Goal: Communication & Community: Answer question/provide support

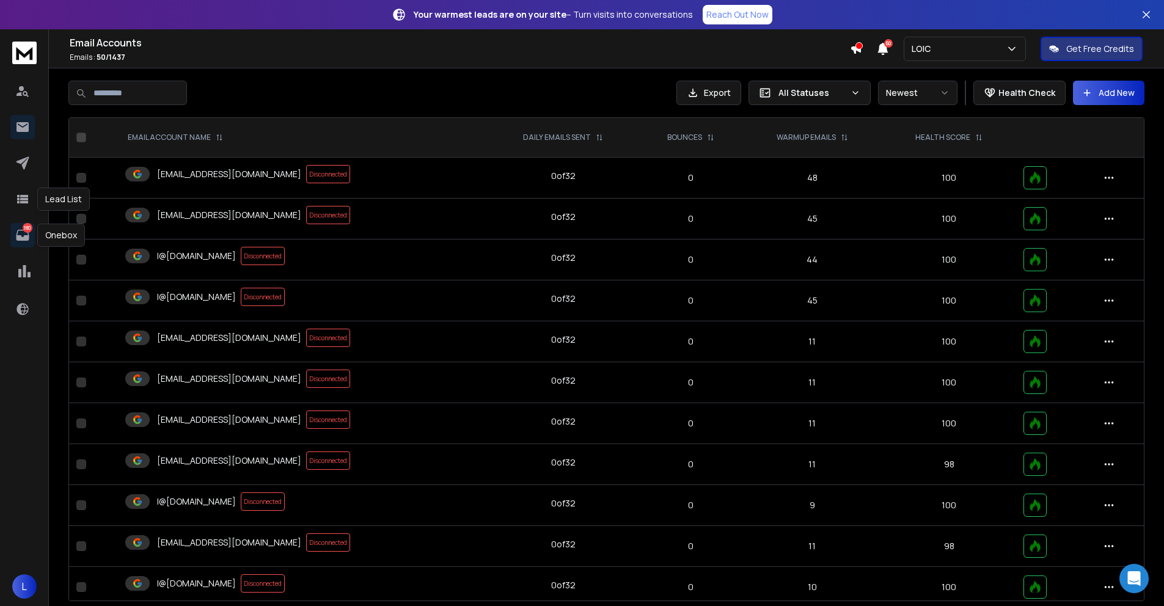
click at [23, 235] on icon at bounding box center [22, 235] width 15 height 15
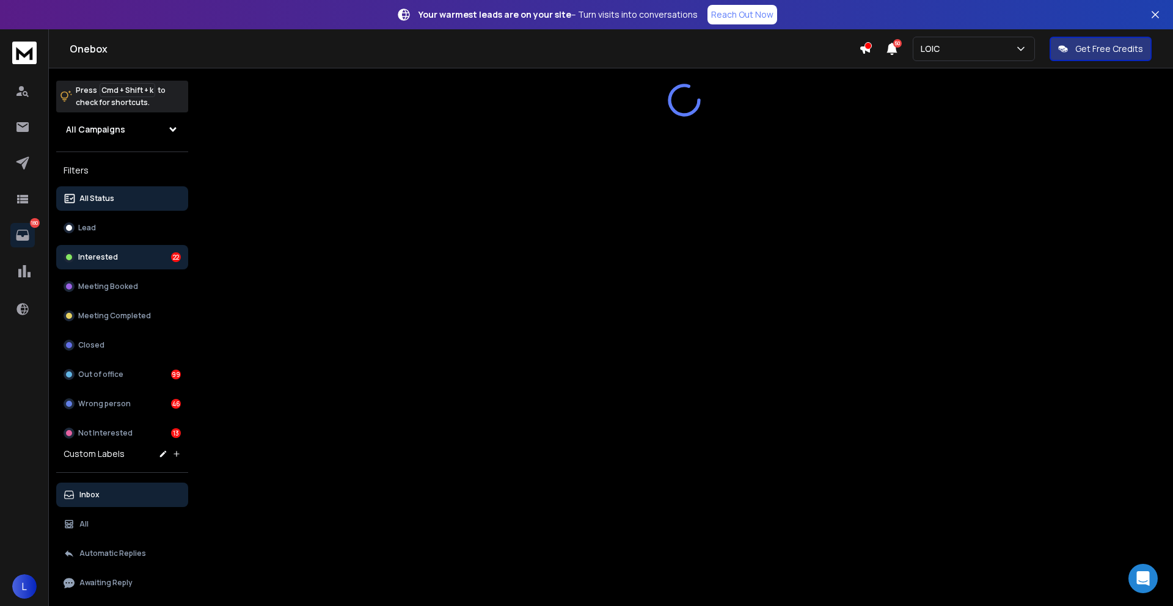
click at [86, 259] on p "Interested" at bounding box center [98, 257] width 40 height 10
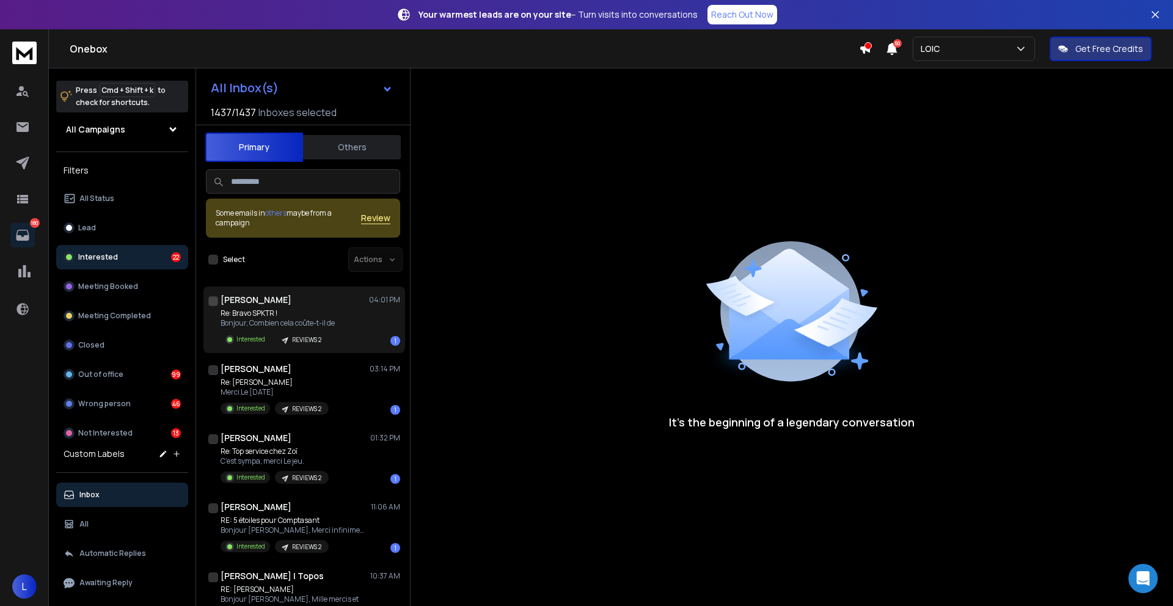
click at [335, 321] on p "Bonjour, Combien cela coûte-t-il de" at bounding box center [278, 323] width 114 height 10
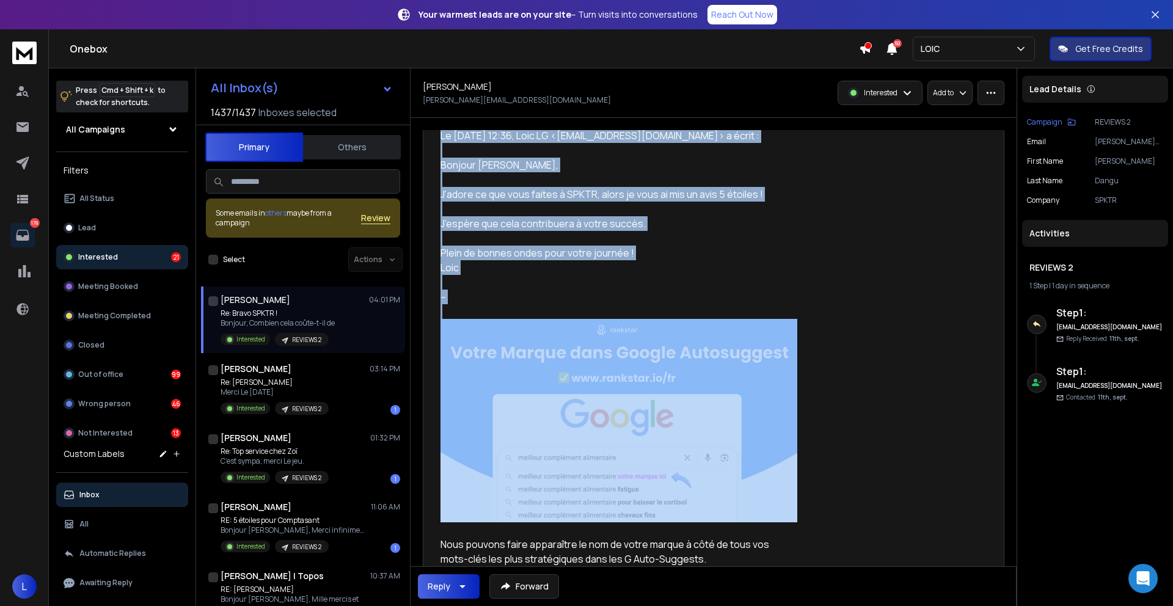
scroll to position [536, 0]
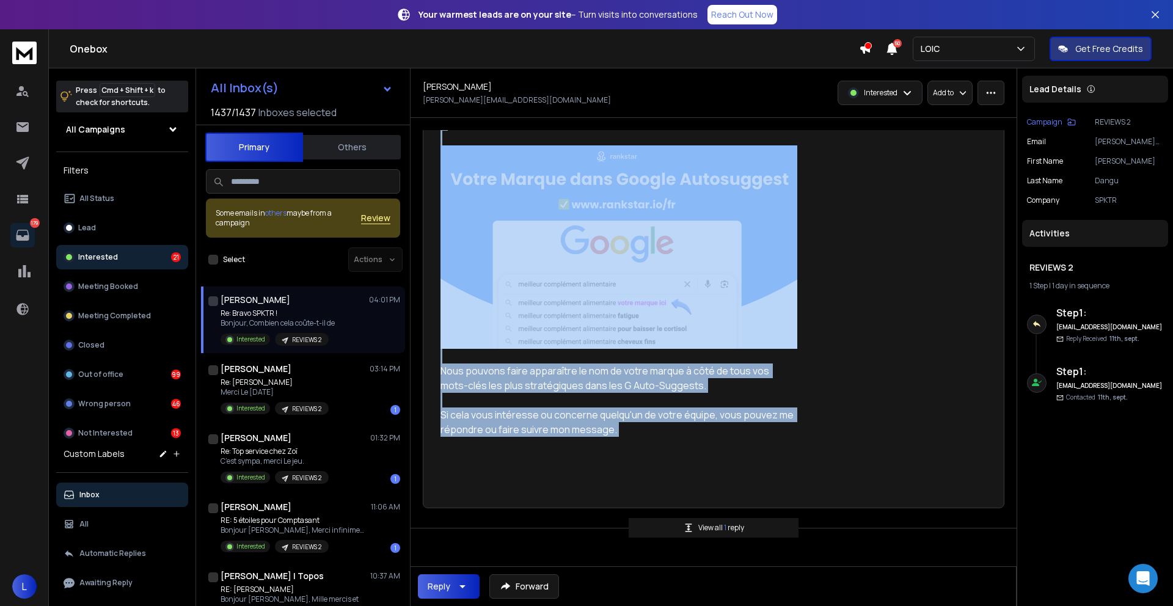
drag, startPoint x: 441, startPoint y: 186, endPoint x: 576, endPoint y: 448, distance: 294.6
click at [576, 448] on div "Re: Bravo SPKTR ! 11 September 2025 : 04:01 pm Reply Forward from: Kevin Dangu …" at bounding box center [714, 65] width 546 height 849
copy div "Re: Bravo SPKTR ! 11 September 2025 : 04:01 pm Reply Forward from: Kevin Dangu …"
click at [458, 590] on icon "button" at bounding box center [462, 586] width 15 height 15
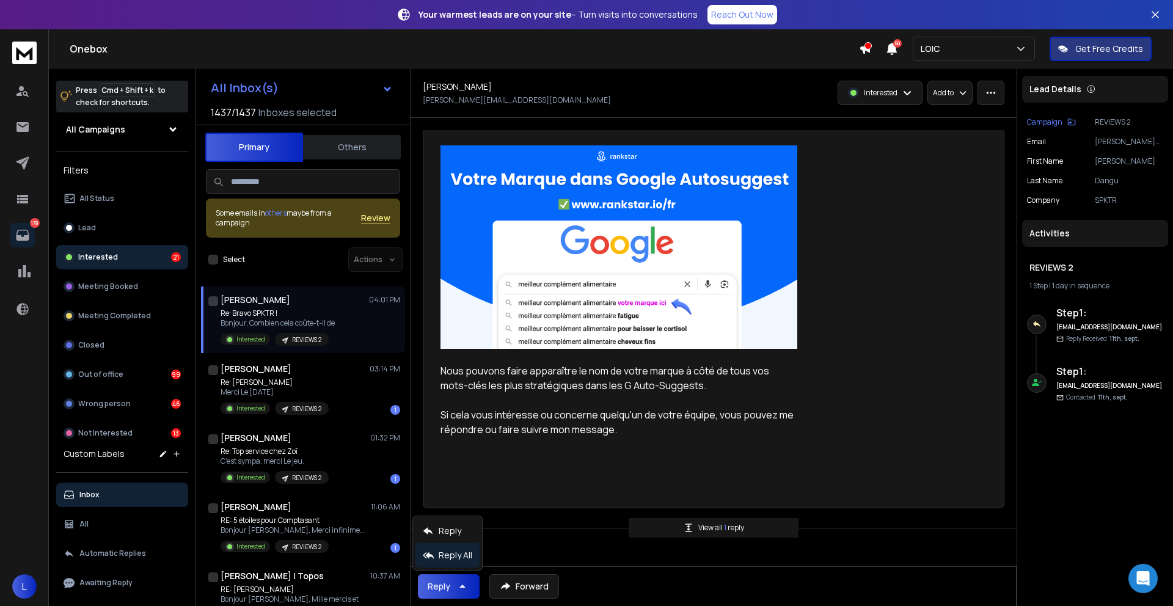
click at [454, 555] on p "Reply All" at bounding box center [456, 555] width 34 height 12
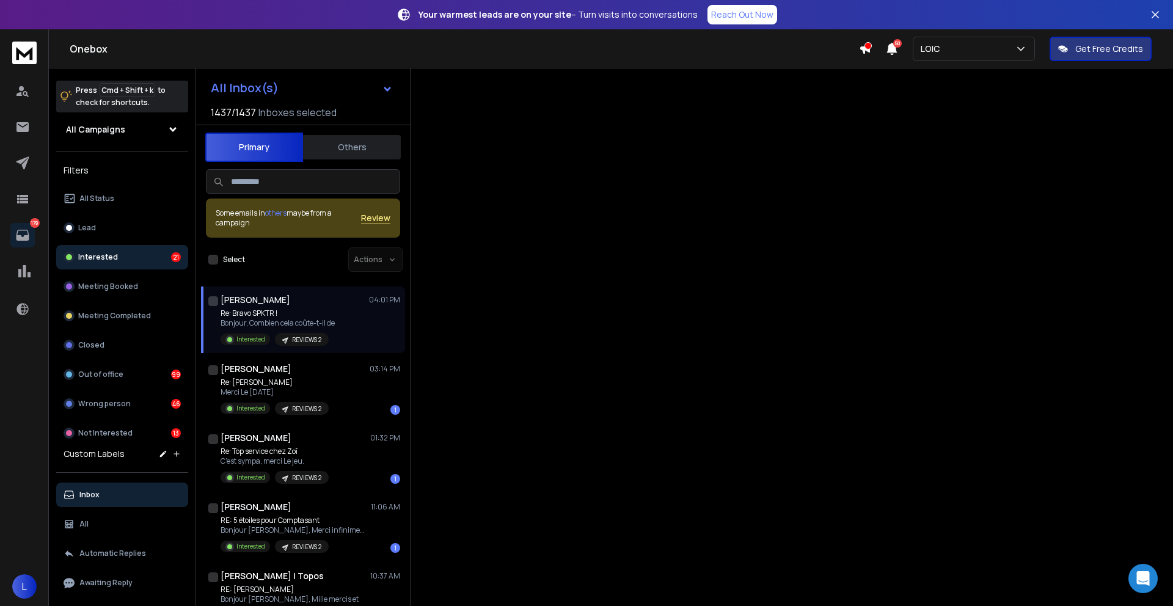
scroll to position [0, 0]
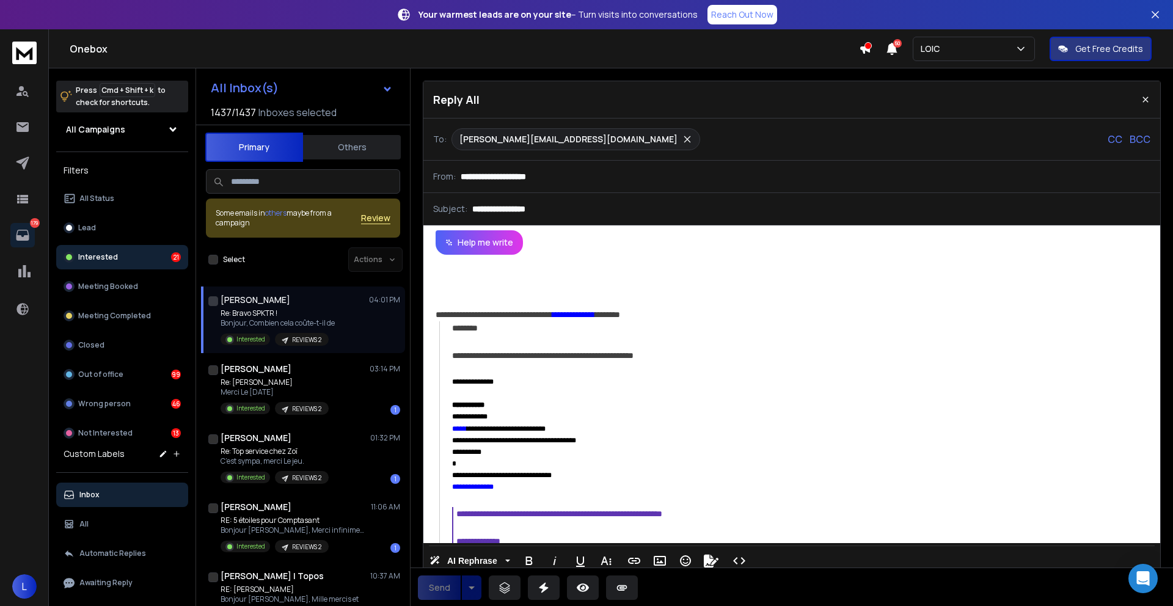
click at [705, 144] on input at bounding box center [748, 139] width 86 height 22
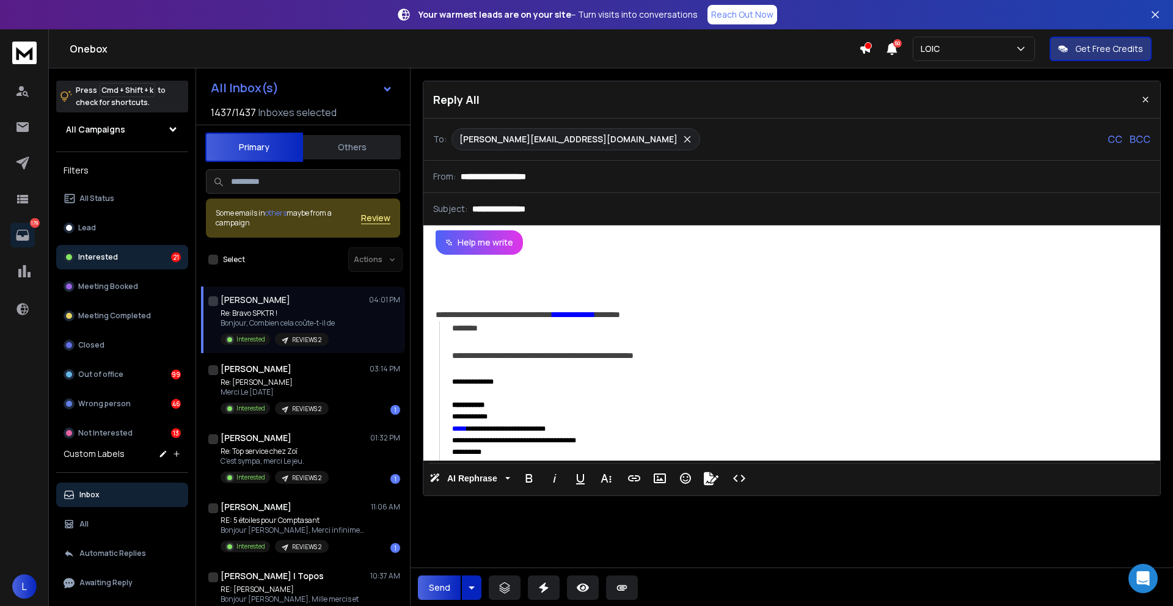
type input "**********"
click at [493, 271] on div at bounding box center [792, 273] width 713 height 13
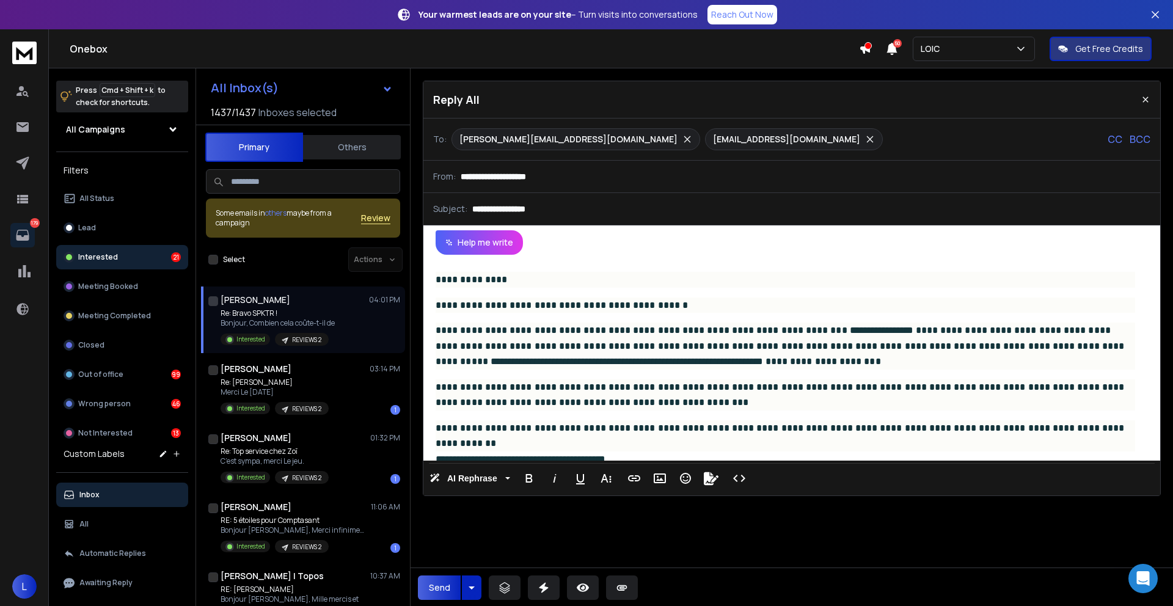
click at [439, 584] on button "Send" at bounding box center [439, 588] width 43 height 24
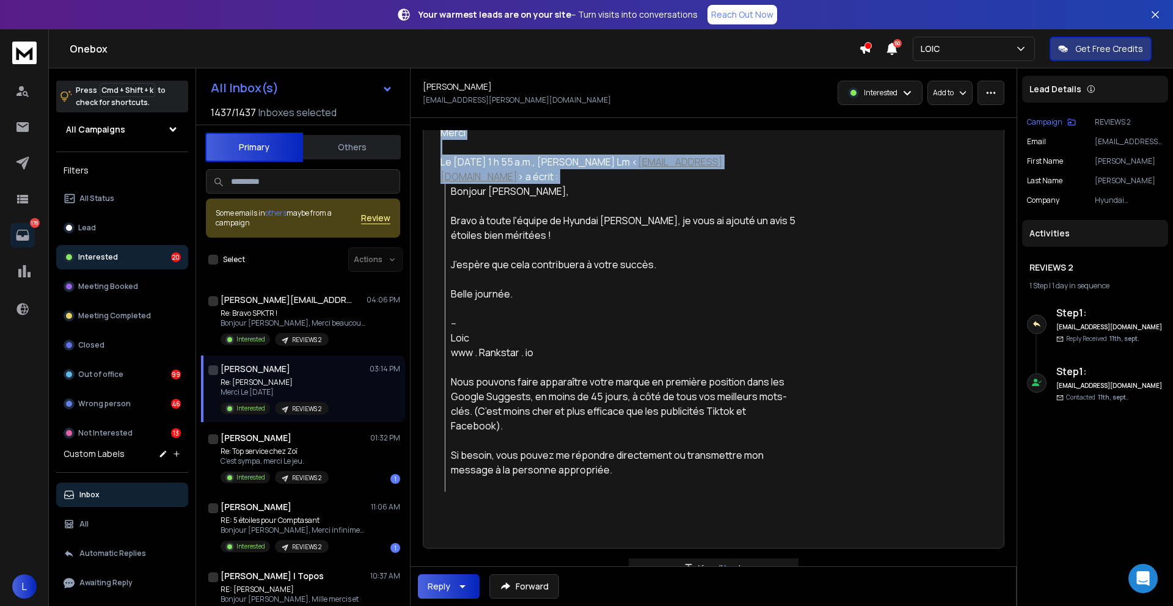
scroll to position [149, 0]
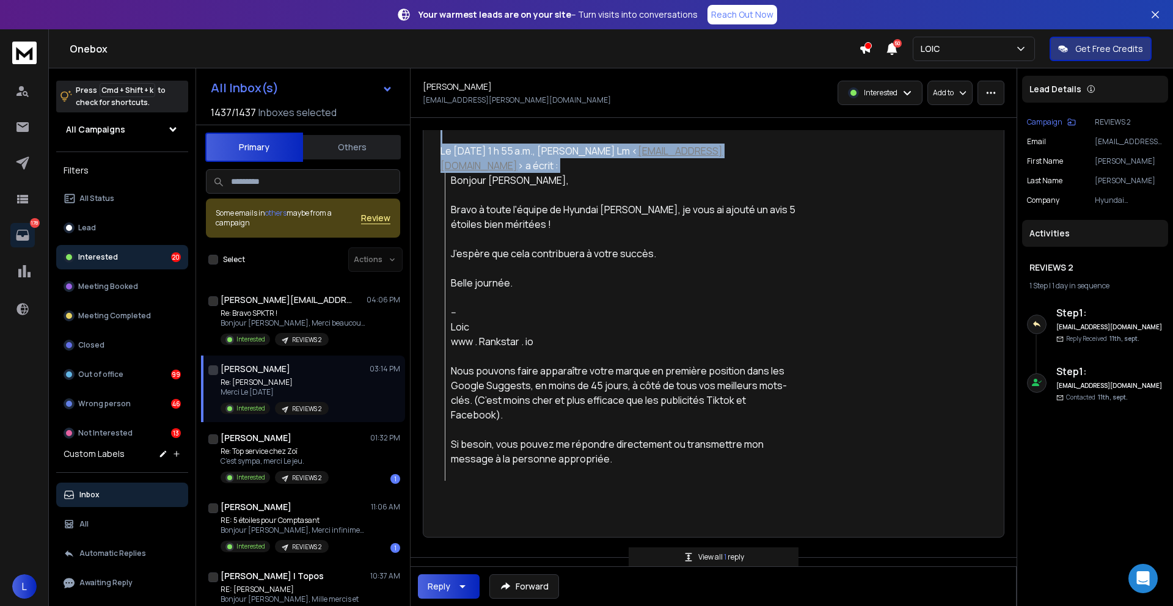
drag, startPoint x: 443, startPoint y: 186, endPoint x: 560, endPoint y: 445, distance: 284.2
click at [560, 445] on div "Re: Merci Marc 11 September 2025 : 03:14 pm Reply Forward from: Marc Shannon <m…" at bounding box center [714, 274] width 546 height 492
copy div "Re: Merci Marc 11 September 2025 : 03:14 pm Reply Forward from: Marc Shannon <m…"
click at [420, 590] on button "Reply" at bounding box center [449, 586] width 62 height 24
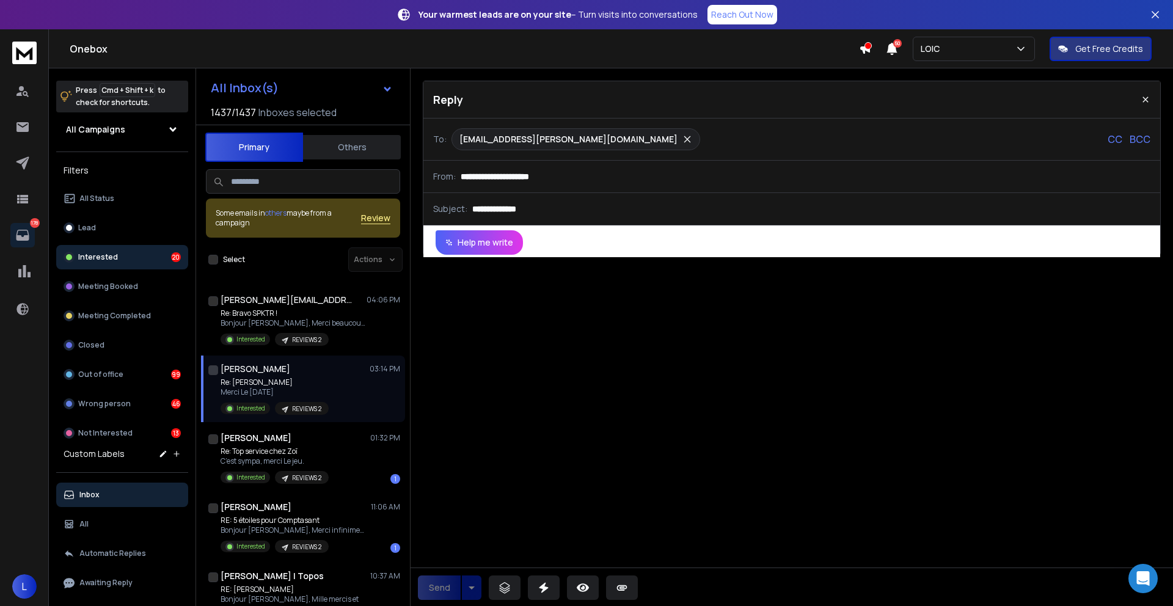
scroll to position [0, 0]
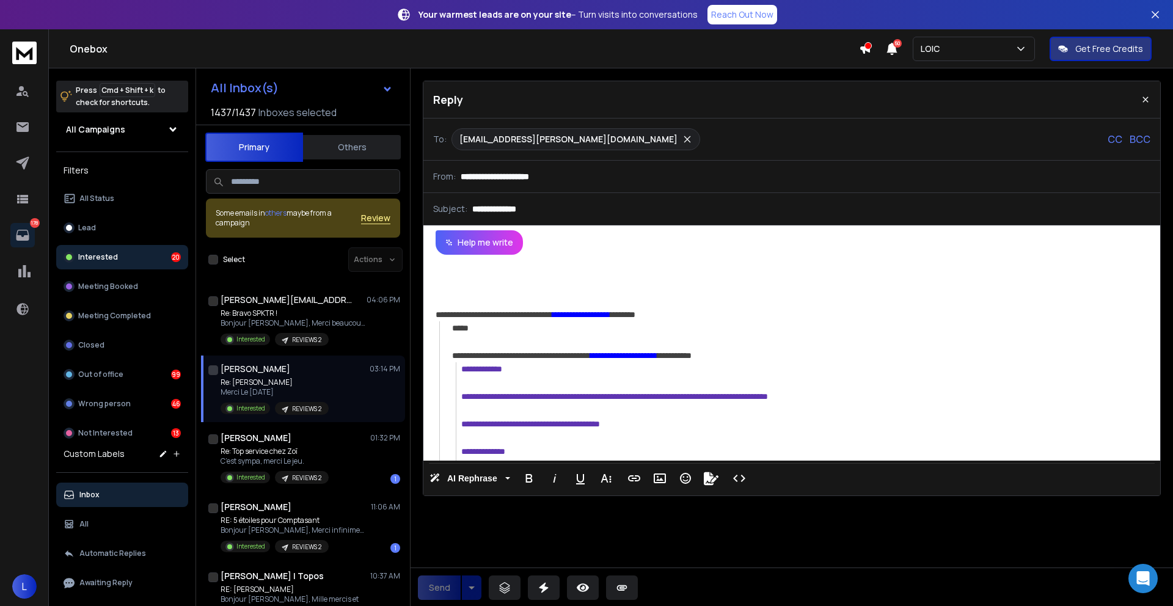
click at [705, 133] on input at bounding box center [748, 139] width 86 height 22
type input "**********"
click at [477, 273] on div at bounding box center [792, 273] width 713 height 13
copy br
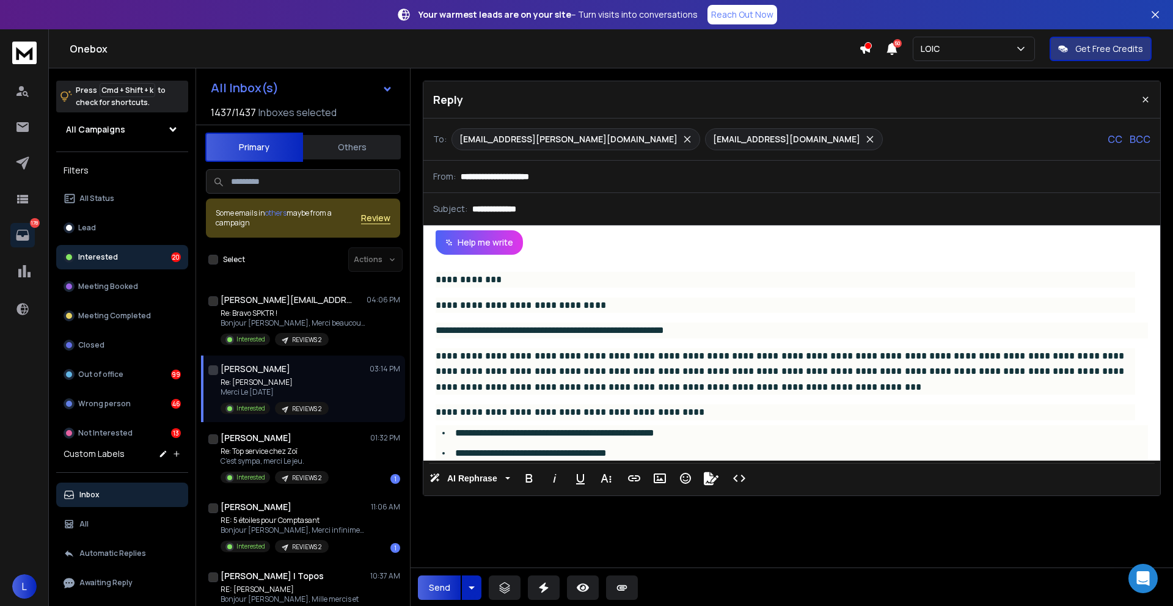
click at [452, 583] on button "Send" at bounding box center [439, 588] width 43 height 24
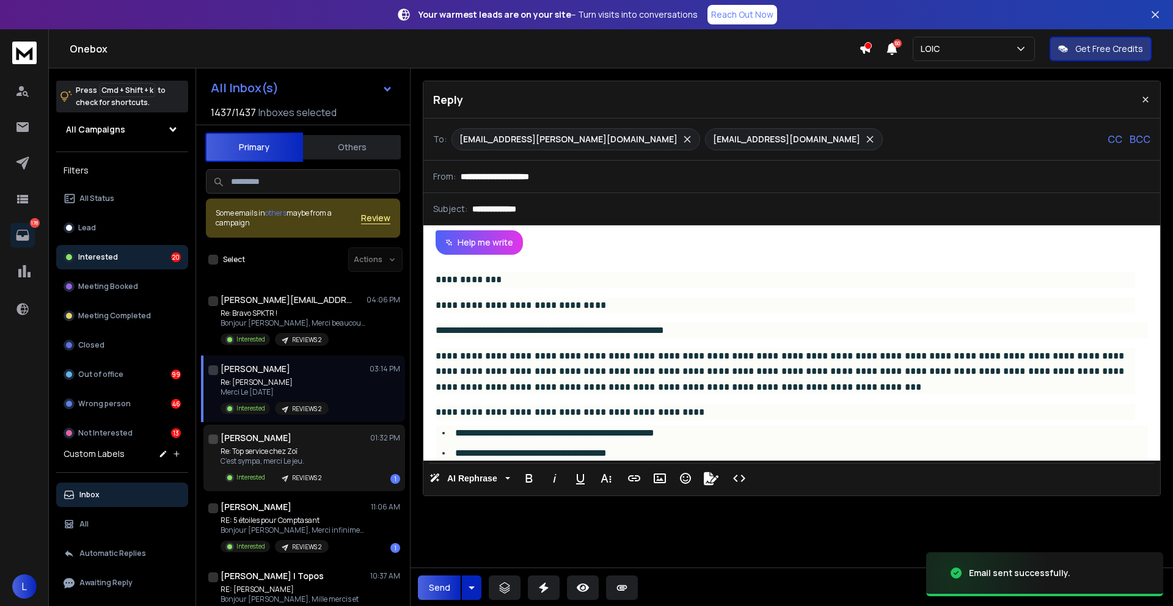
click at [277, 459] on p "C’est sympa, merci Le jeu." at bounding box center [275, 462] width 108 height 10
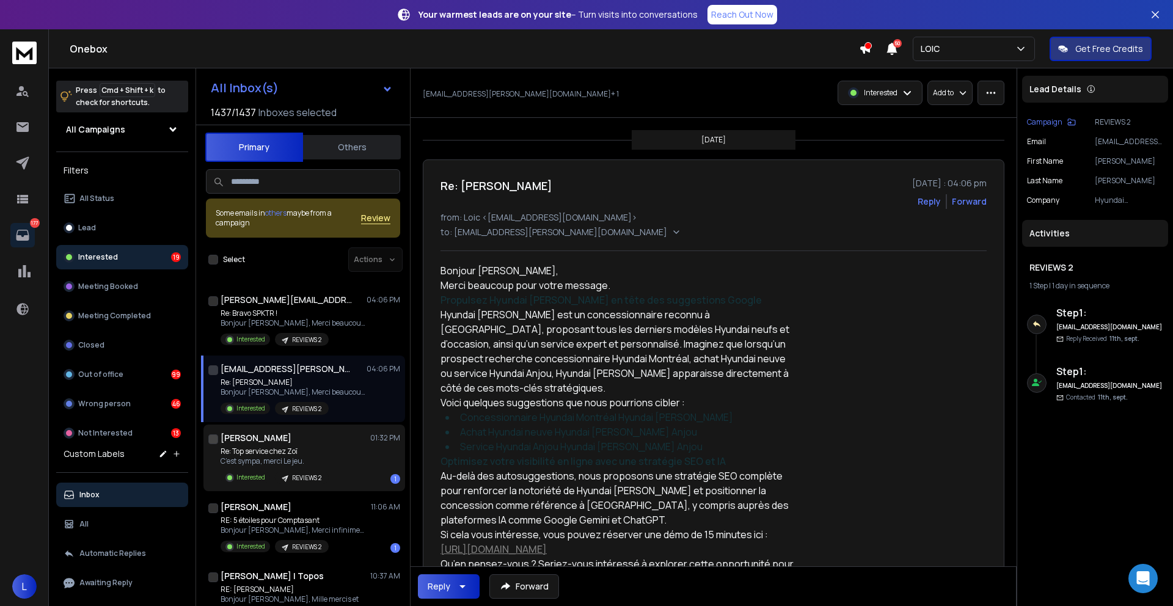
click at [316, 447] on p "Re: Top service chez Zoī" at bounding box center [275, 452] width 108 height 10
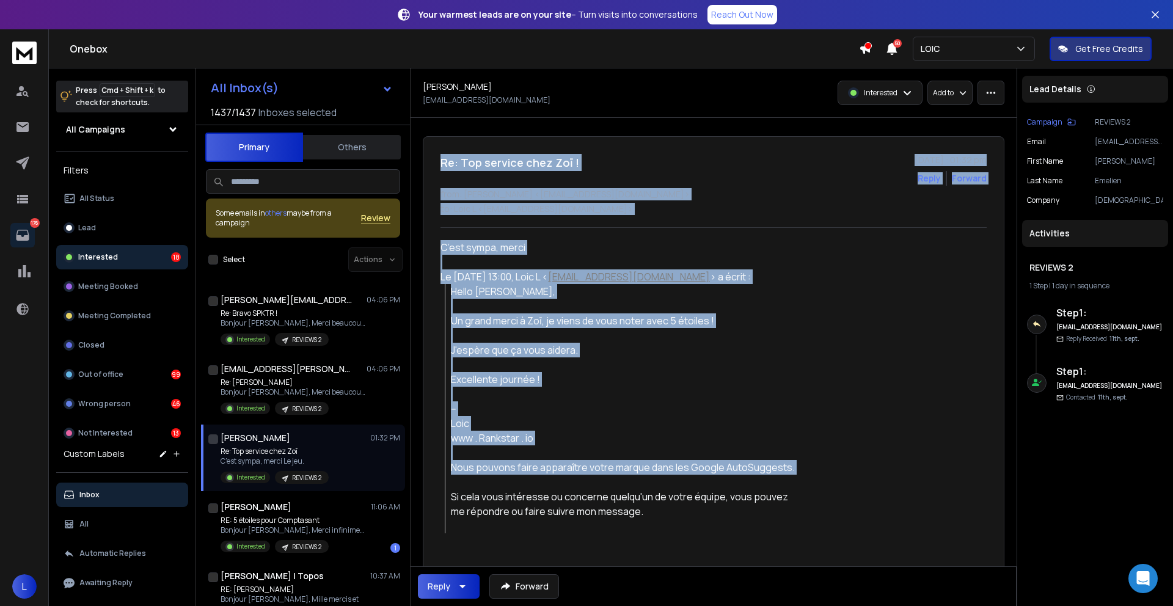
scroll to position [105, 0]
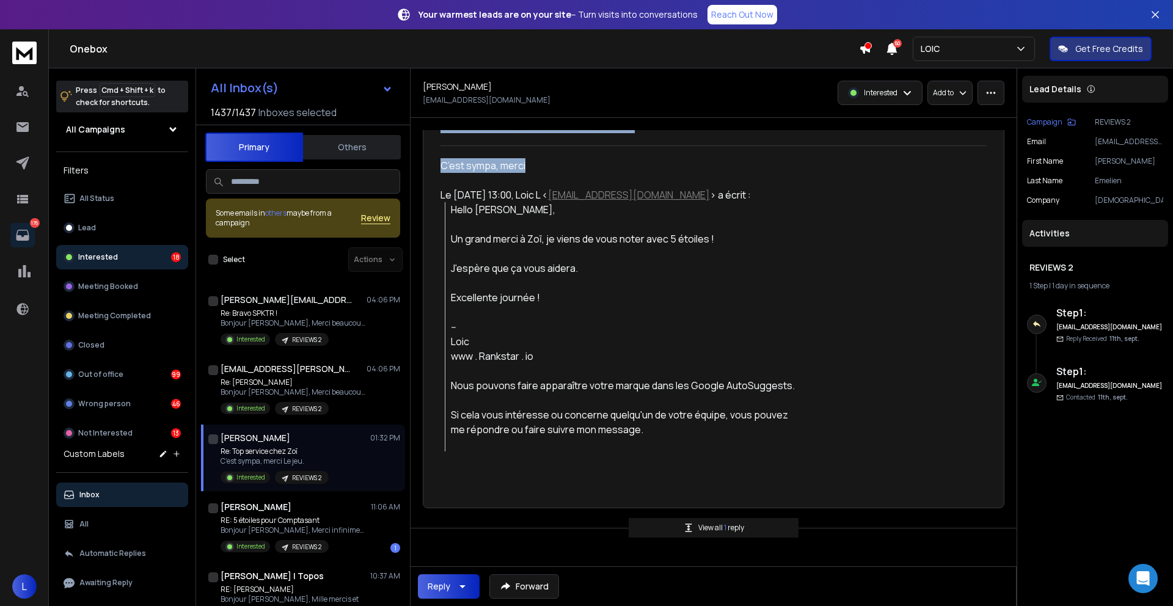
drag, startPoint x: 436, startPoint y: 185, endPoint x: 625, endPoint y: 442, distance: 319.6
click at [641, 463] on div "Re: Top service chez Zoī ! 11 September 2025 : 01:32 pm Reply Forward from: Ism…" at bounding box center [714, 281] width 582 height 454
copy div "Re: Top service chez Zoī ! 11 September 2025 : 01:32 pm Reply Forward from: Ism…"
click at [465, 582] on icon "button" at bounding box center [462, 586] width 15 height 15
click at [461, 554] on p "Reply All" at bounding box center [456, 555] width 34 height 12
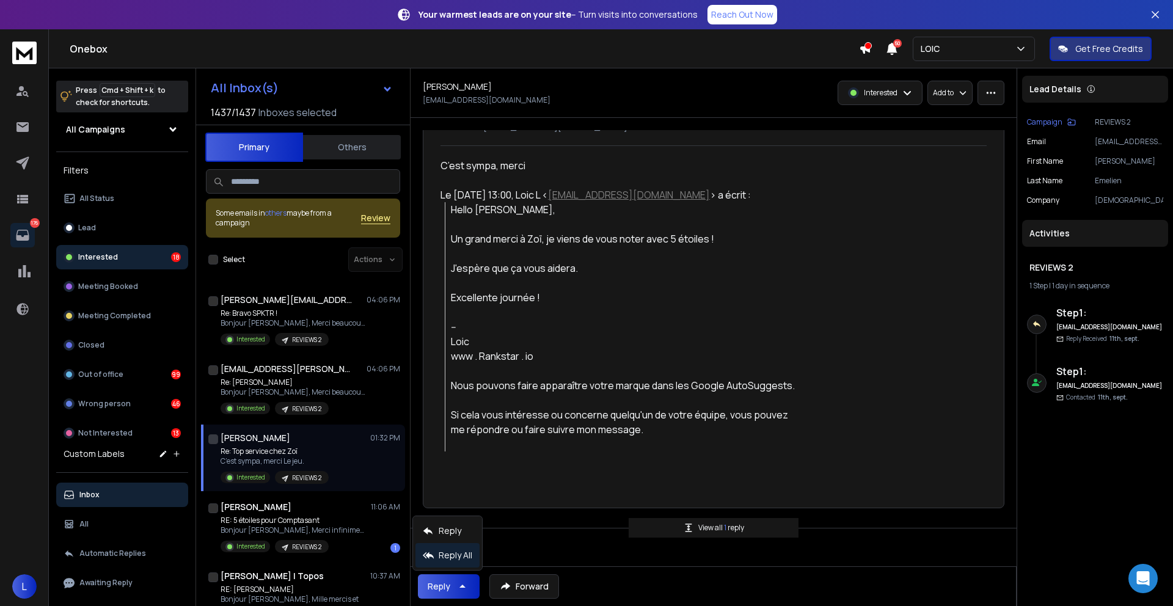
scroll to position [0, 0]
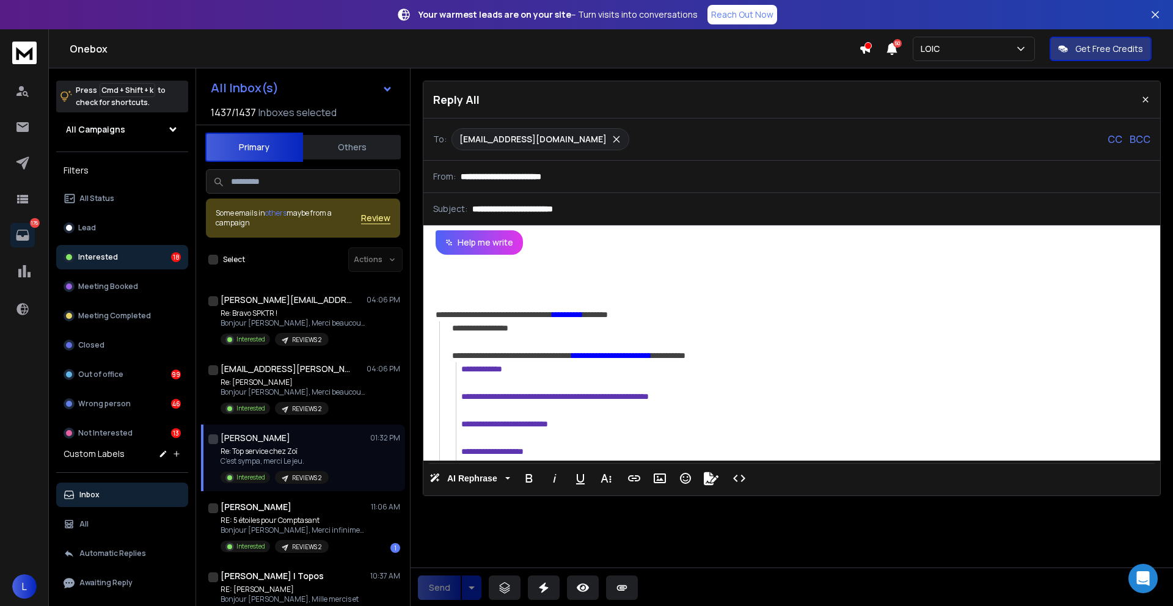
click at [634, 139] on input at bounding box center [677, 139] width 86 height 22
type input "**********"
click at [489, 270] on div at bounding box center [792, 273] width 713 height 13
copy br
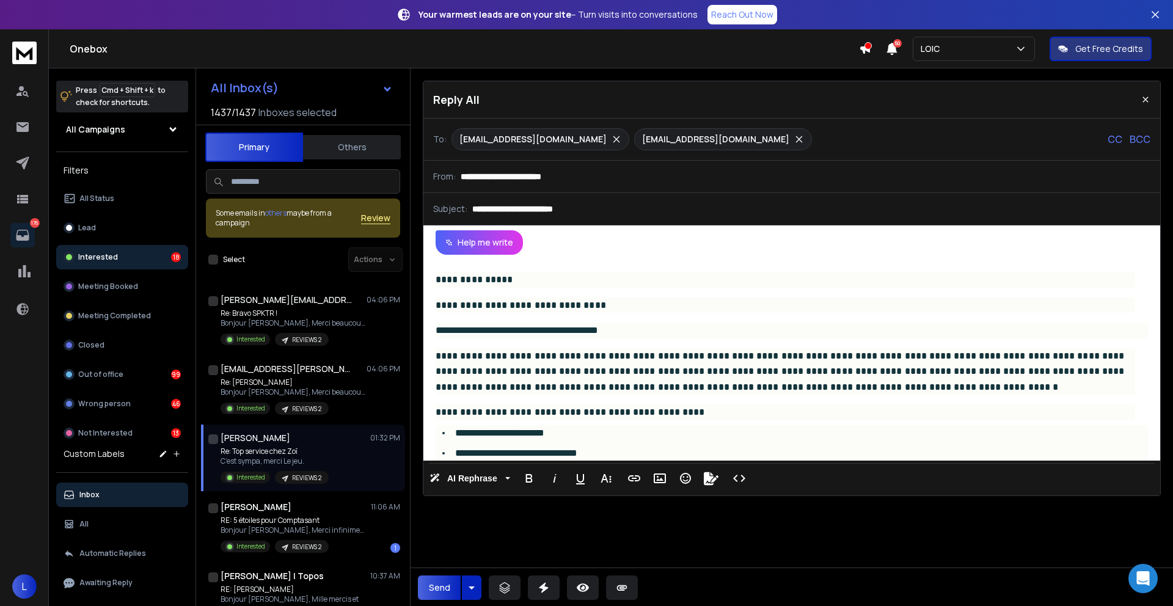
click at [449, 588] on button "Send" at bounding box center [439, 588] width 43 height 24
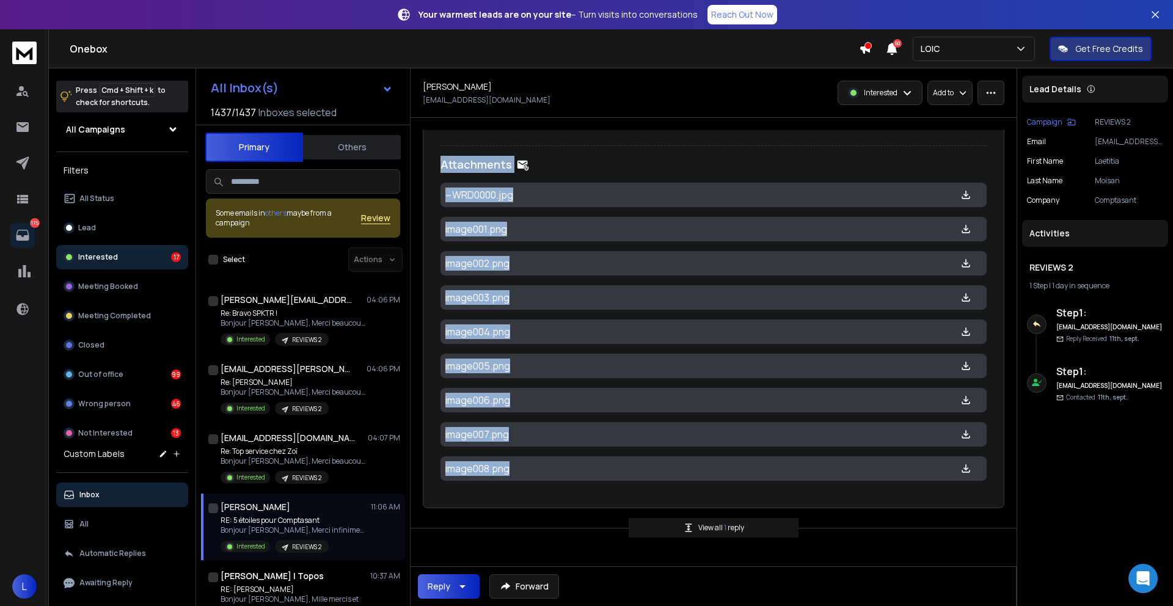
drag, startPoint x: 442, startPoint y: 185, endPoint x: 620, endPoint y: 487, distance: 350.4
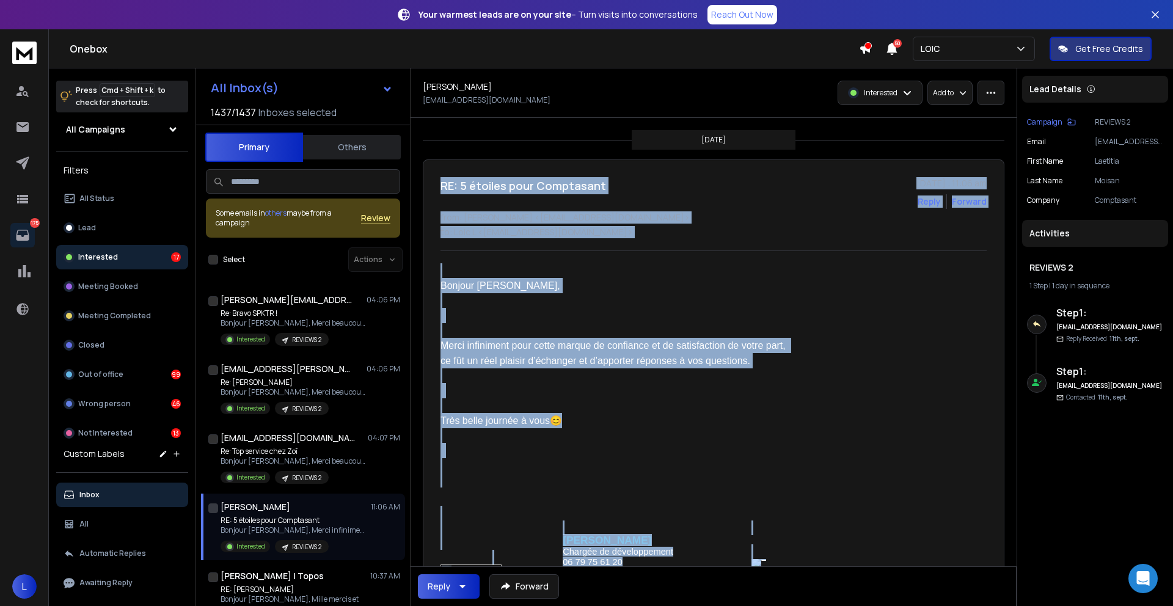
copy div "RE: 5 étoiles pour Comptasant 11 September 2025 : 11:06 am Reply Forward from: …"
click at [461, 587] on icon "button" at bounding box center [463, 586] width 6 height 3
click at [447, 558] on p "Reply All" at bounding box center [456, 555] width 34 height 12
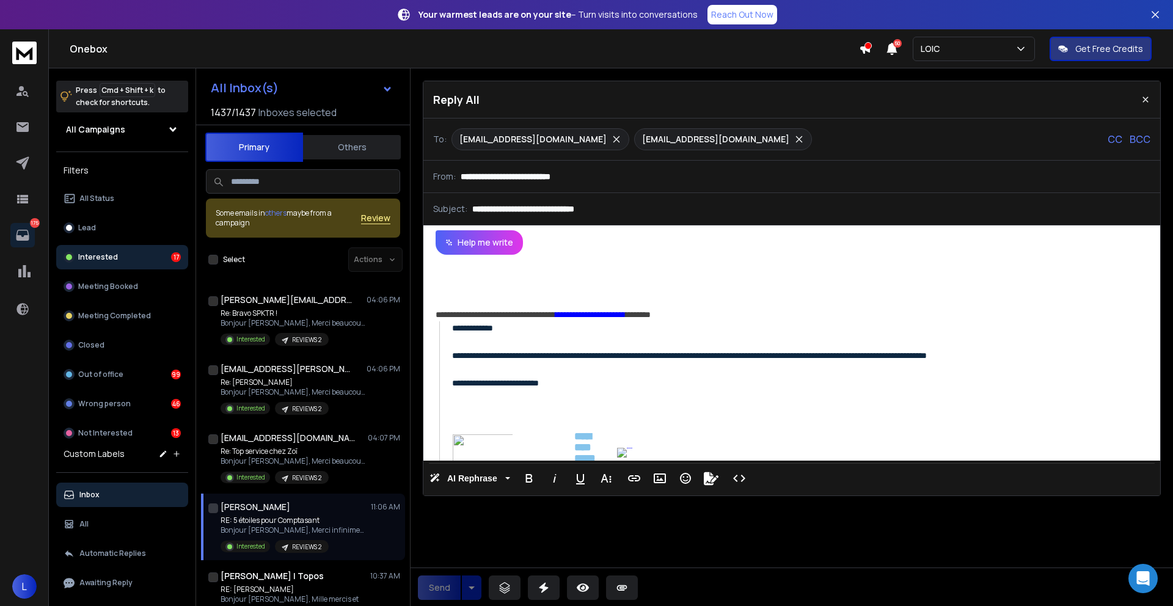
click at [817, 139] on input at bounding box center [860, 139] width 86 height 22
type input "**********"
click at [466, 270] on div at bounding box center [792, 273] width 713 height 13
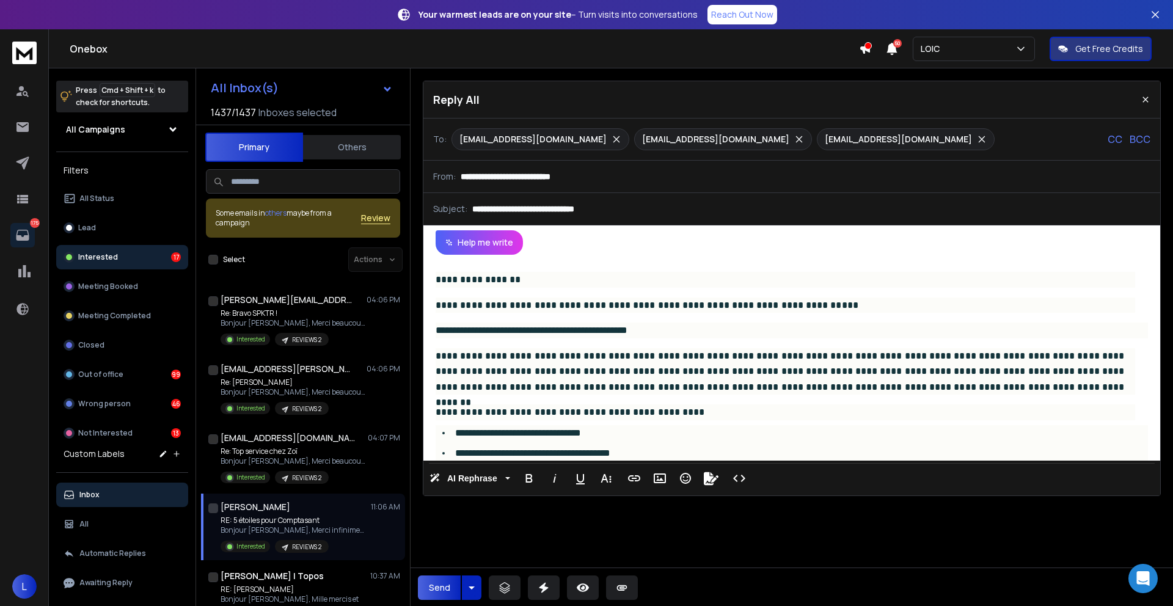
click at [439, 587] on button "Send" at bounding box center [439, 588] width 43 height 24
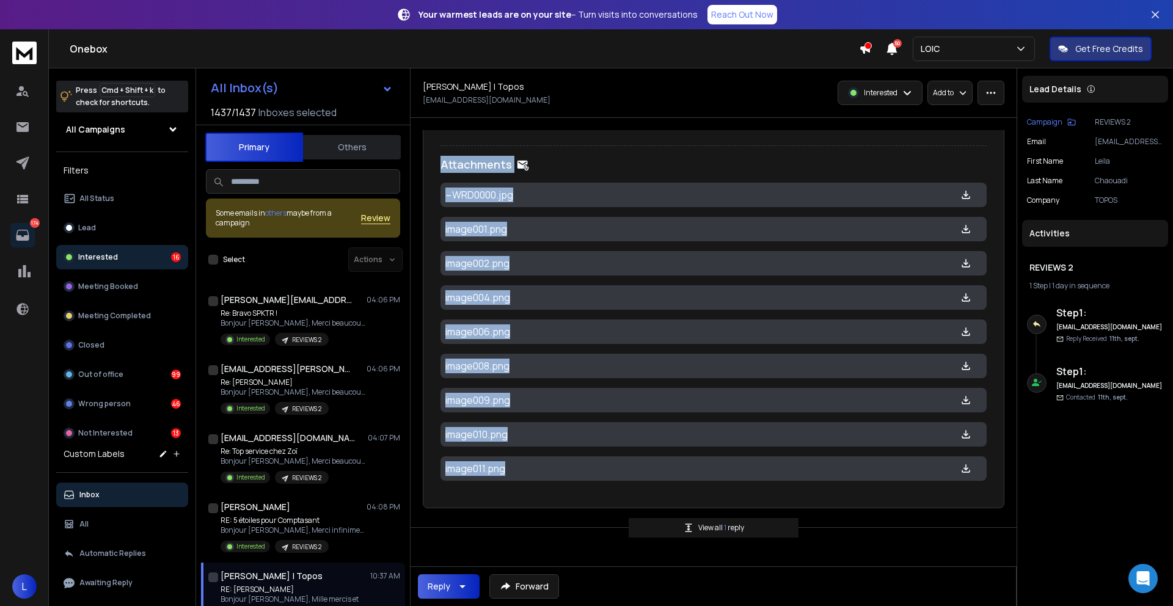
drag, startPoint x: 475, startPoint y: 223, endPoint x: 590, endPoint y: 513, distance: 312.2
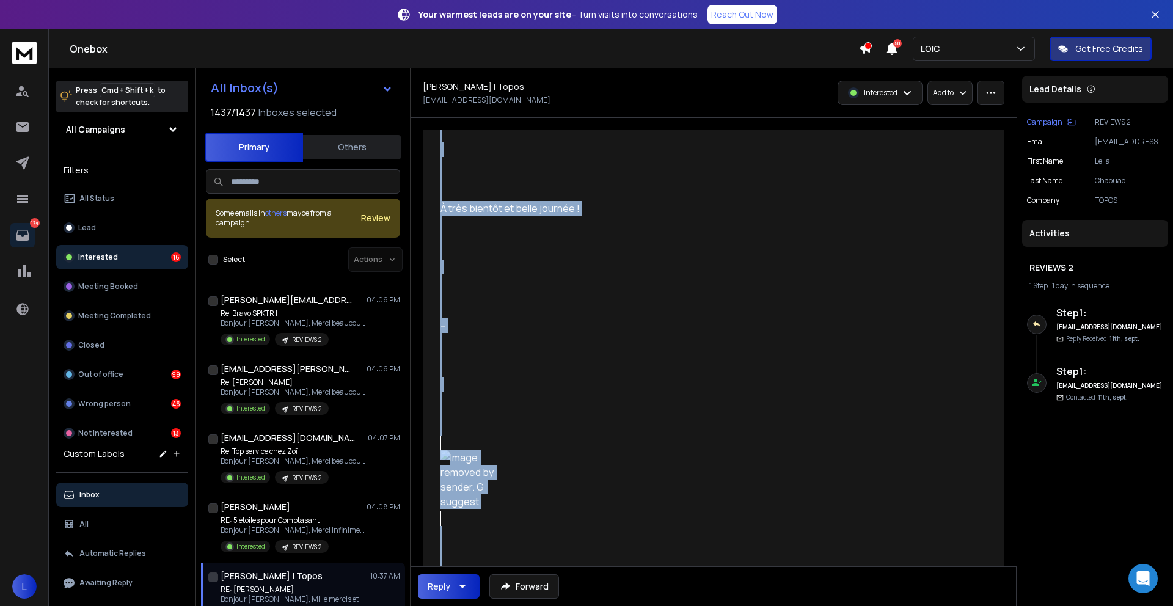
scroll to position [356, 0]
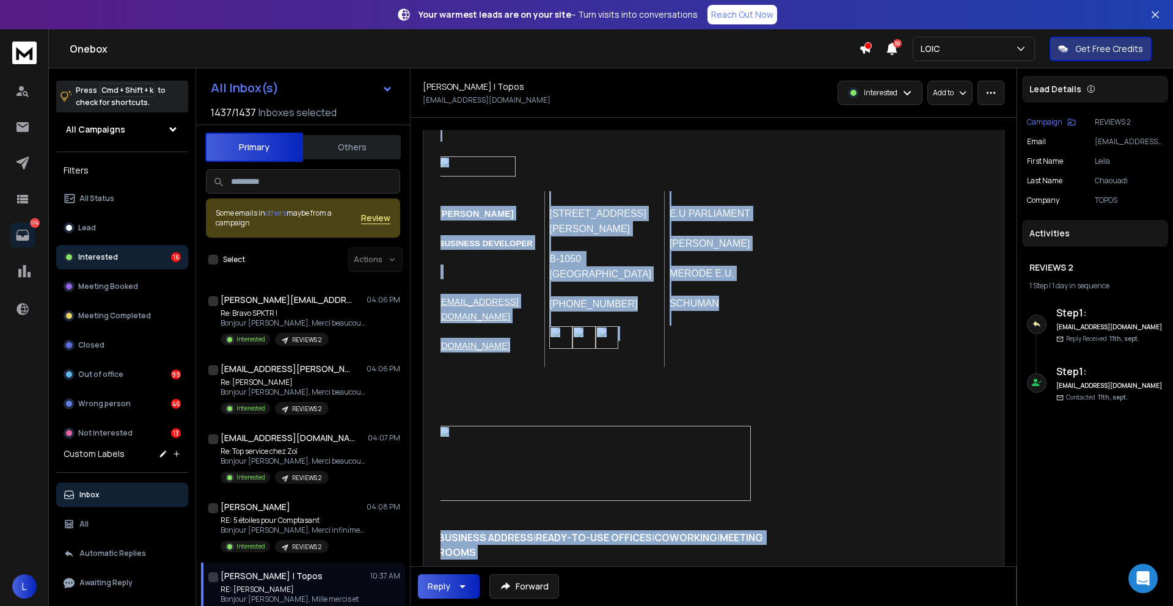
copy div "RE: Merci Leila 11 September 2025 : 10:37 am Reply Forward from: Leila Chaouadi…"
click at [450, 584] on div "Reply" at bounding box center [439, 587] width 23 height 12
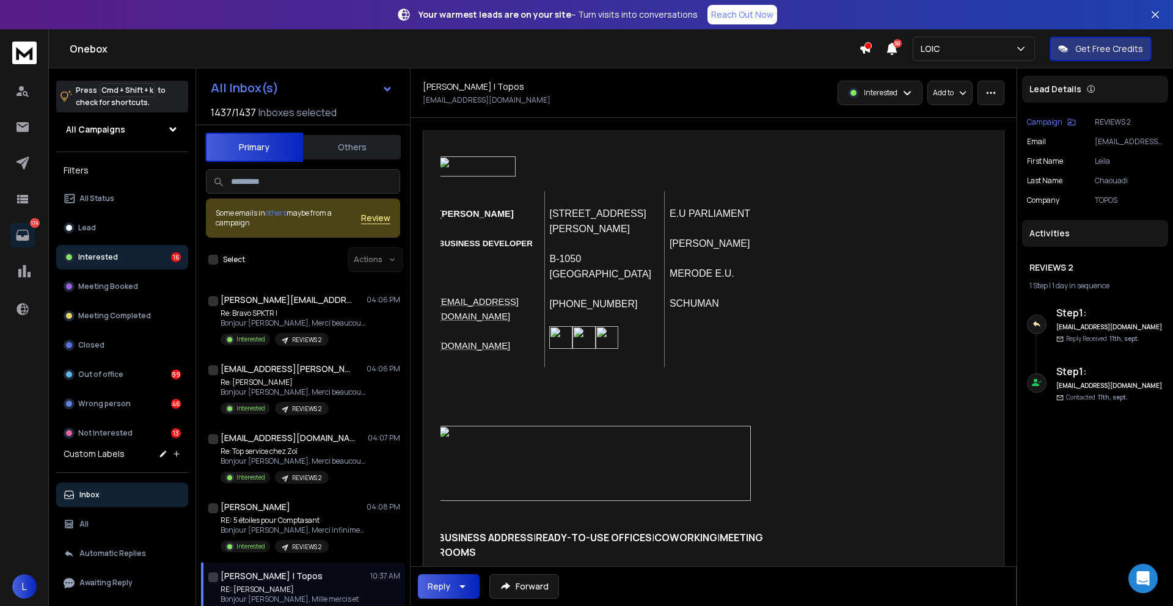
scroll to position [0, 0]
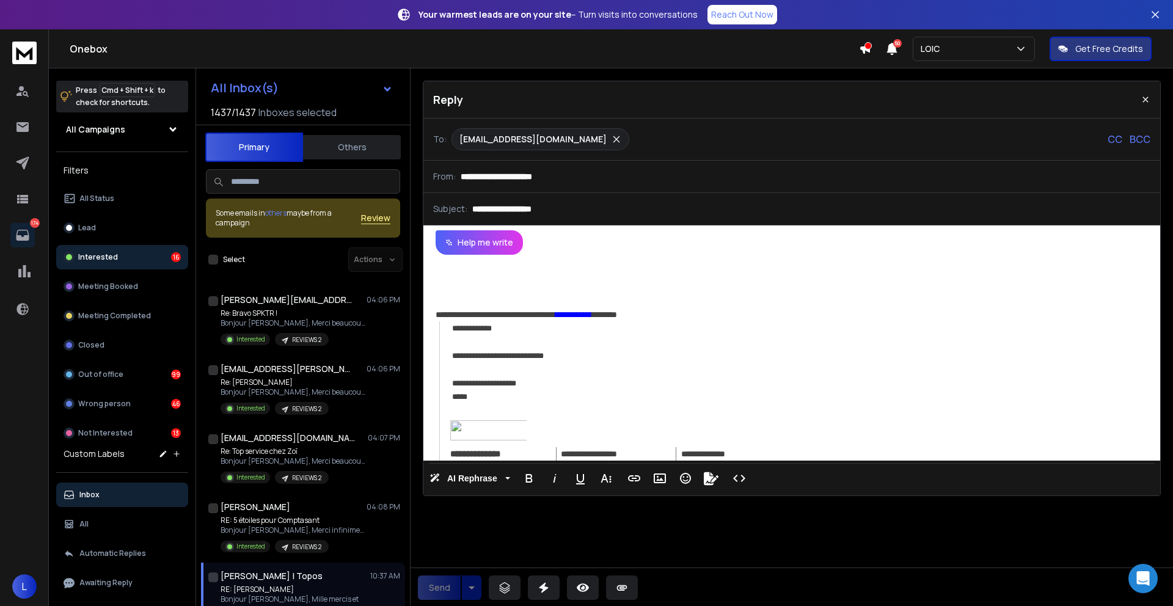
click at [634, 134] on input at bounding box center [677, 139] width 86 height 22
type input "**********"
click at [464, 268] on div at bounding box center [792, 273] width 713 height 13
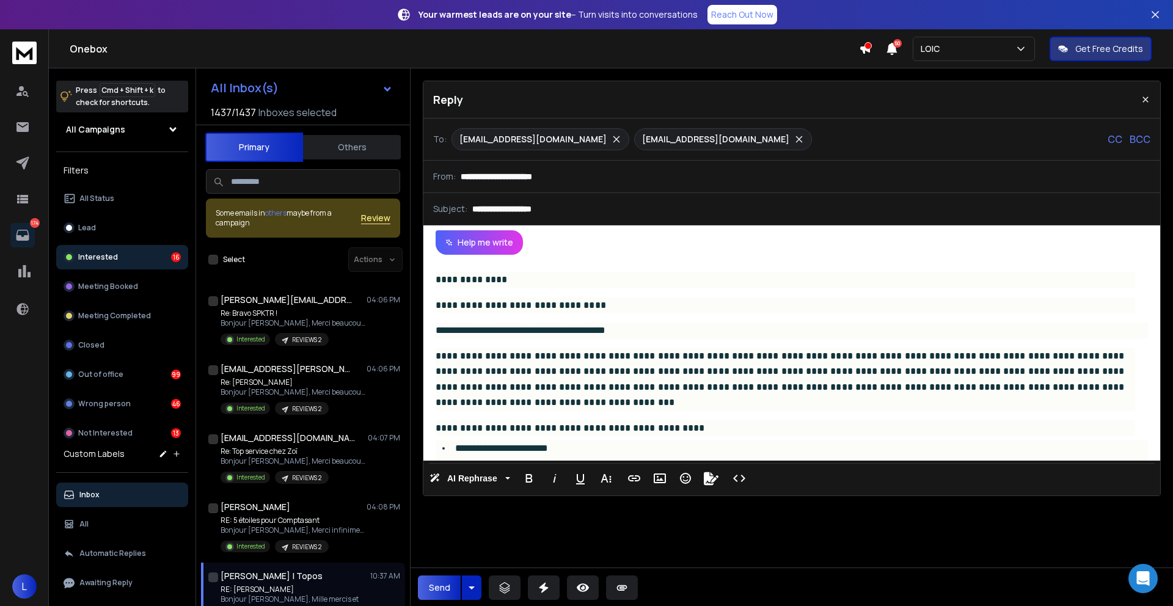
click at [437, 589] on button "Send" at bounding box center [439, 588] width 43 height 24
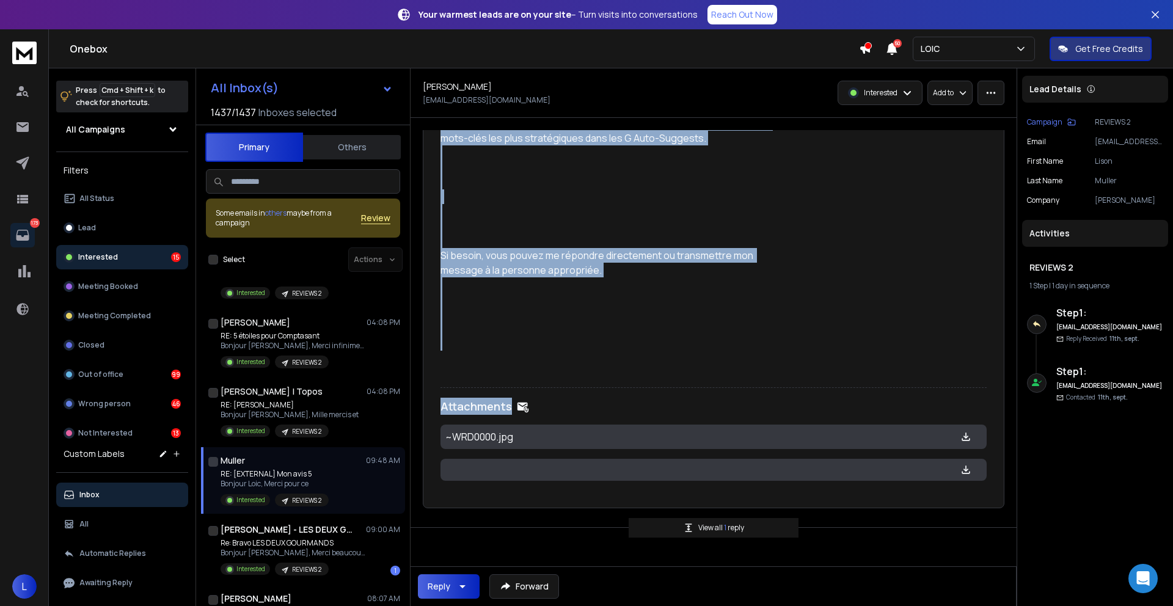
scroll to position [2247, 0]
drag, startPoint x: 442, startPoint y: 184, endPoint x: 557, endPoint y: 409, distance: 252.8
copy div "RE: [EXTERNAL] Mon avis 5 étoiles pour GOPA PACE ! 11 September 2025 : 09:48 am…"
click at [438, 584] on div "Reply" at bounding box center [439, 587] width 23 height 12
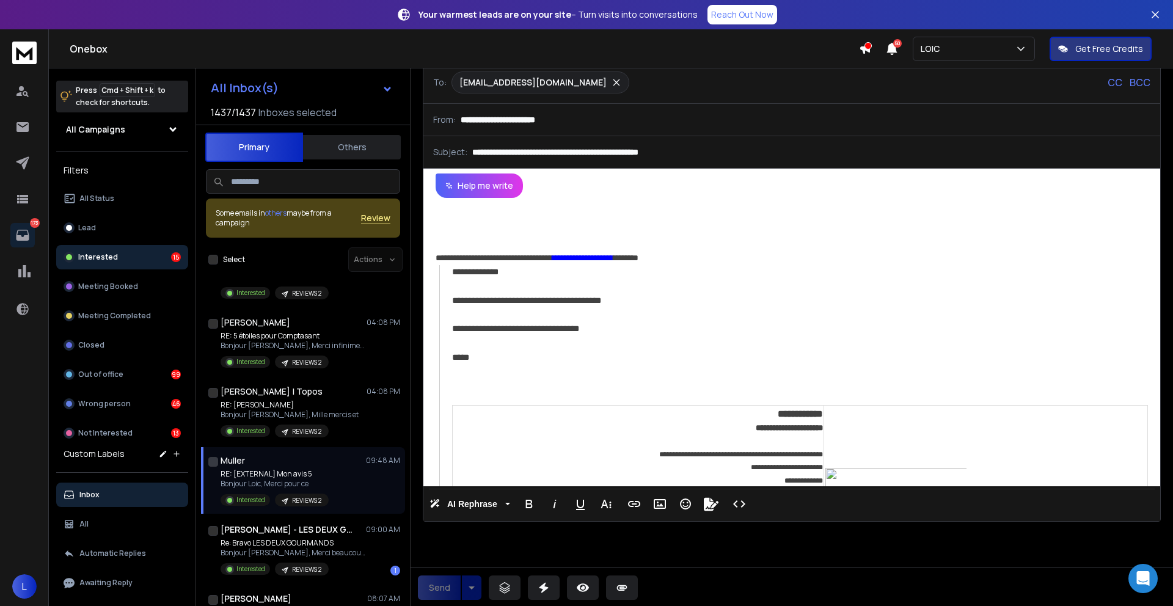
scroll to position [0, 0]
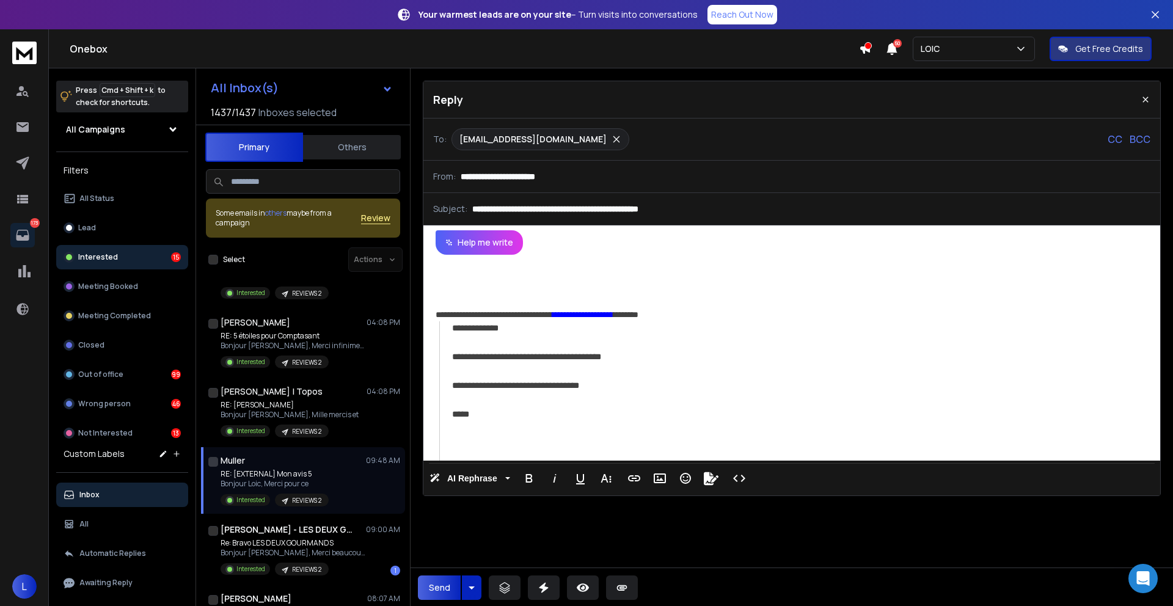
click at [634, 146] on input at bounding box center [677, 139] width 86 height 22
type input "**********"
click at [474, 265] on div "**********" at bounding box center [792, 358] width 737 height 206
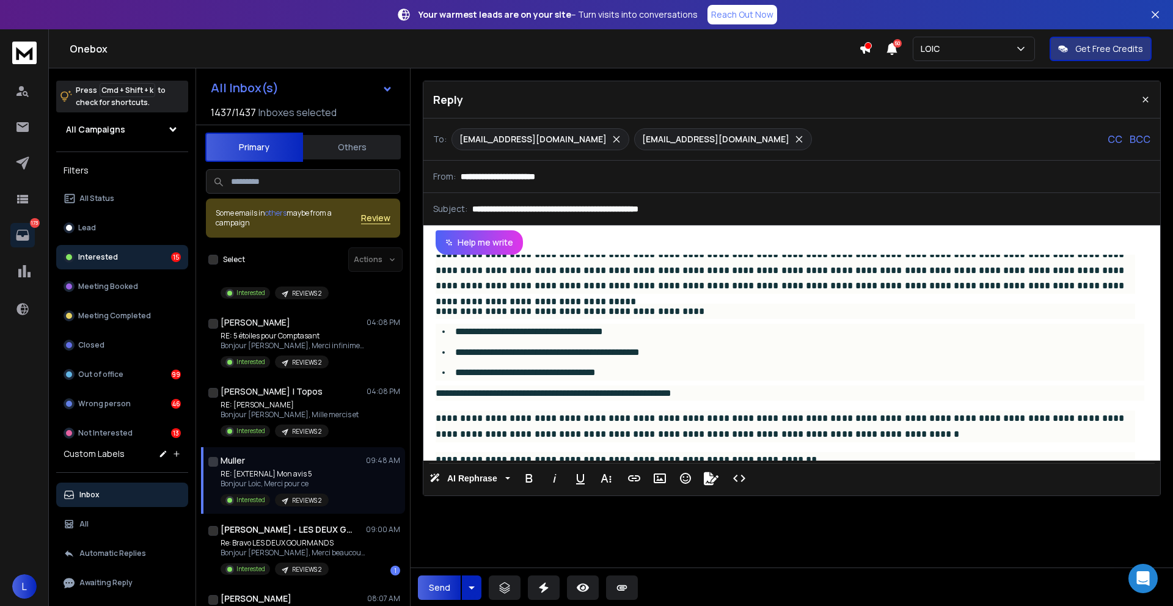
scroll to position [265, 0]
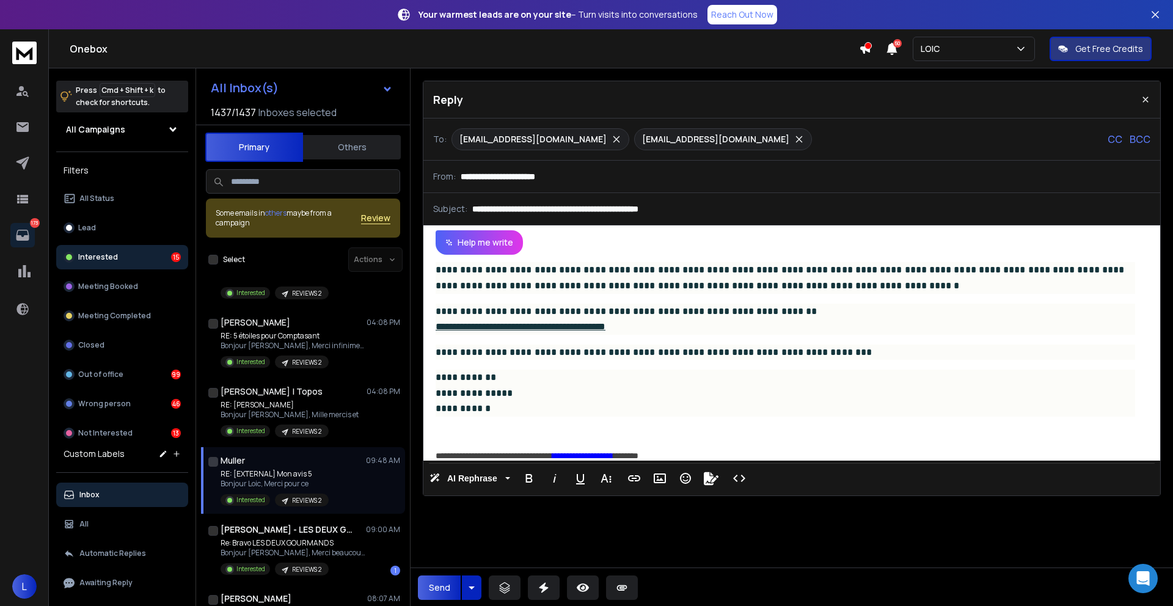
click at [449, 584] on button "Send" at bounding box center [439, 588] width 43 height 24
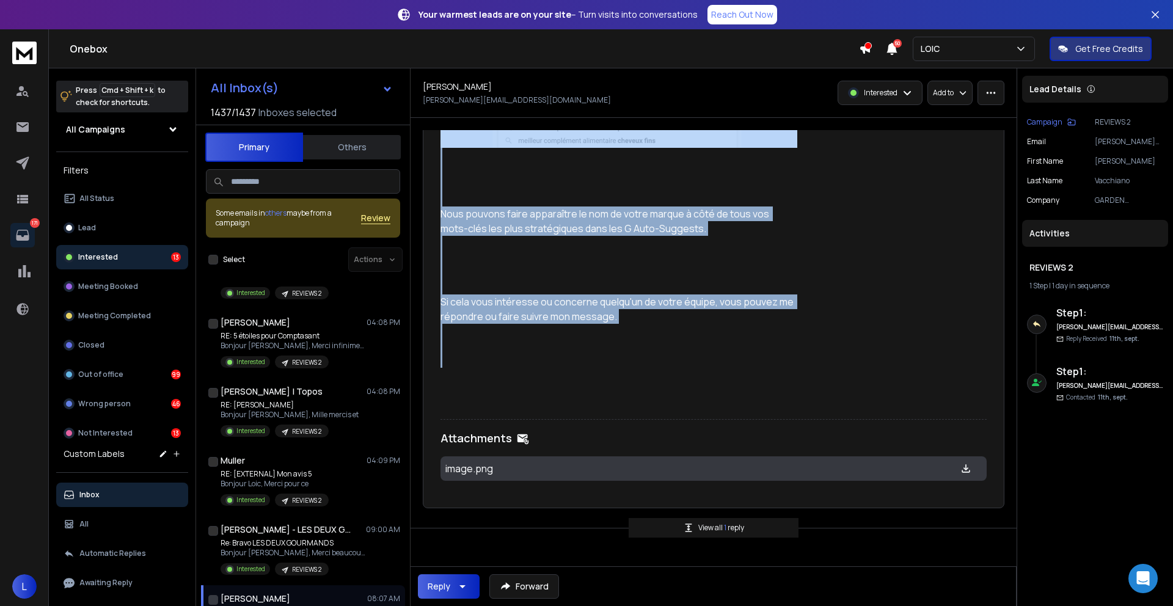
scroll to position [1179, 0]
drag, startPoint x: 447, startPoint y: 190, endPoint x: 592, endPoint y: 525, distance: 365.1
copy div "RE: Merci GARDEN ARROSAGE 11 September 2025 : 08:07 am Reply Forward from: Nath…"
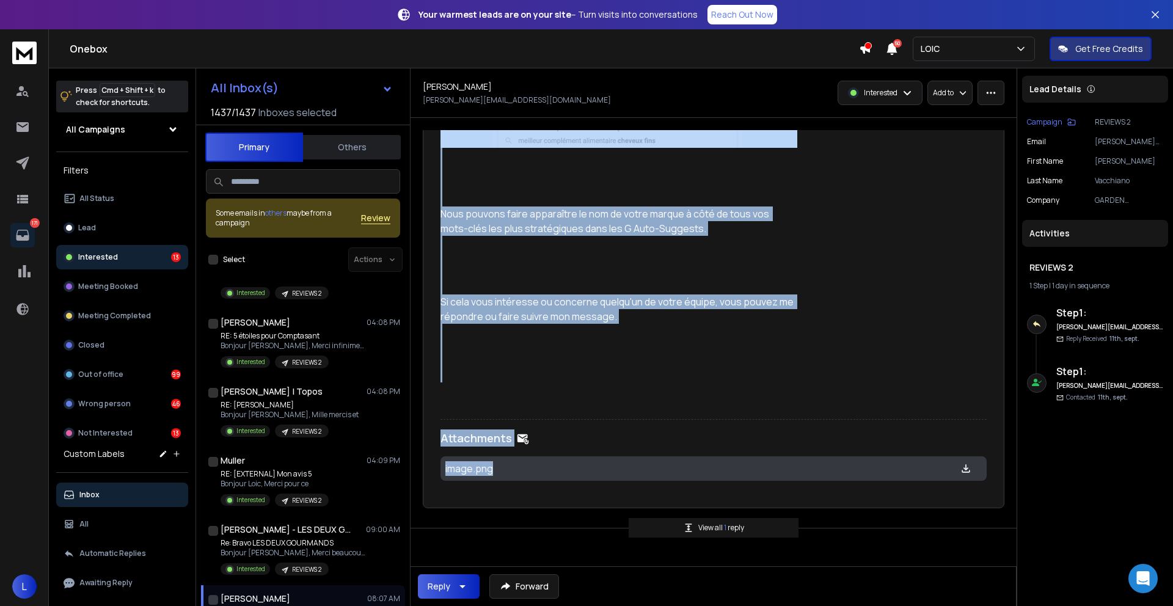
click at [470, 582] on button "Reply" at bounding box center [449, 586] width 62 height 24
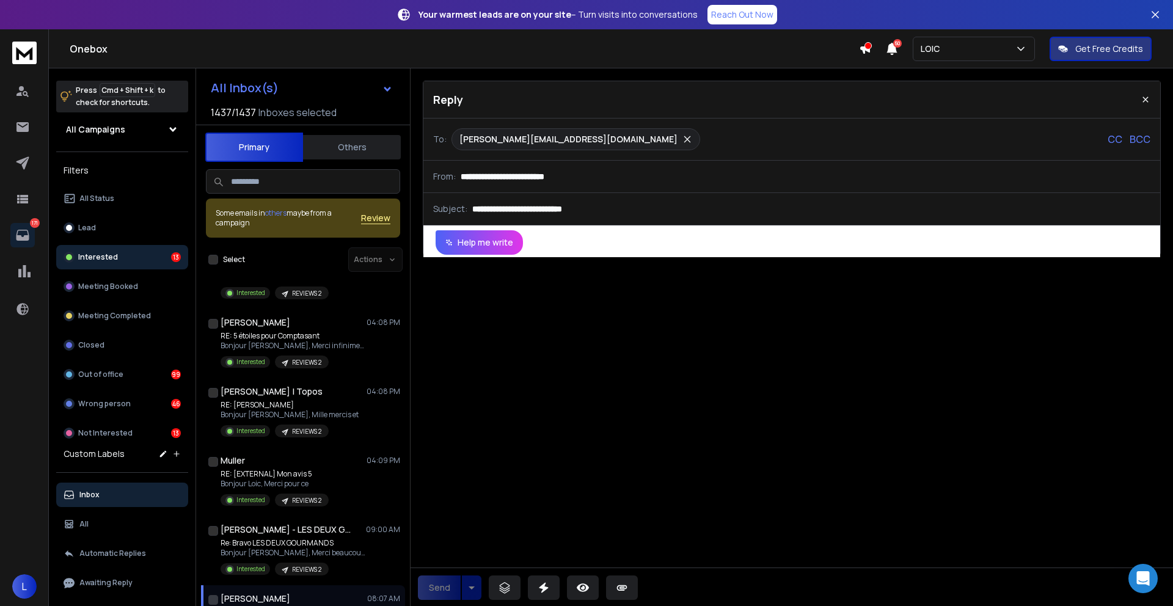
scroll to position [0, 0]
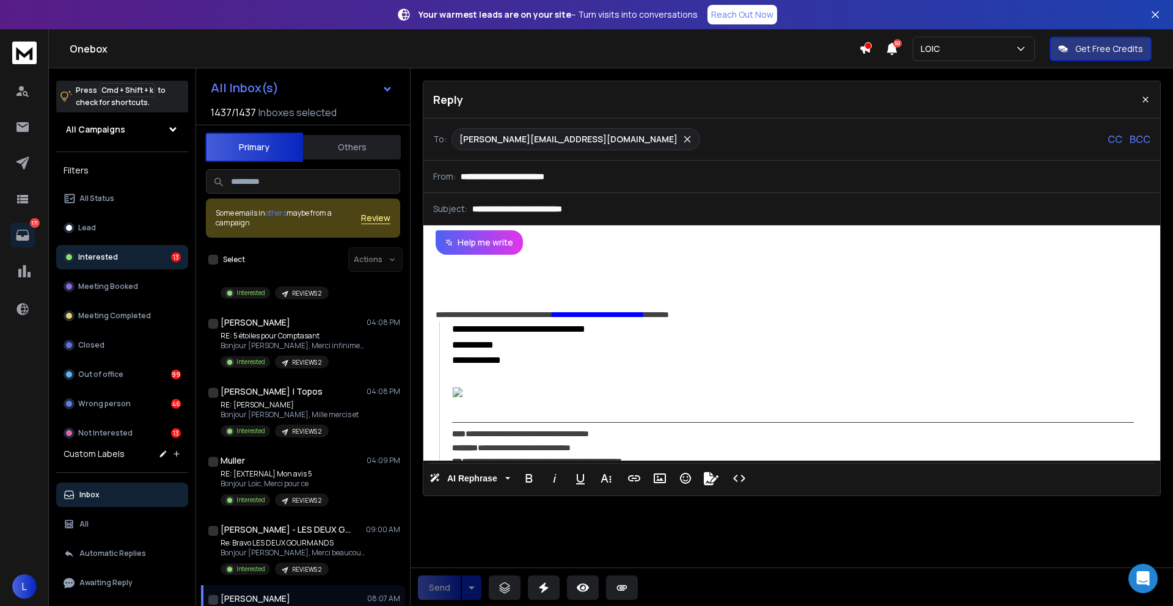
click at [705, 134] on input at bounding box center [748, 139] width 86 height 22
type input "**********"
click at [469, 270] on div at bounding box center [792, 273] width 713 height 13
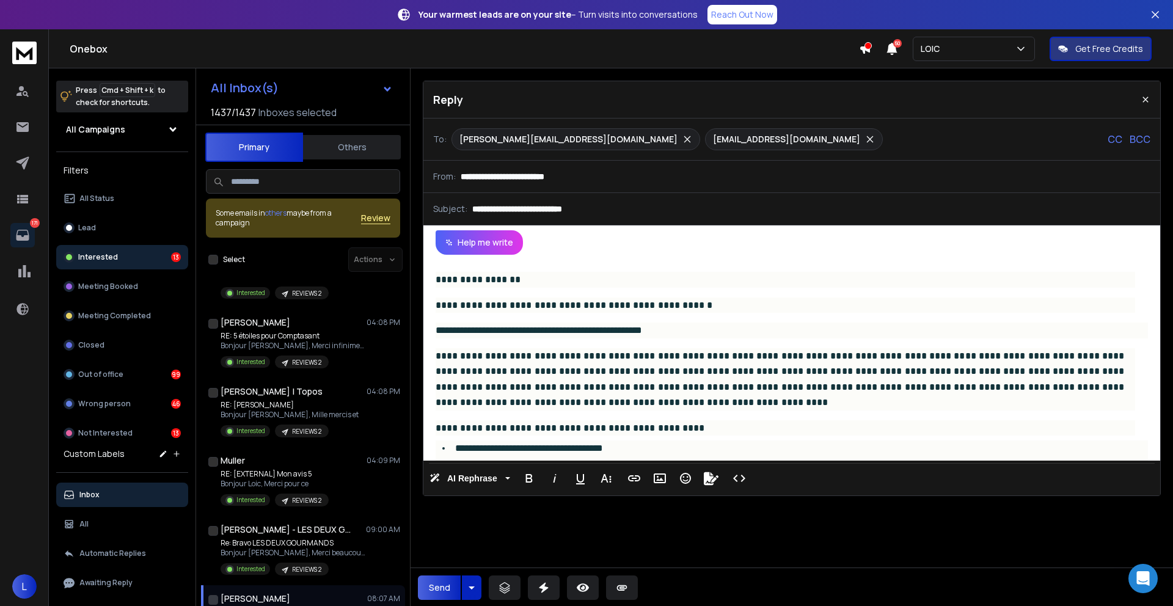
click at [436, 592] on button "Send" at bounding box center [439, 588] width 43 height 24
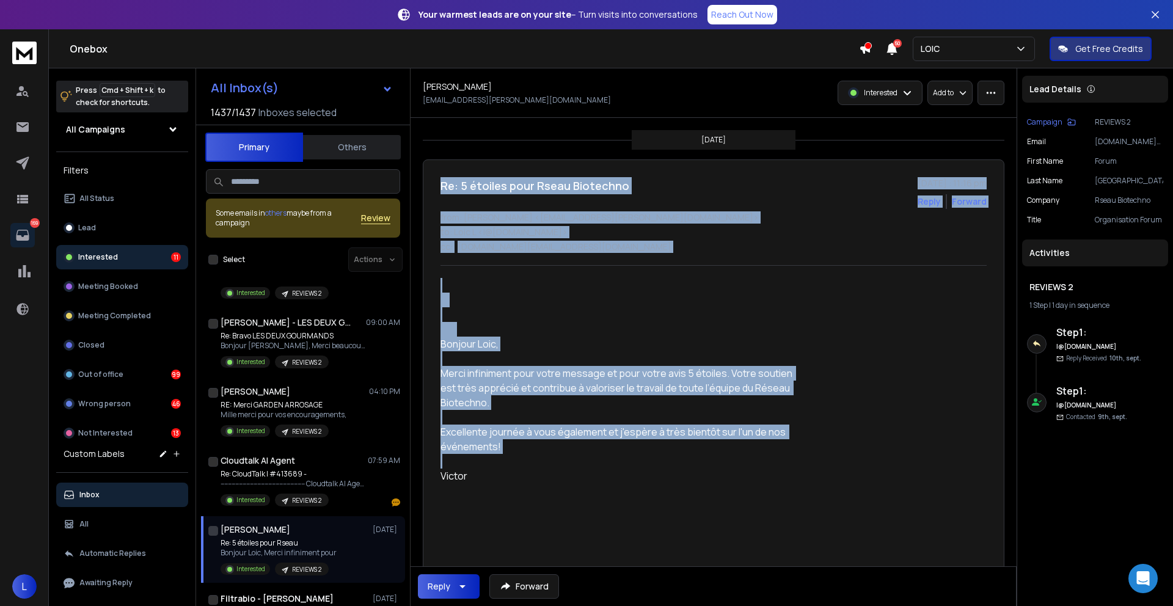
drag, startPoint x: 441, startPoint y: 184, endPoint x: 673, endPoint y: 458, distance: 359.9
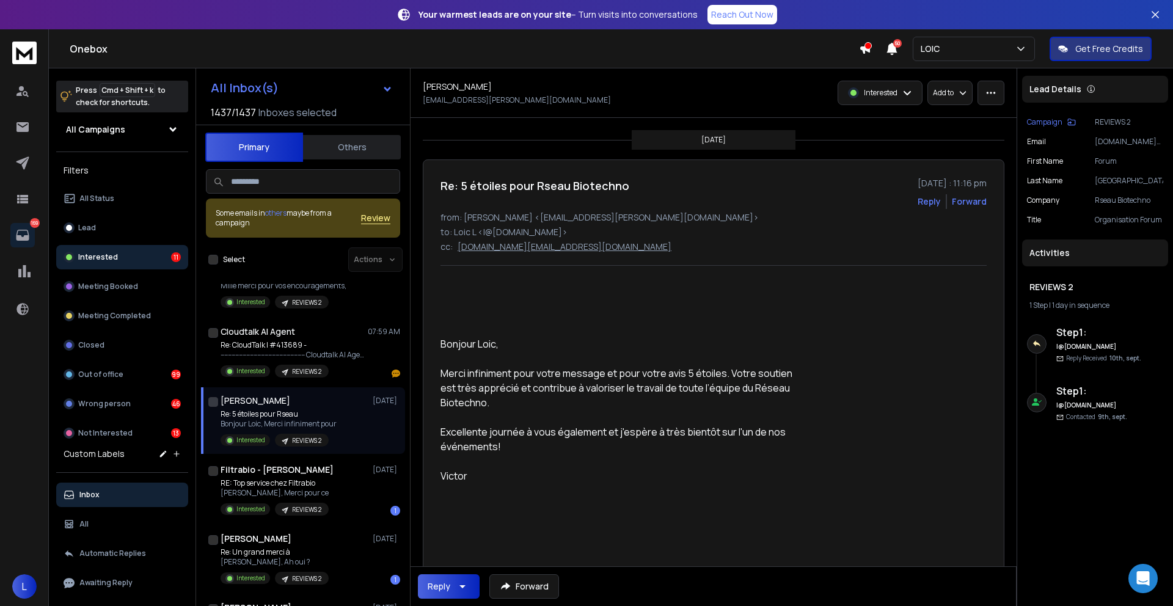
scroll to position [522, 0]
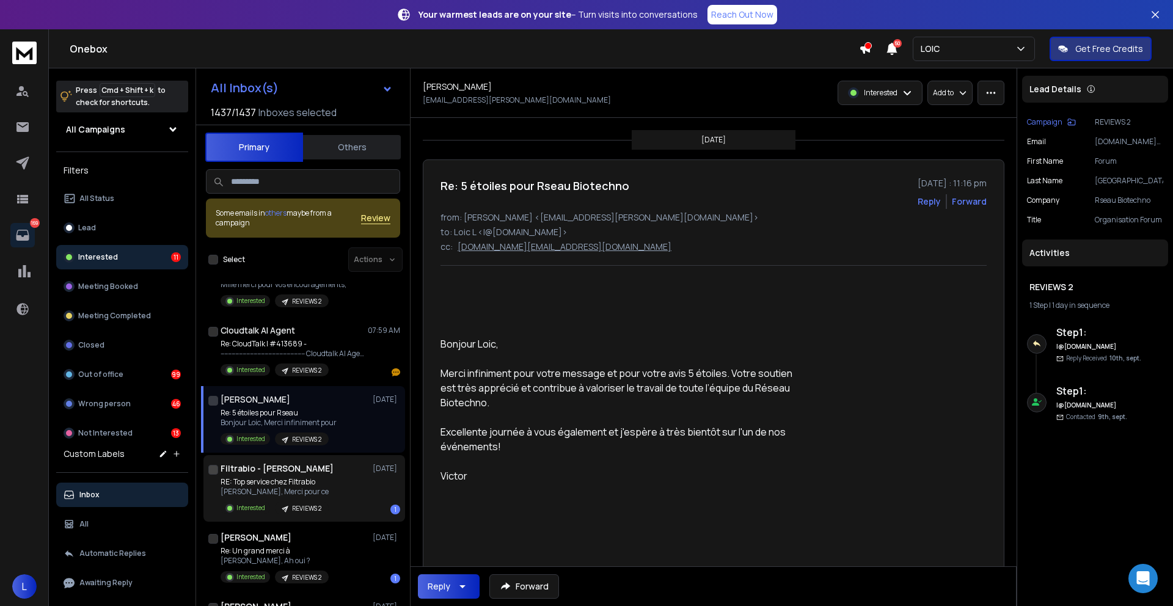
click at [314, 471] on div "Filtrabio - Damien 10 Sep" at bounding box center [311, 469] width 180 height 12
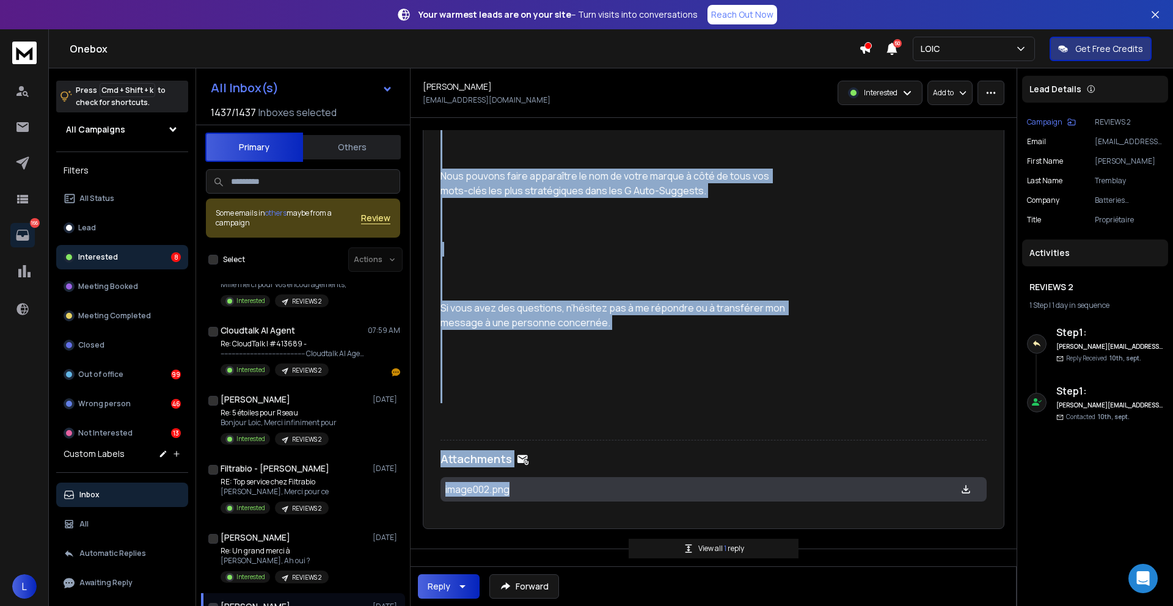
scroll to position [1972, 0]
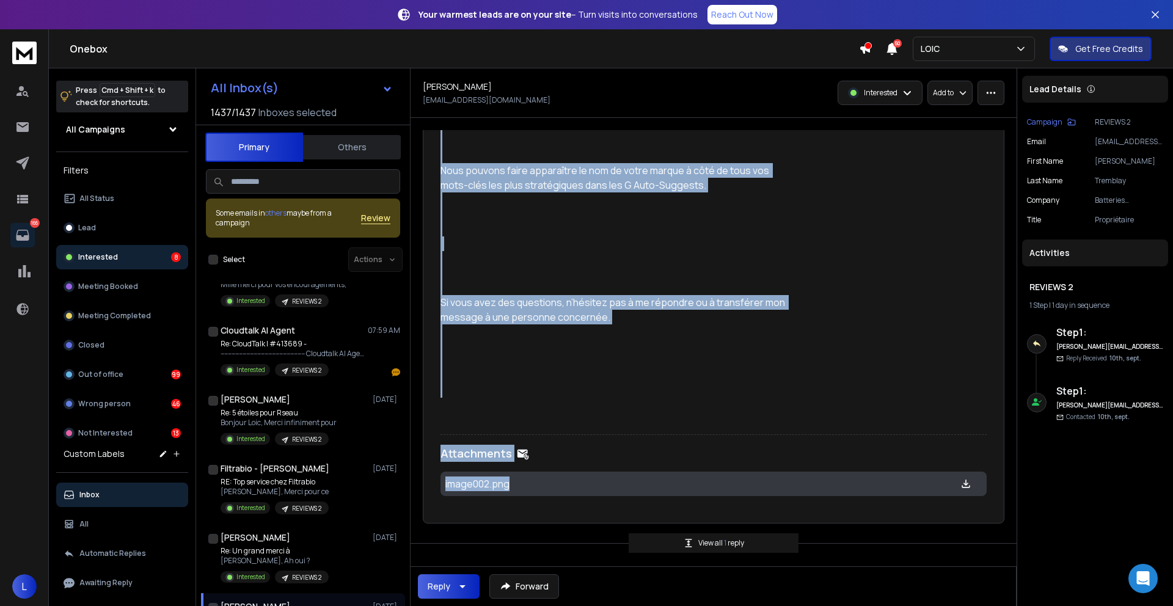
drag, startPoint x: 443, startPoint y: 186, endPoint x: 534, endPoint y: 392, distance: 224.4
click at [434, 597] on button "Reply" at bounding box center [449, 586] width 62 height 24
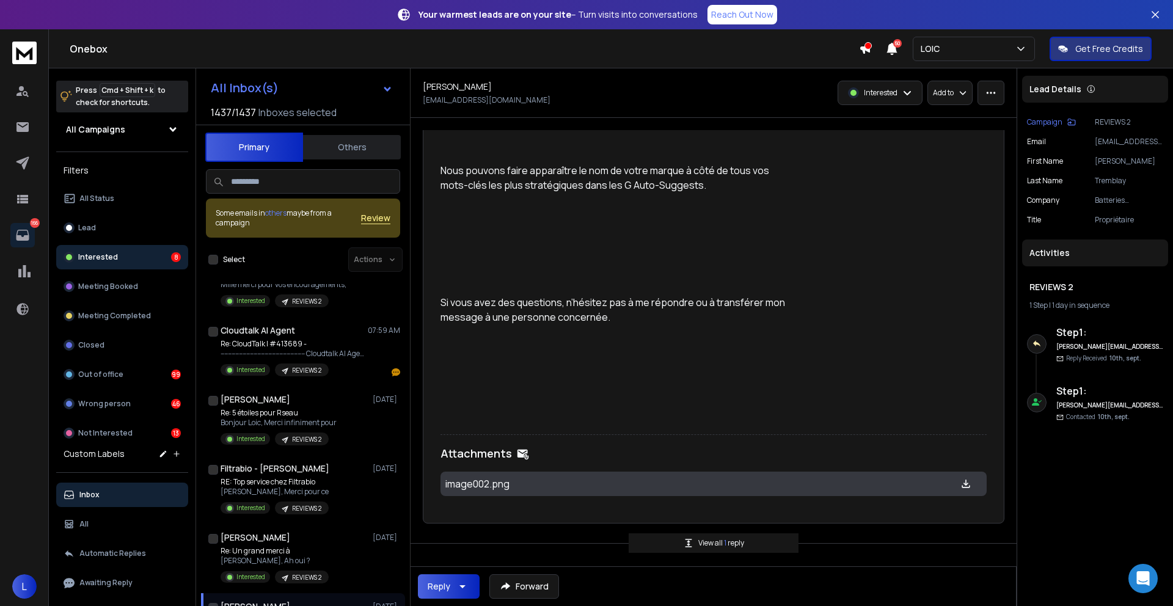
scroll to position [0, 0]
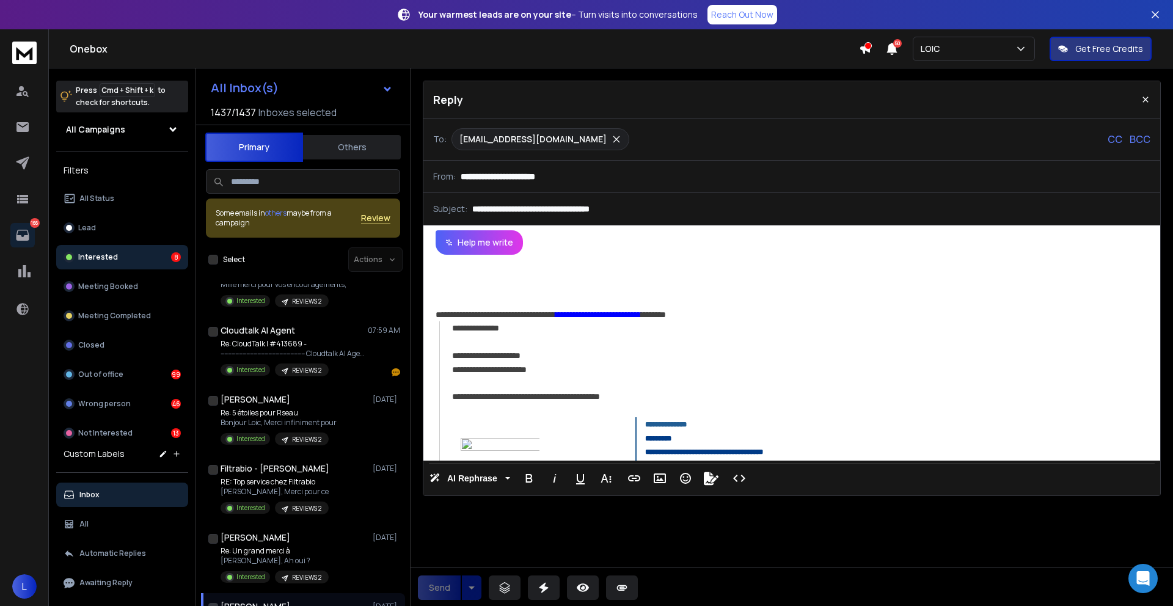
click at [648, 136] on input at bounding box center [677, 139] width 86 height 22
type input "**********"
click at [475, 269] on div at bounding box center [792, 273] width 713 height 13
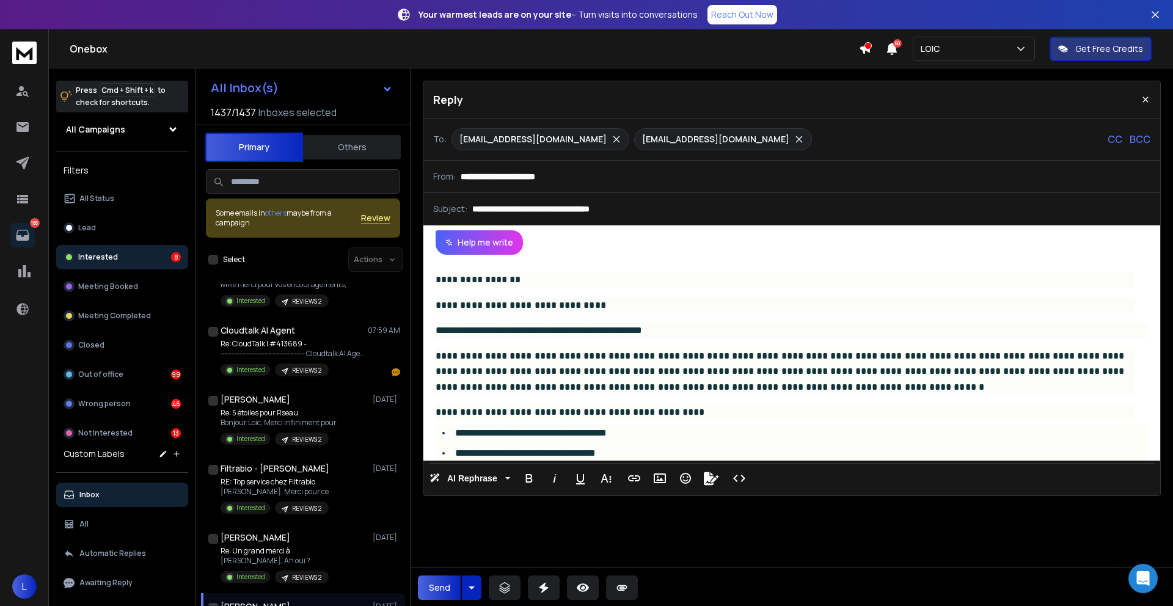
click at [514, 281] on p "**********" at bounding box center [786, 280] width 700 height 16
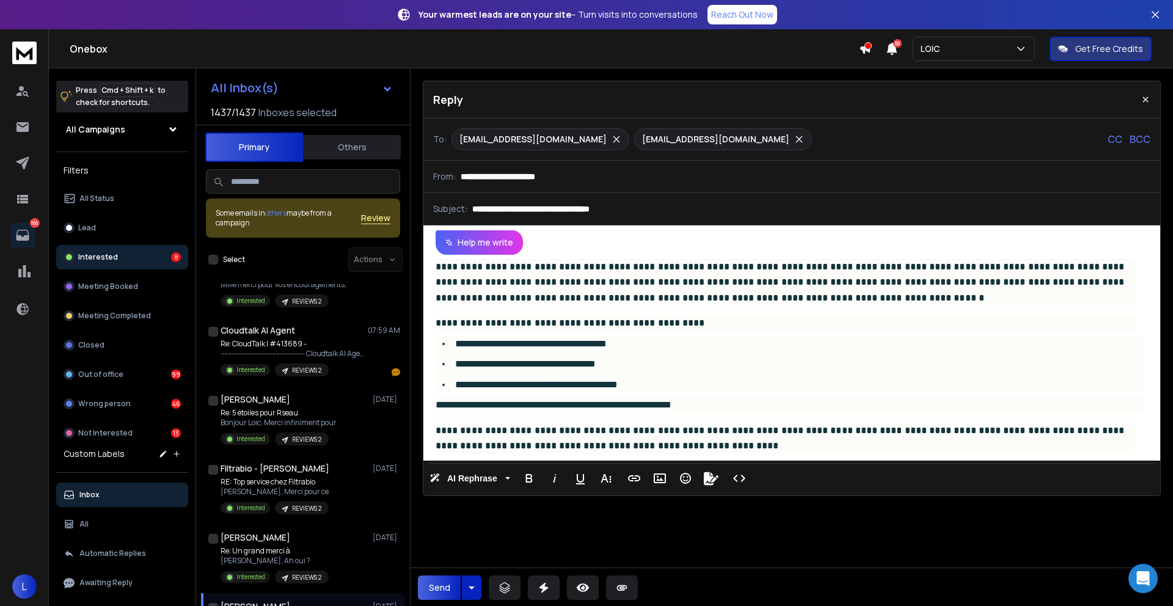
scroll to position [240, 0]
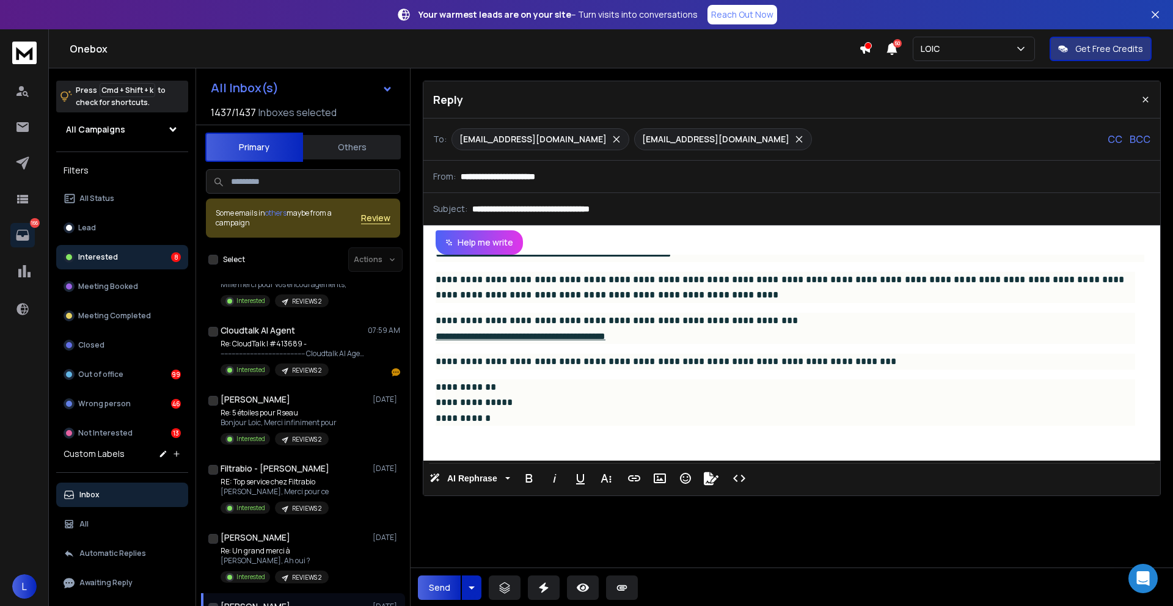
click at [457, 579] on button "Send" at bounding box center [439, 588] width 43 height 24
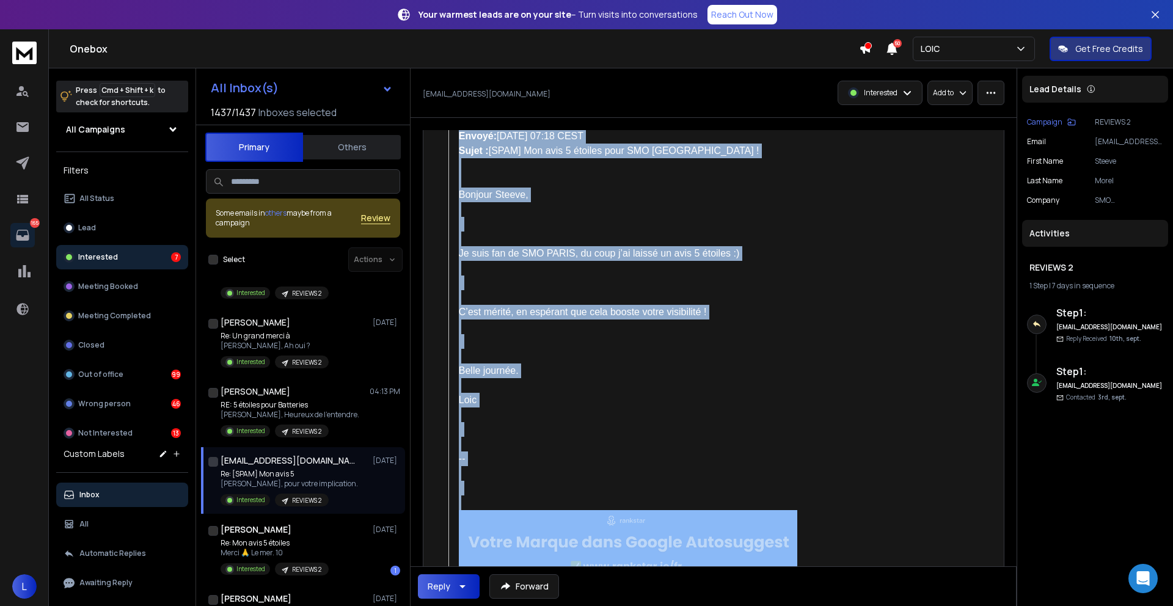
scroll to position [842, 0]
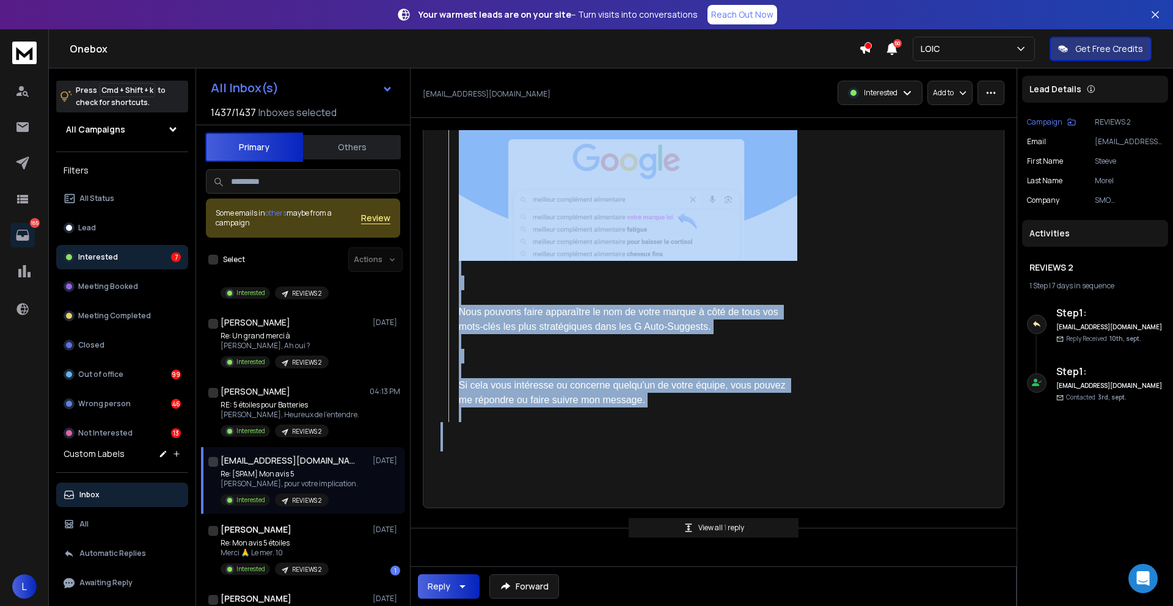
drag, startPoint x: 441, startPoint y: 189, endPoint x: 670, endPoint y: 501, distance: 386.9
click at [468, 585] on icon "button" at bounding box center [462, 586] width 15 height 15
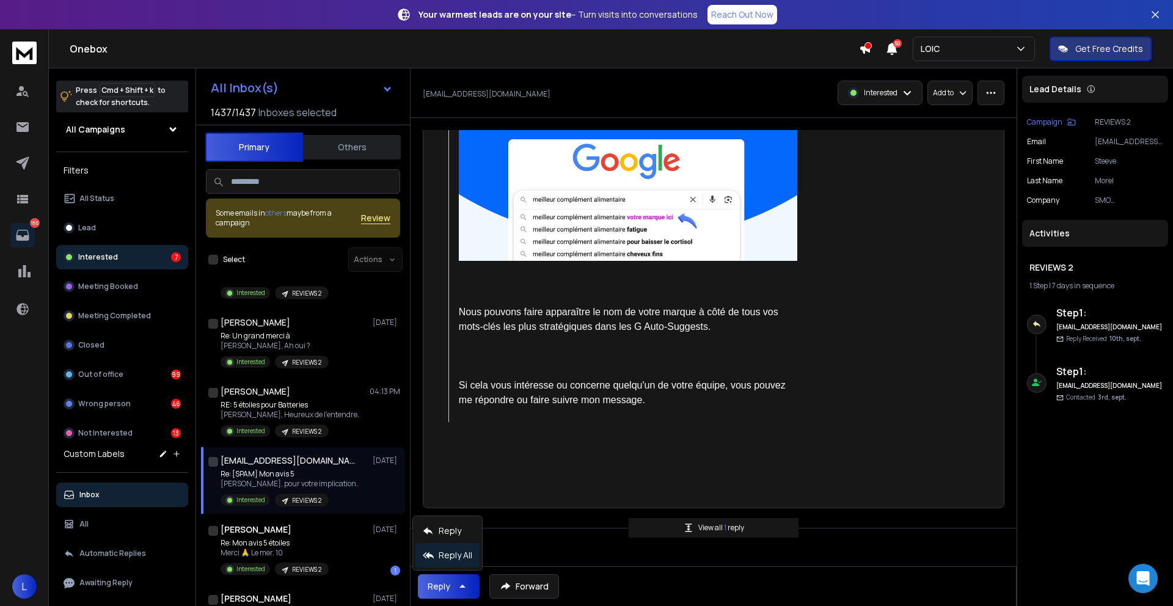
click at [467, 554] on p "Reply All" at bounding box center [456, 555] width 34 height 12
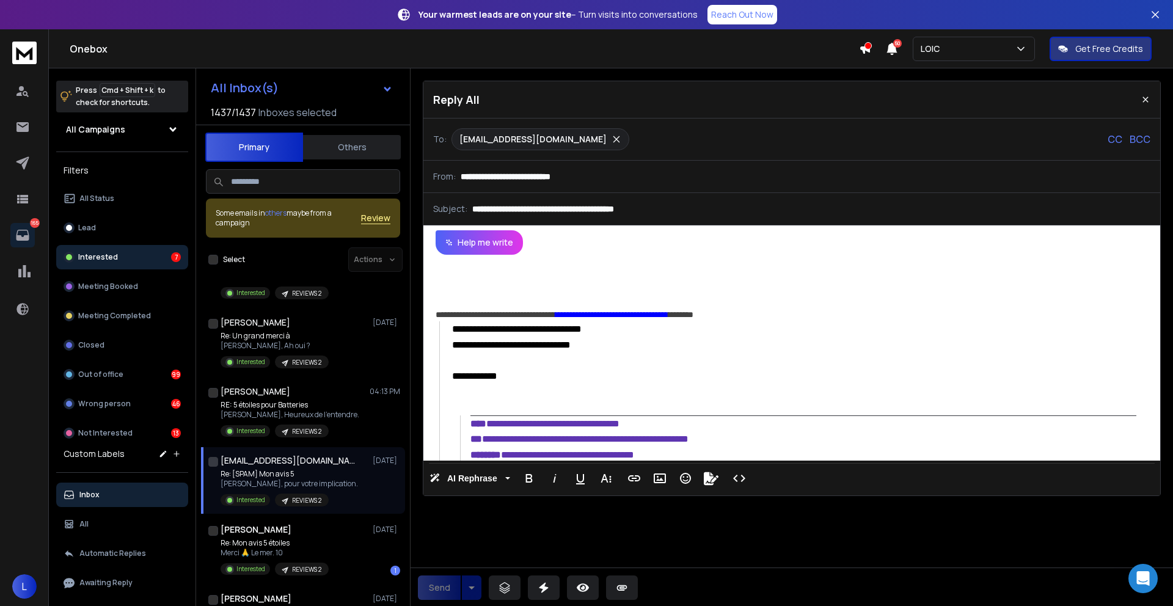
click at [670, 138] on input at bounding box center [677, 139] width 86 height 22
type input "**********"
click at [469, 274] on div at bounding box center [792, 273] width 713 height 13
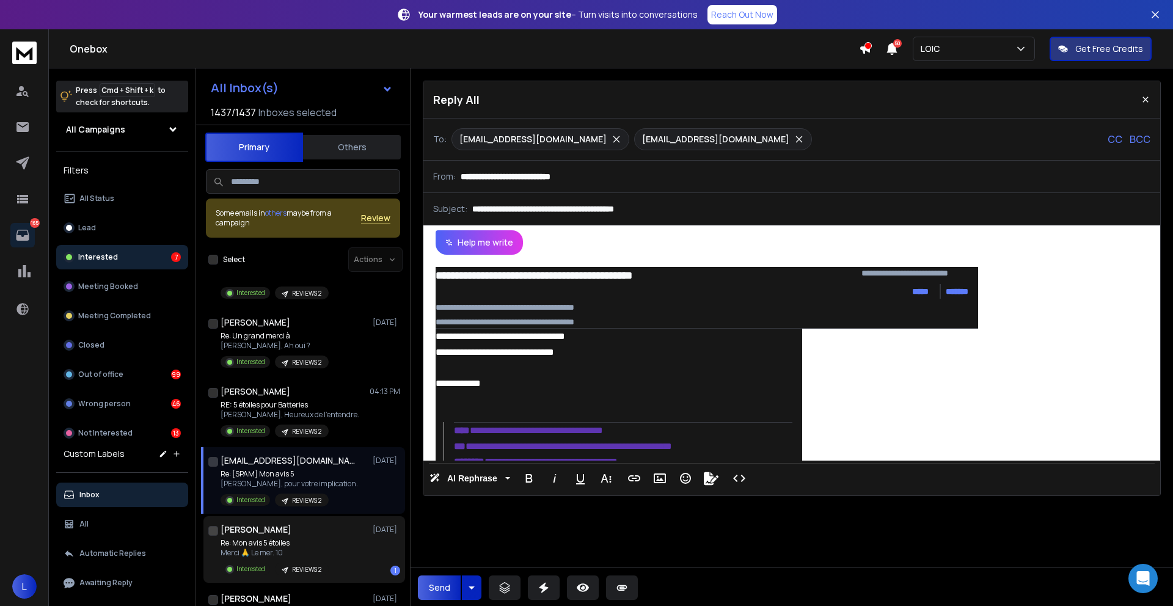
click at [272, 540] on p "Re: Mon avis 5 étoiles" at bounding box center [275, 543] width 108 height 10
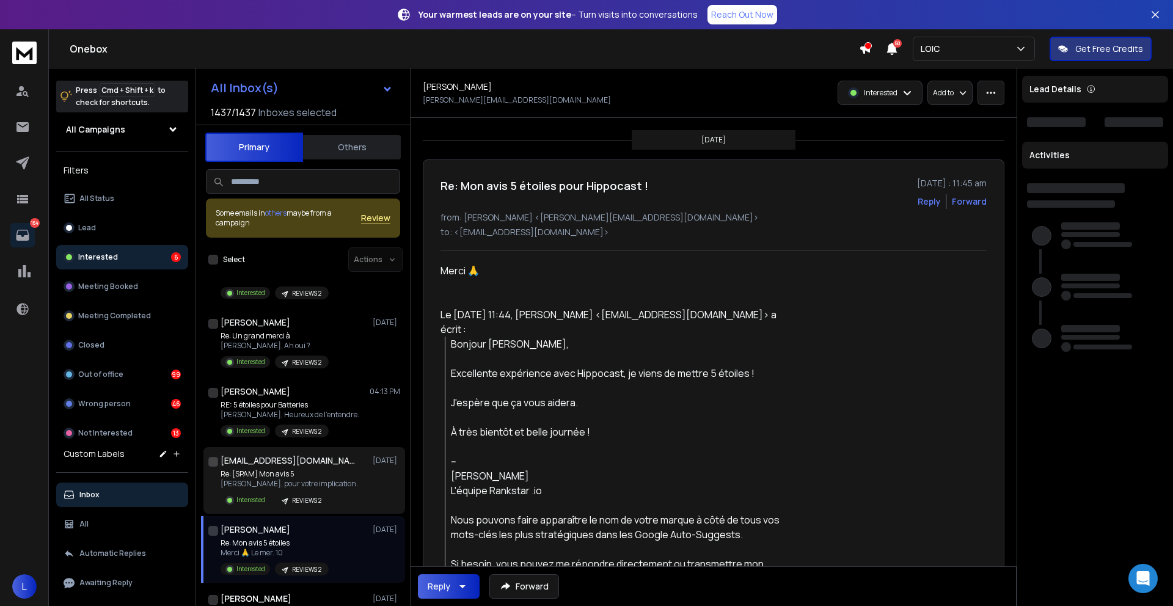
click at [268, 475] on p "Re: [SPAM] Mon avis 5" at bounding box center [290, 474] width 138 height 10
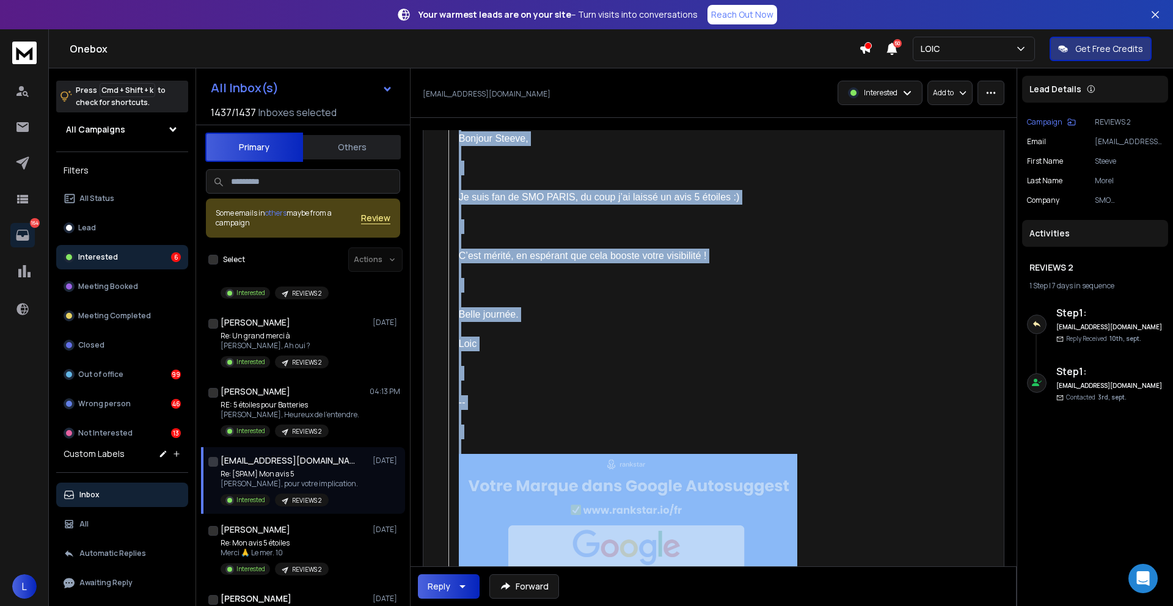
scroll to position [842, 0]
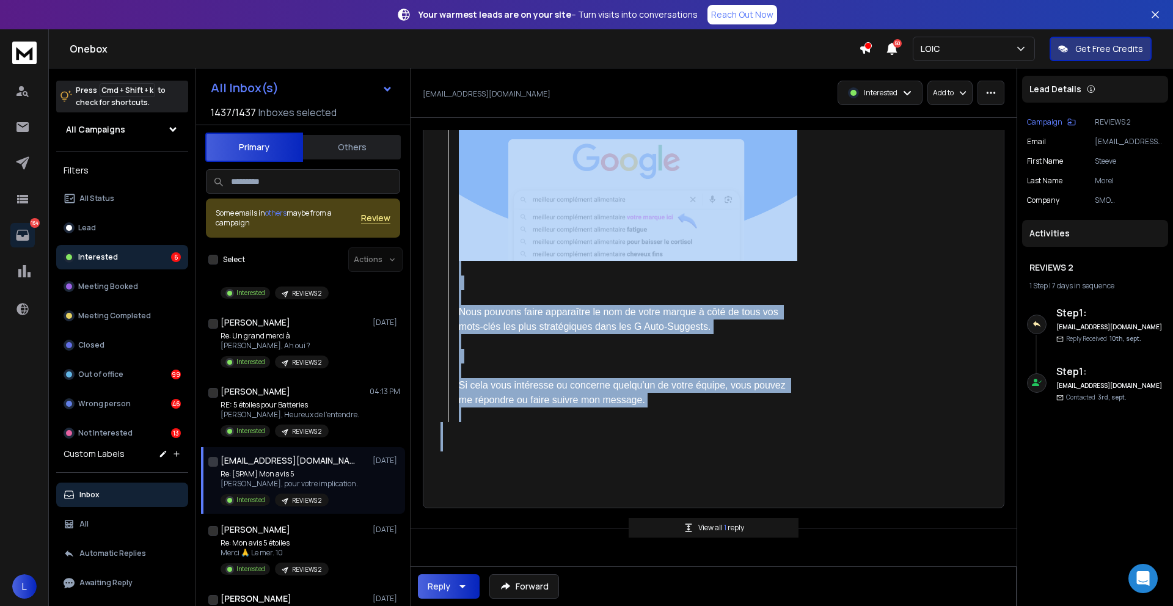
drag, startPoint x: 532, startPoint y: 336, endPoint x: 574, endPoint y: 413, distance: 88.1
click at [460, 589] on icon "button" at bounding box center [462, 586] width 15 height 15
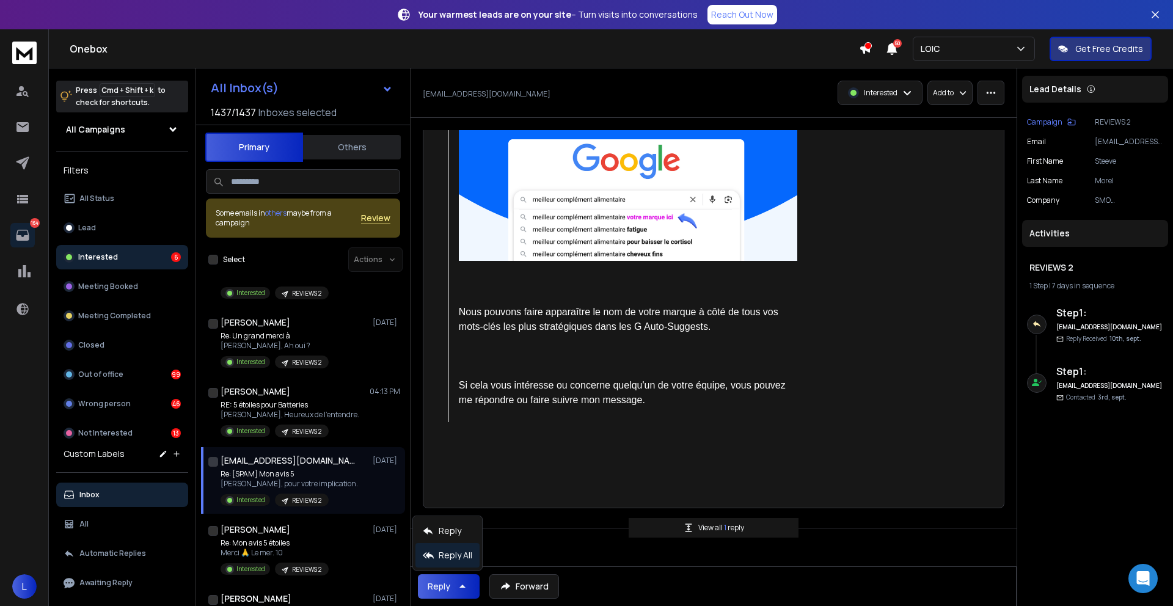
click at [453, 554] on p "Reply All" at bounding box center [456, 555] width 34 height 12
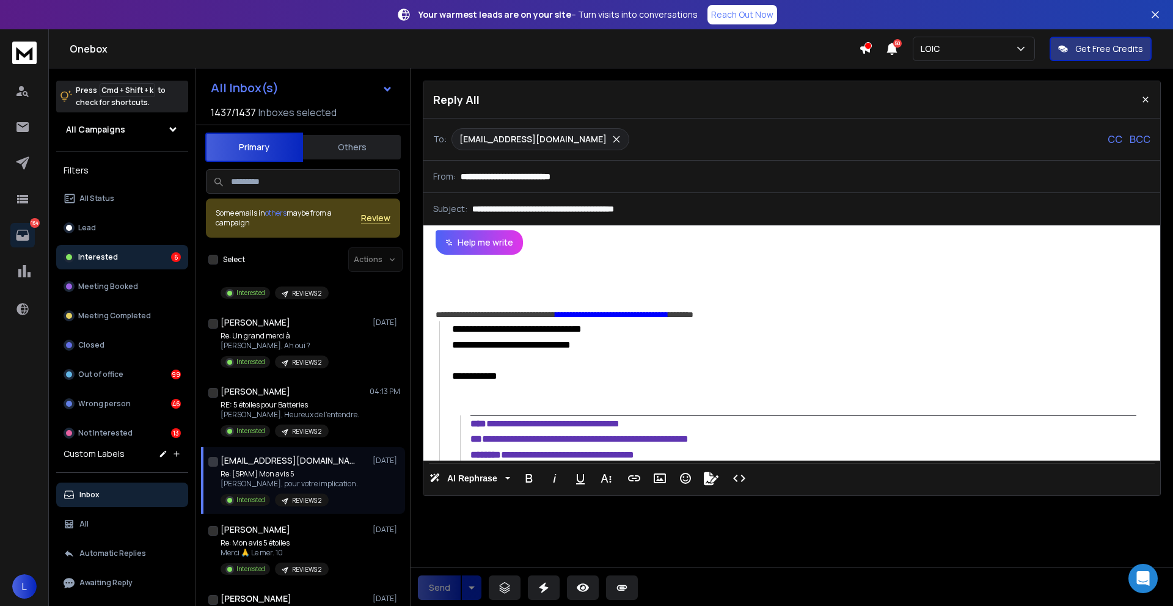
drag, startPoint x: 658, startPoint y: 138, endPoint x: 662, endPoint y: 147, distance: 9.6
click at [658, 138] on input at bounding box center [677, 139] width 86 height 22
type input "**********"
click at [472, 270] on div at bounding box center [792, 273] width 713 height 13
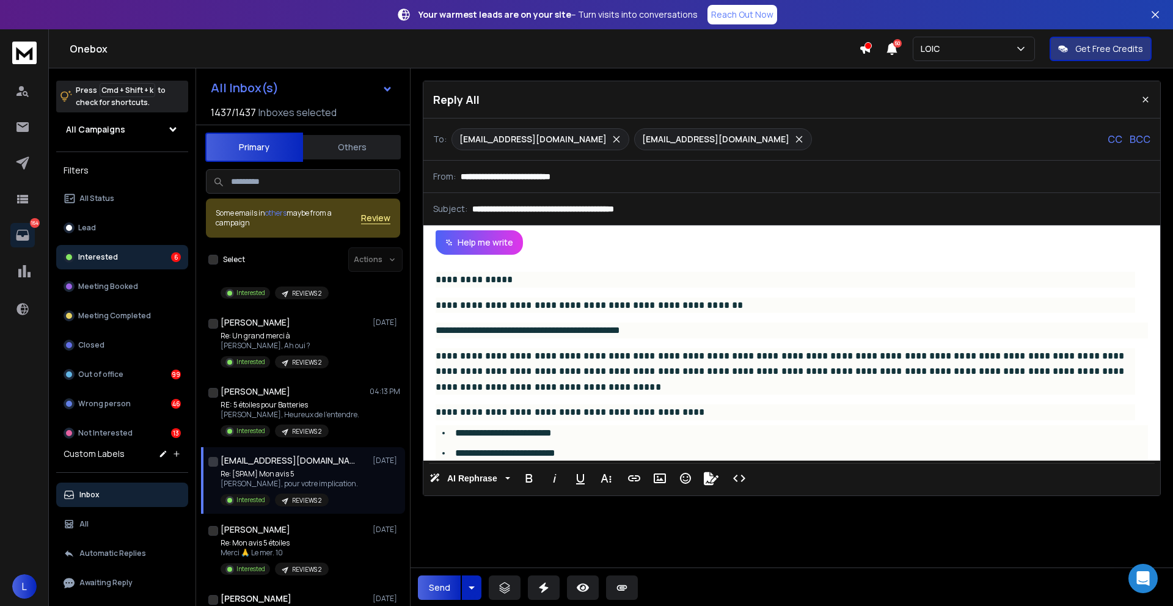
click at [439, 596] on button "Send" at bounding box center [439, 588] width 43 height 24
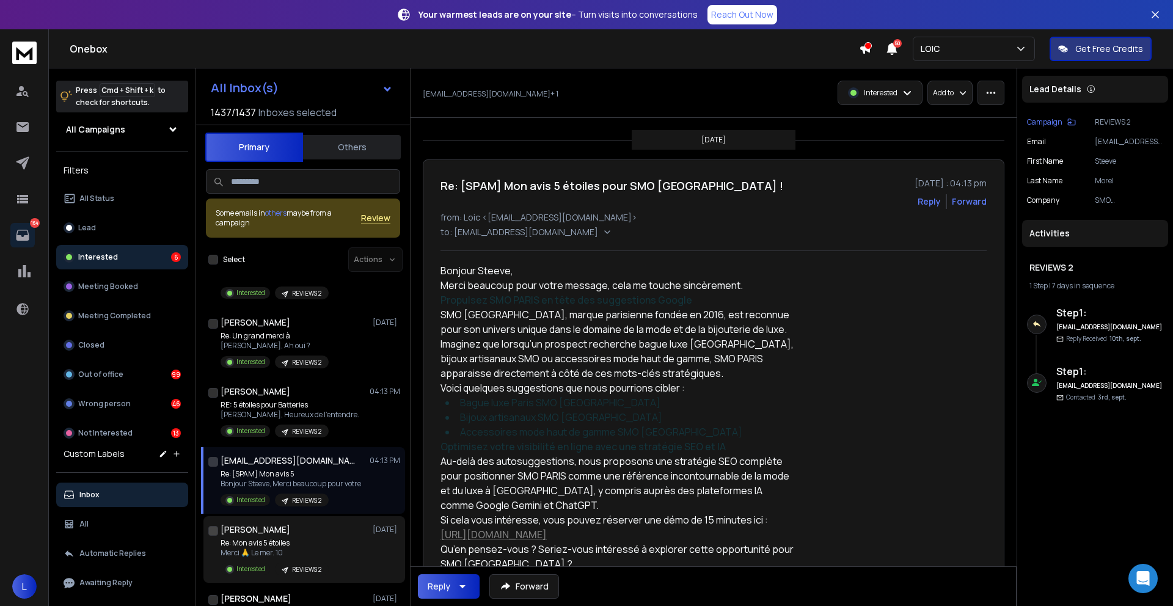
click at [329, 529] on div "Constantin Hays 10 Sep" at bounding box center [311, 530] width 180 height 12
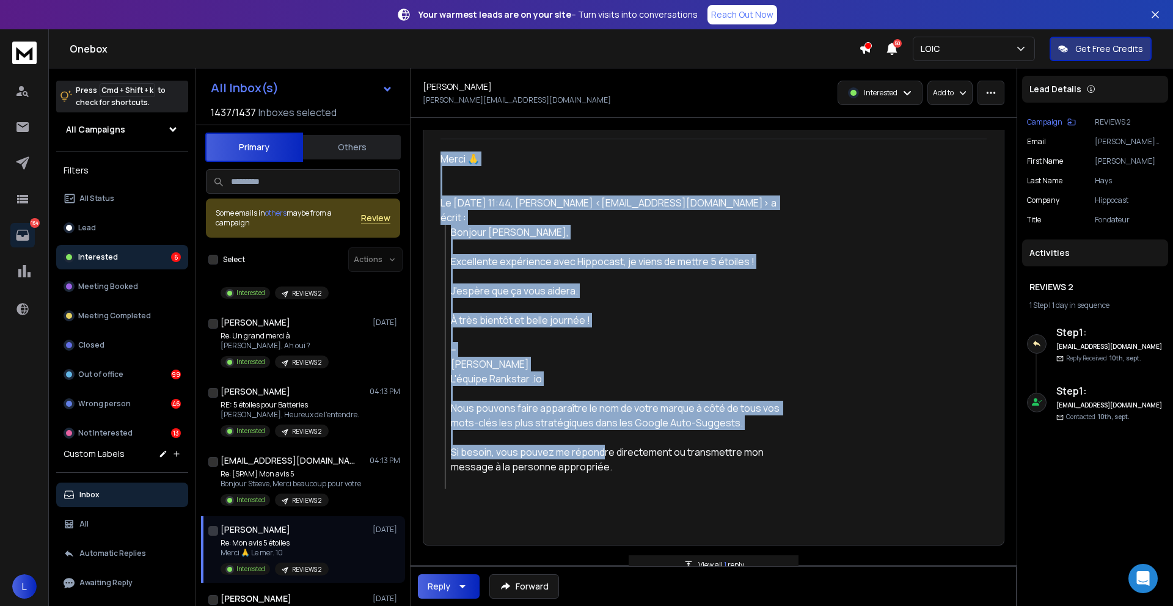
scroll to position [134, 0]
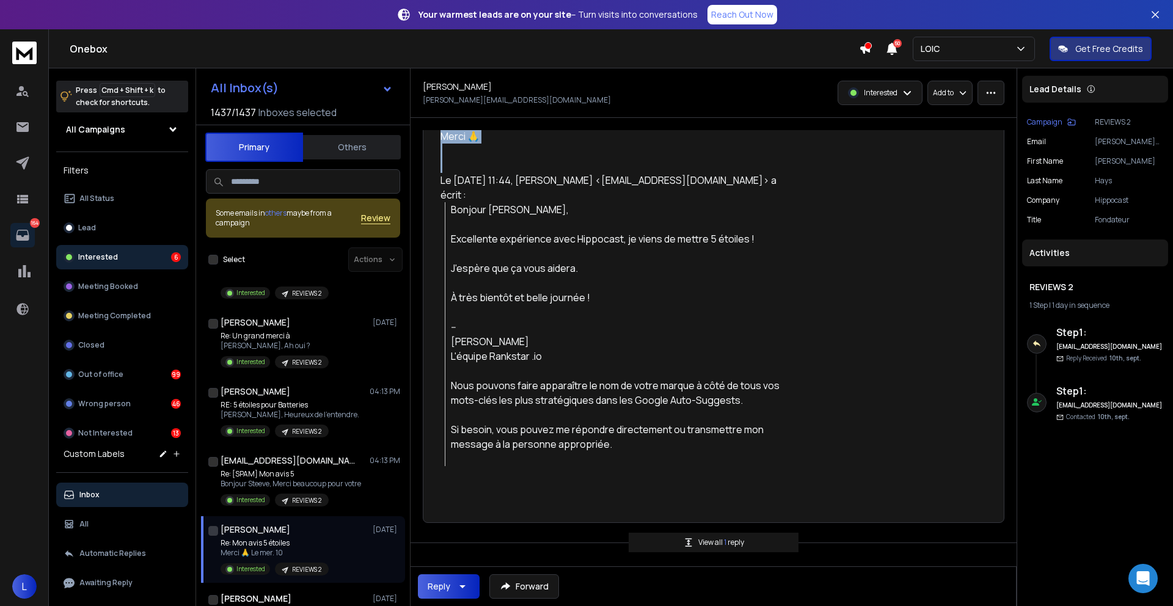
drag, startPoint x: 441, startPoint y: 185, endPoint x: 604, endPoint y: 453, distance: 314.3
click at [604, 453] on div "Re: Mon avis 5 étoiles pour Hippocast ! 10 September 2025 : 11:45 am Reply Forw…" at bounding box center [714, 274] width 546 height 463
click at [468, 588] on icon "button" at bounding box center [462, 586] width 15 height 15
click at [449, 560] on p "Reply All" at bounding box center [456, 555] width 34 height 12
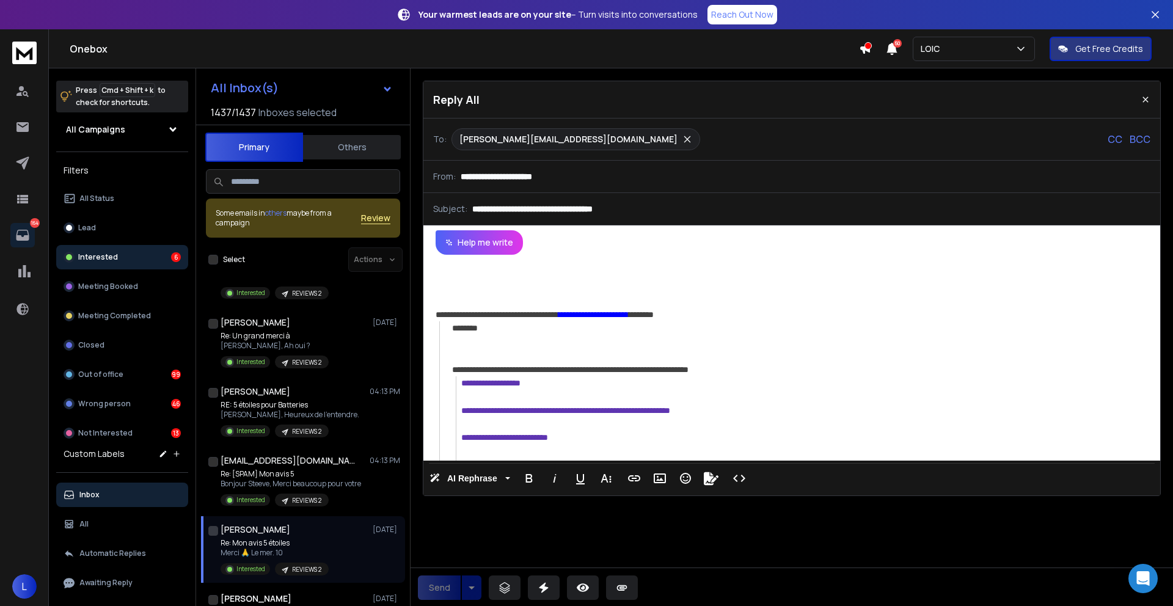
click at [705, 135] on input at bounding box center [748, 139] width 86 height 22
type input "**********"
click at [471, 270] on div at bounding box center [792, 273] width 713 height 13
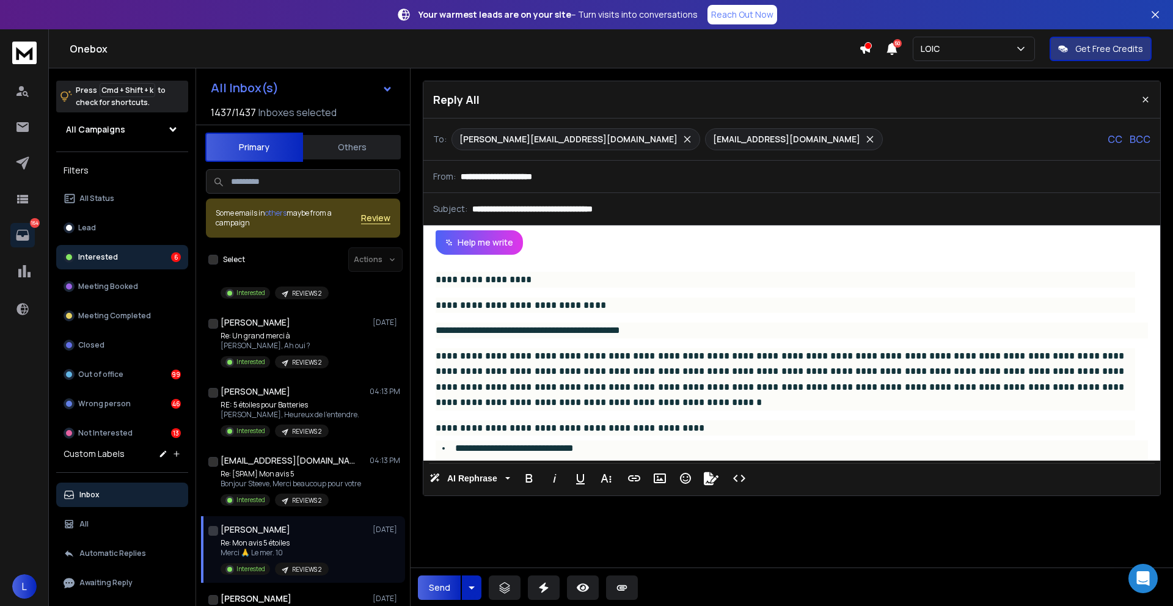
click at [442, 594] on button "Send" at bounding box center [439, 588] width 43 height 24
click at [449, 592] on button "Send" at bounding box center [439, 588] width 43 height 24
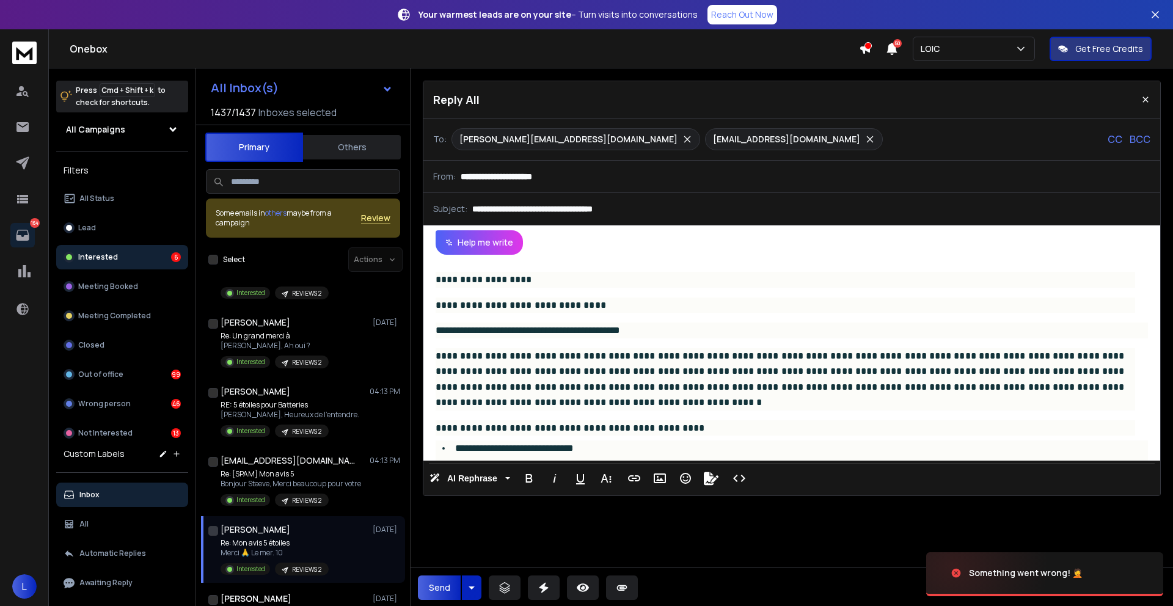
click at [453, 587] on button "Send" at bounding box center [439, 588] width 43 height 24
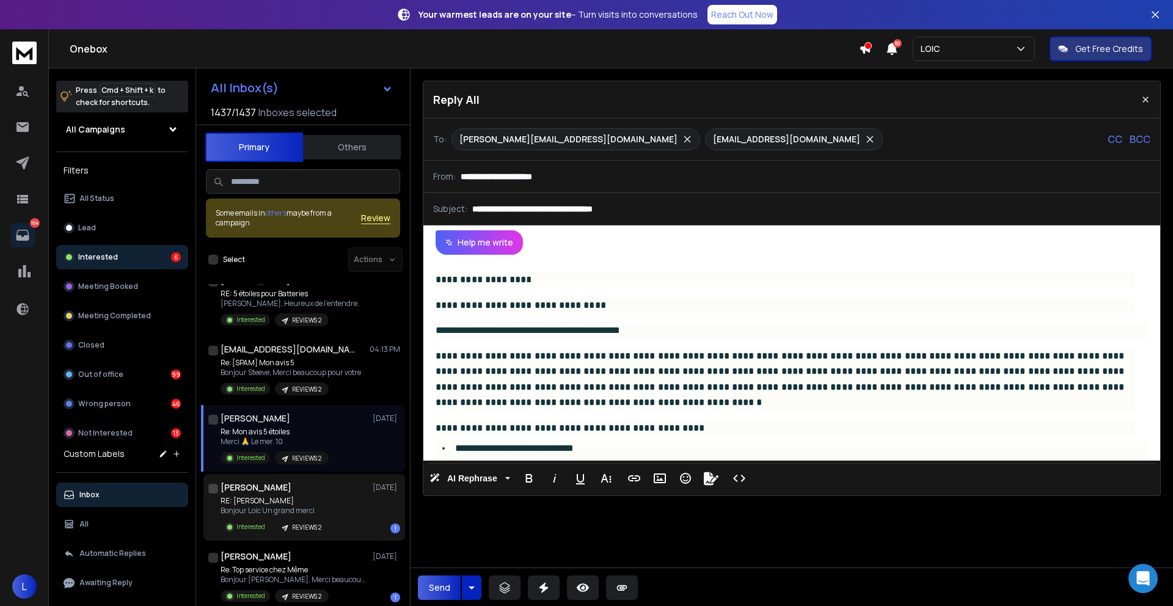
scroll to position [849, 0]
click at [310, 496] on p "RE: Merci Negochim" at bounding box center [275, 500] width 108 height 10
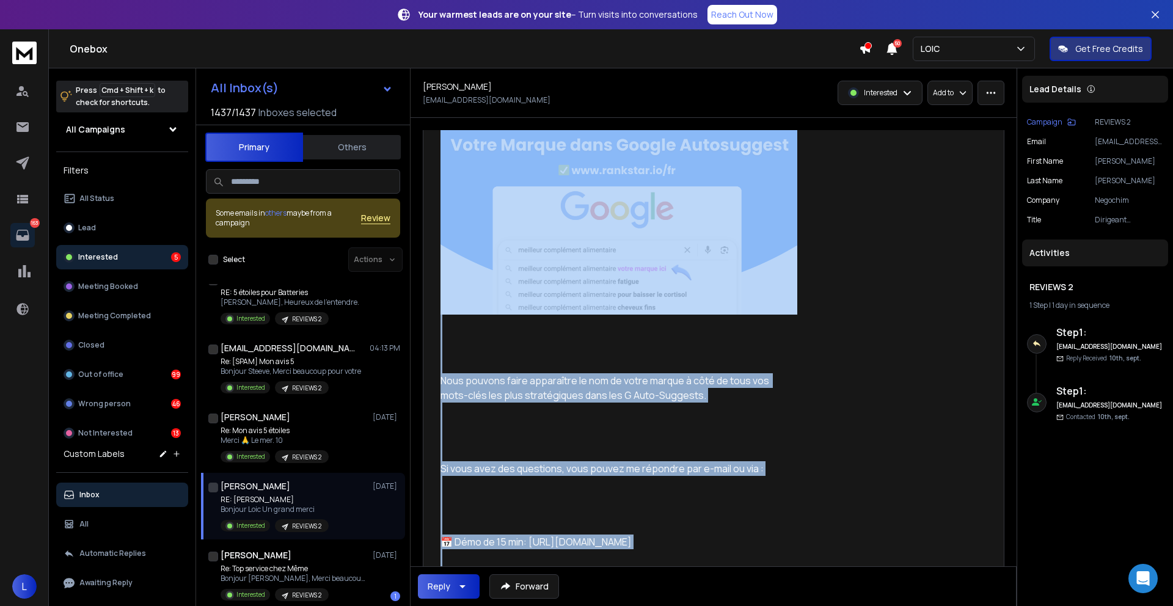
scroll to position [1423, 0]
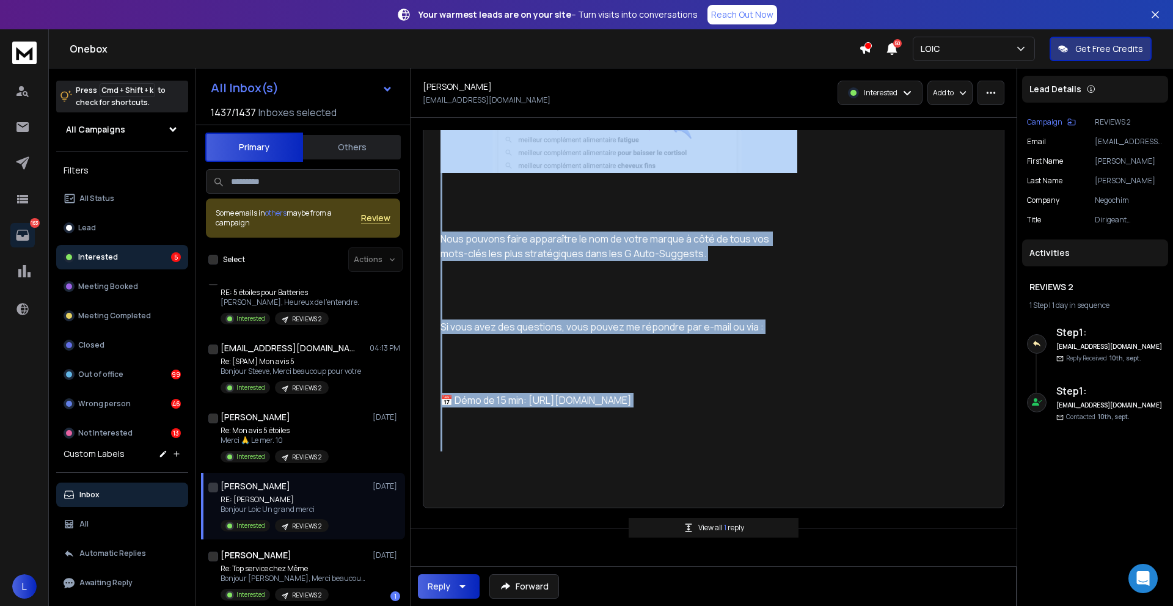
drag, startPoint x: 442, startPoint y: 183, endPoint x: 483, endPoint y: 408, distance: 228.6
click at [451, 582] on div "Reply" at bounding box center [449, 586] width 42 height 15
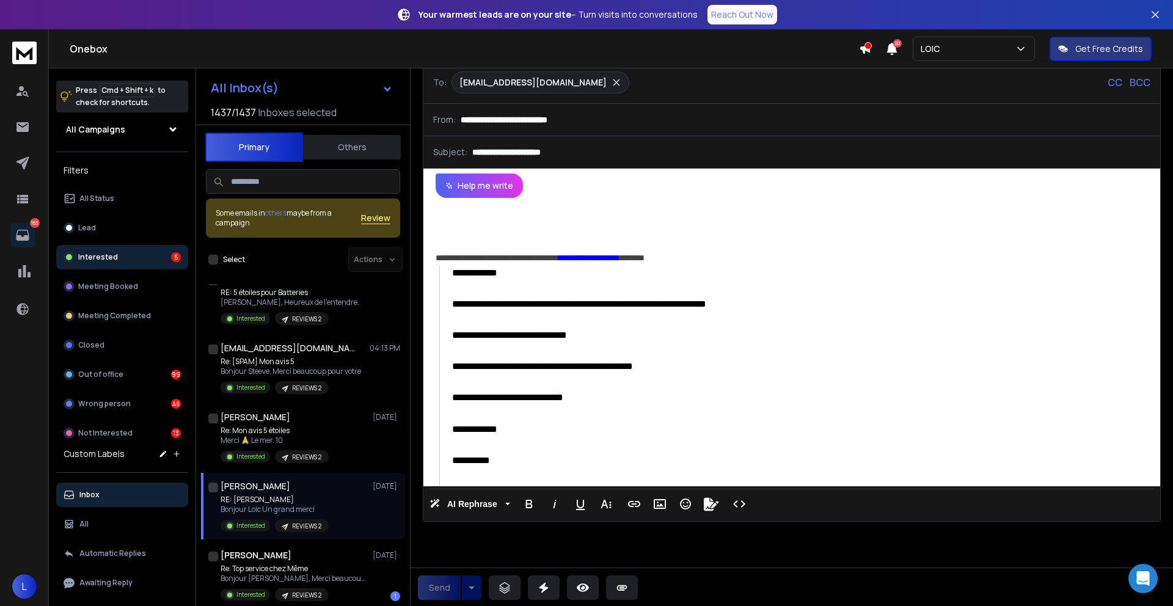
scroll to position [0, 0]
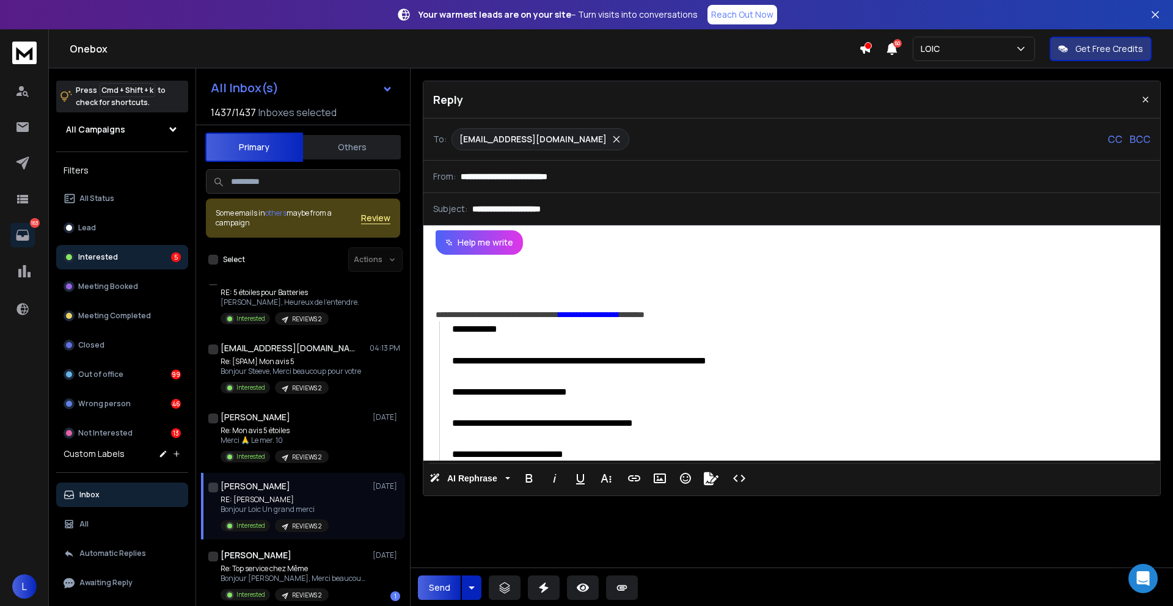
click at [446, 562] on div "**********" at bounding box center [792, 359] width 738 height 556
click at [634, 136] on input at bounding box center [677, 139] width 86 height 22
type input "**********"
click at [494, 275] on div at bounding box center [792, 273] width 713 height 13
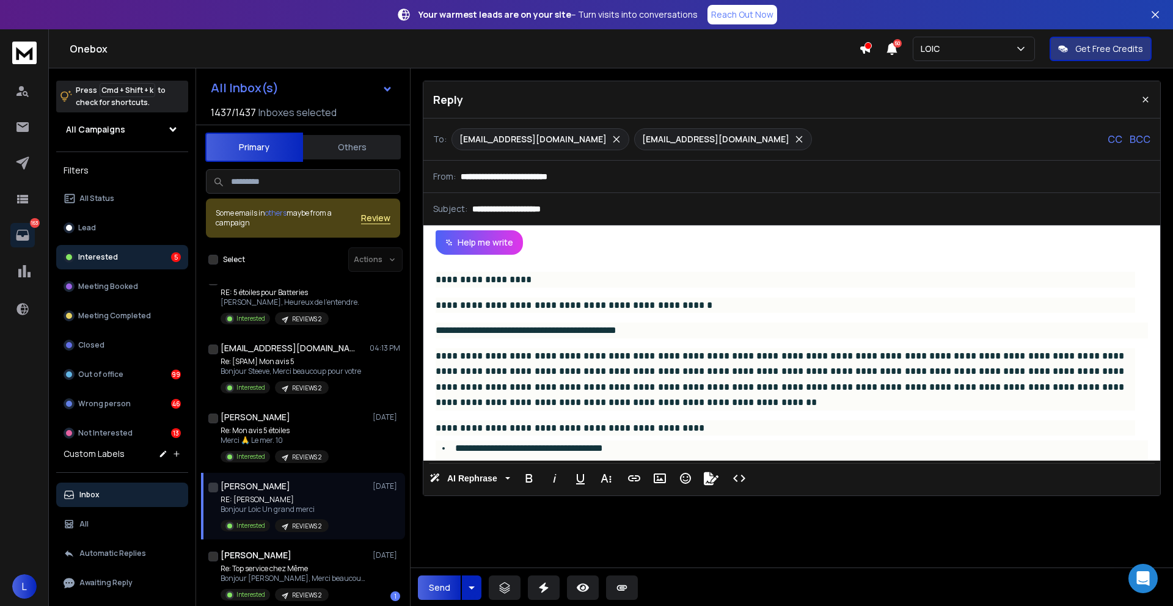
click at [438, 589] on button "Send" at bounding box center [439, 588] width 43 height 24
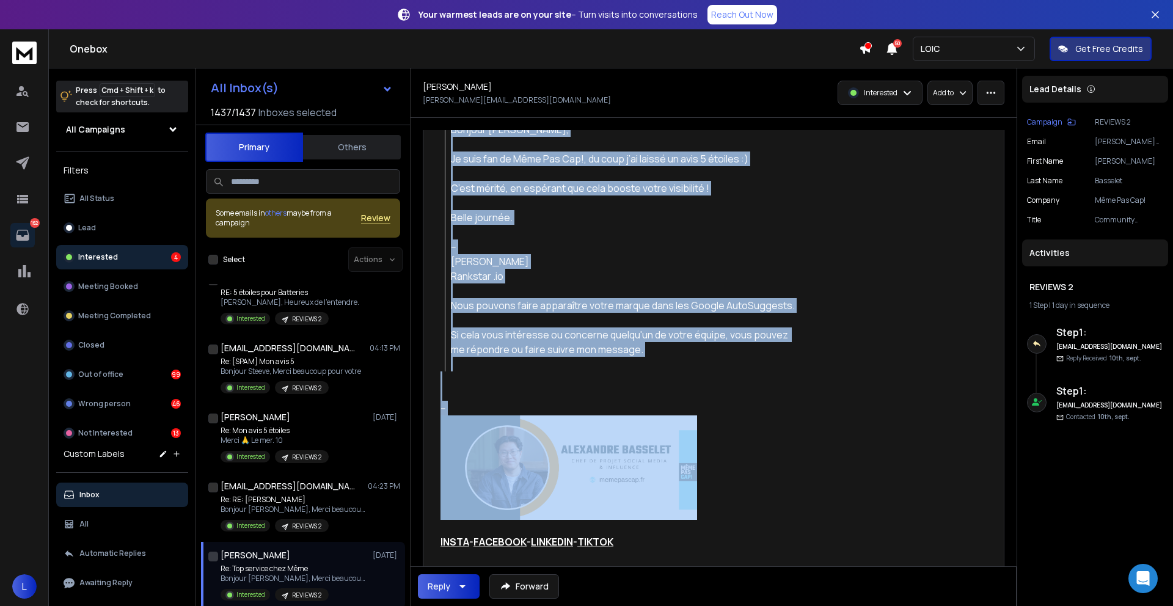
scroll to position [386, 0]
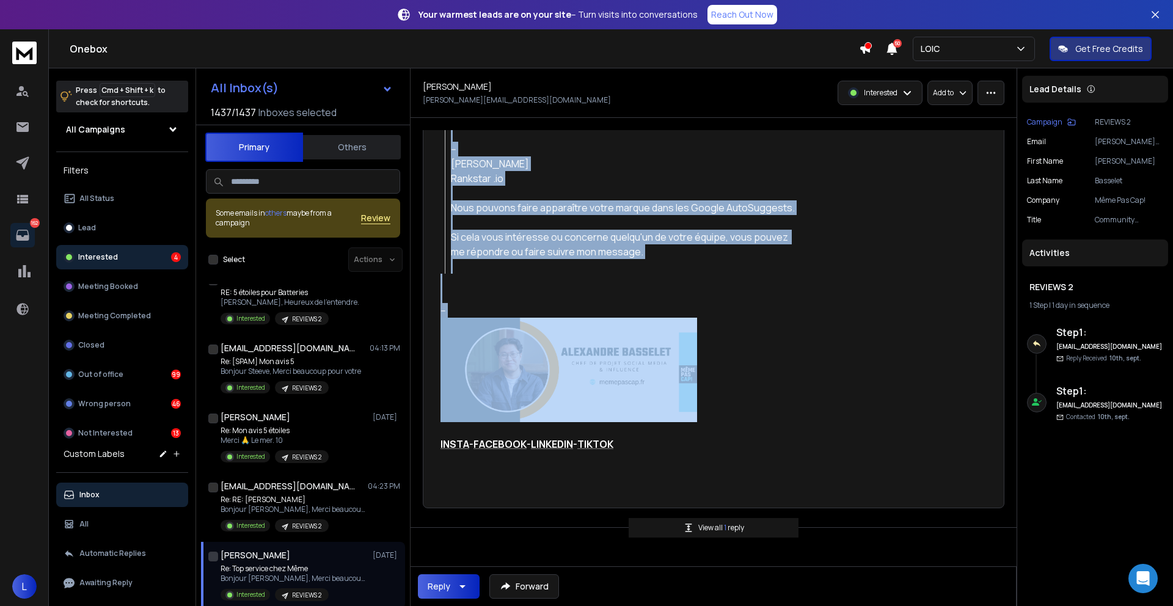
drag, startPoint x: 443, startPoint y: 183, endPoint x: 622, endPoint y: 431, distance: 305.6
click at [622, 431] on div "Re: Top service chez Même Pas Cap! ! 10 September 2025 : 10:41 am Reply Forward…" at bounding box center [714, 141] width 546 height 699
click at [622, 431] on div at bounding box center [619, 377] width 357 height 119
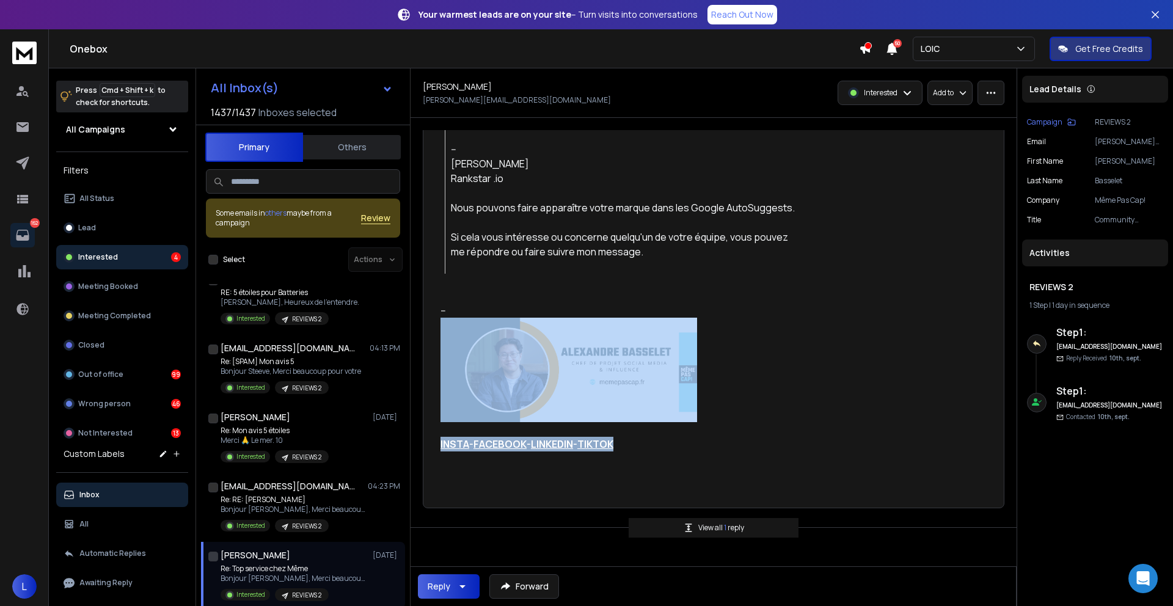
scroll to position [0, 0]
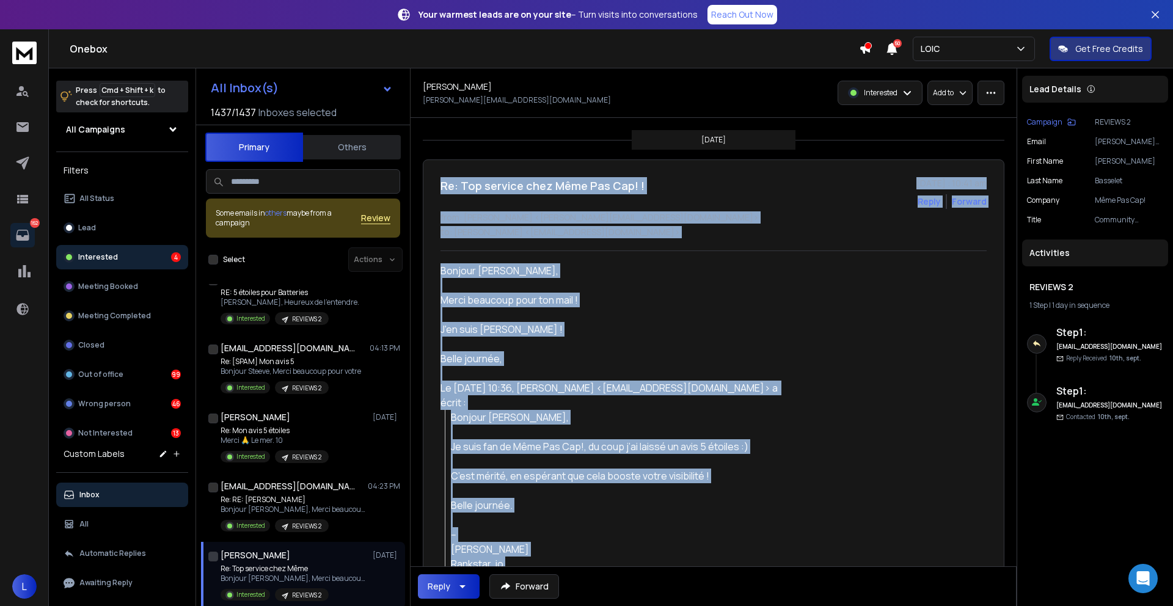
drag, startPoint x: 625, startPoint y: 444, endPoint x: 436, endPoint y: 189, distance: 318.0
click at [436, 189] on div "Re: Top service chez Même Pas Cap! ! 10 September 2025 : 10:41 am Reply Forward…" at bounding box center [714, 527] width 582 height 735
click at [578, 295] on div "Merci beaucoup pour ton mail !" at bounding box center [619, 300] width 357 height 15
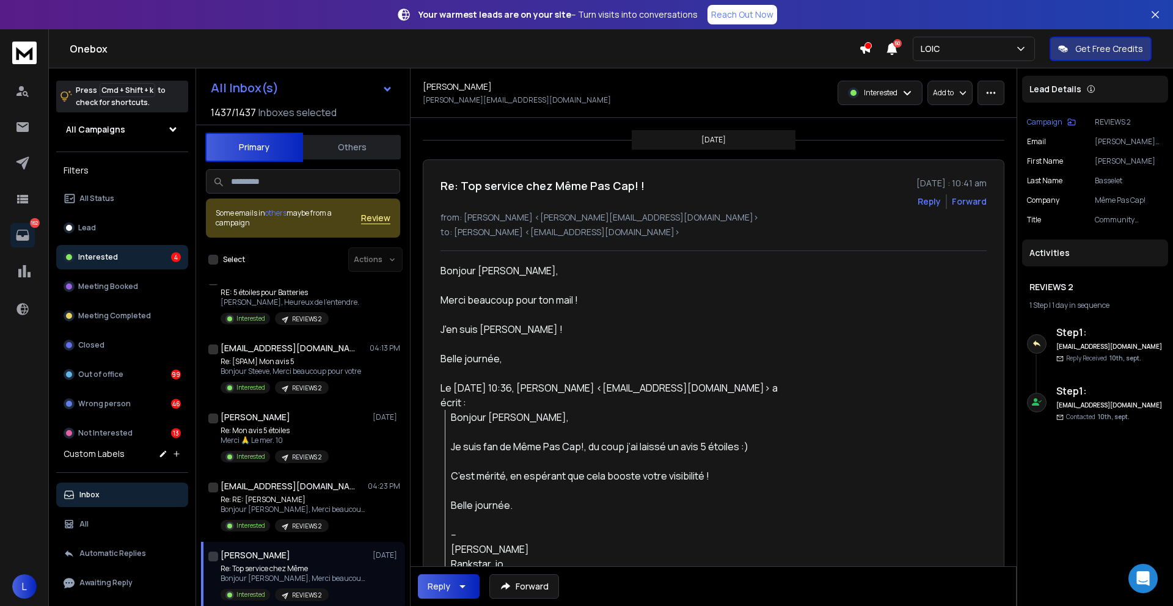
click at [430, 587] on div "Reply" at bounding box center [439, 587] width 23 height 12
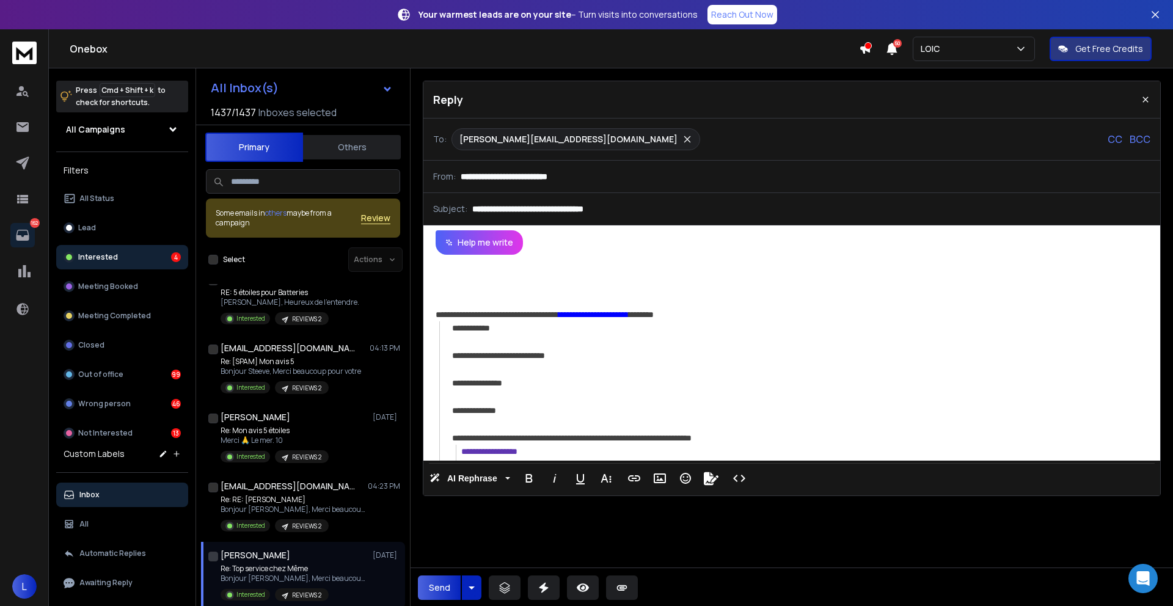
click at [705, 136] on input at bounding box center [748, 139] width 86 height 22
type input "**********"
click at [449, 267] on div at bounding box center [792, 273] width 713 height 13
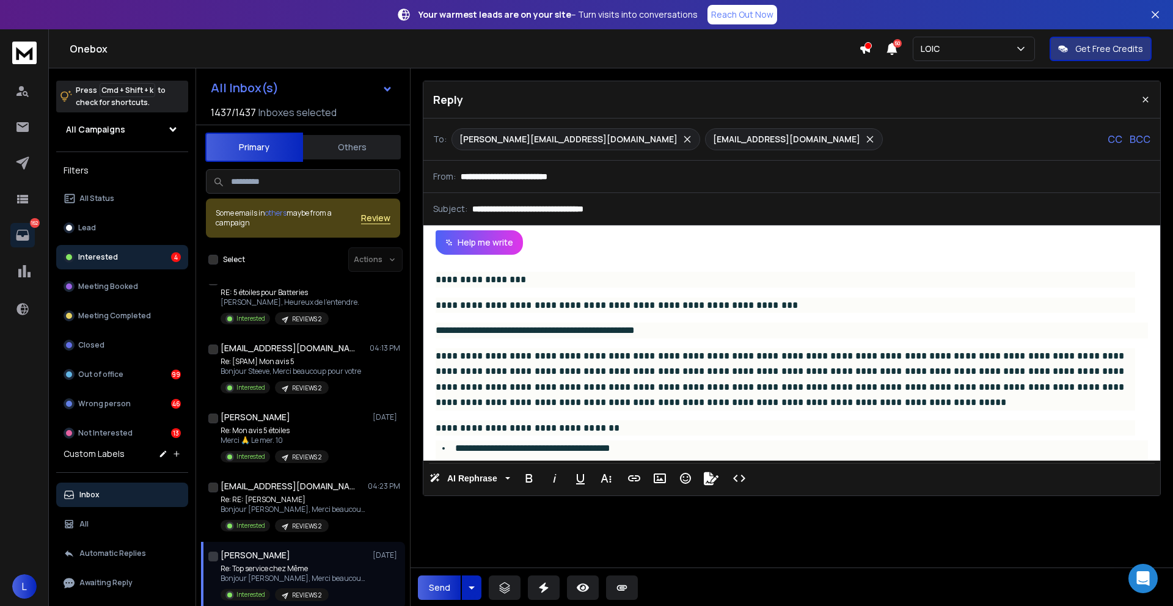
click at [447, 585] on button "Send" at bounding box center [439, 588] width 43 height 24
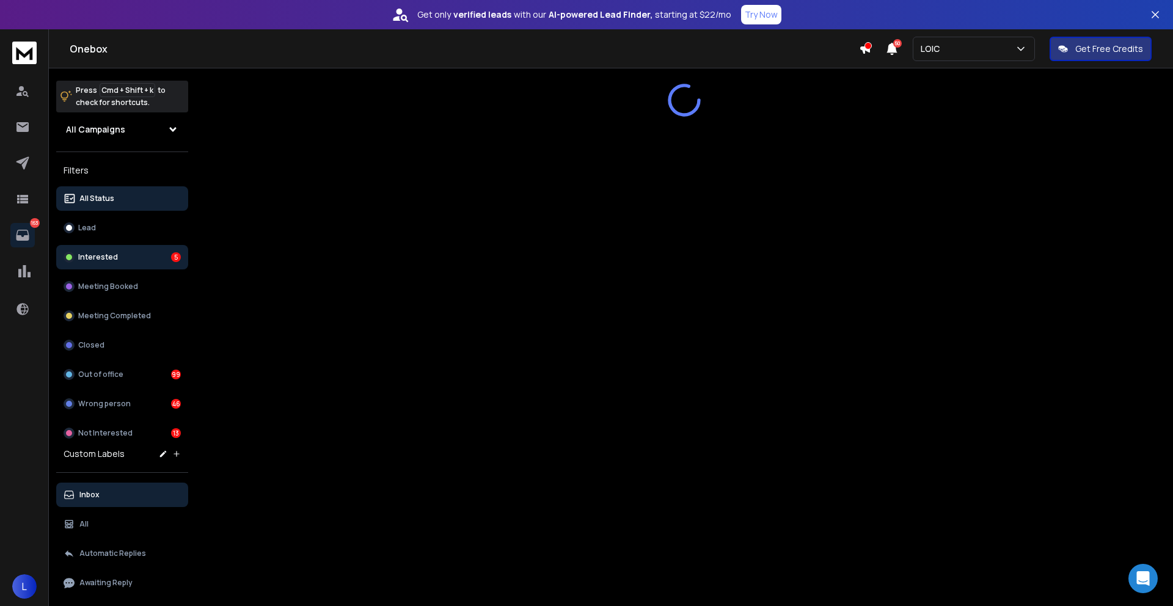
click at [131, 262] on button "Interested 5" at bounding box center [122, 257] width 132 height 24
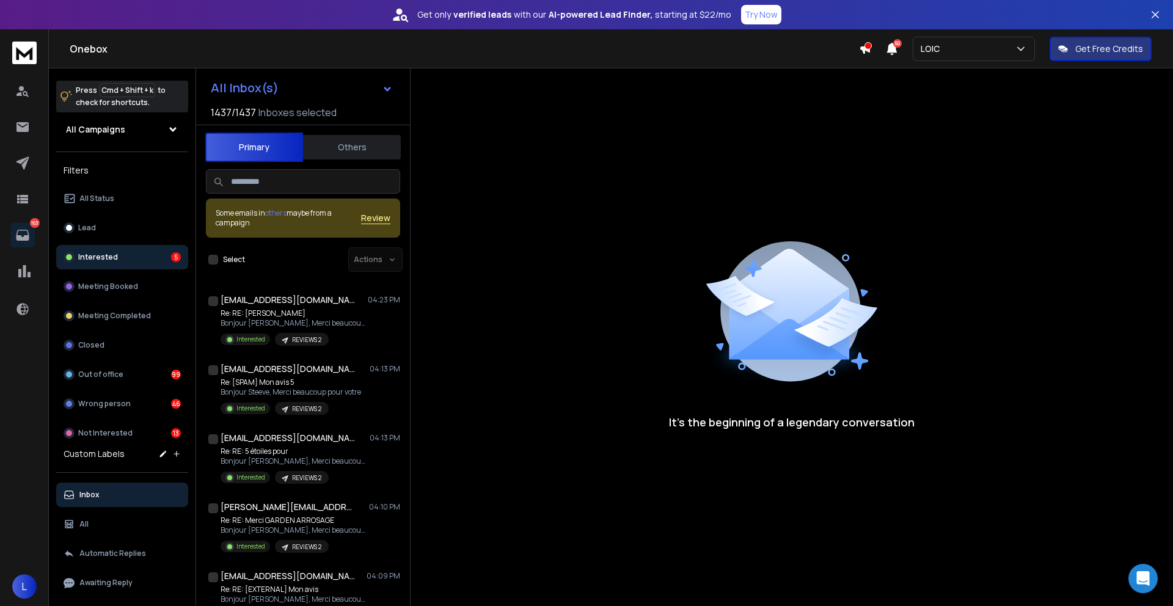
click at [110, 255] on p "Interested" at bounding box center [98, 257] width 40 height 10
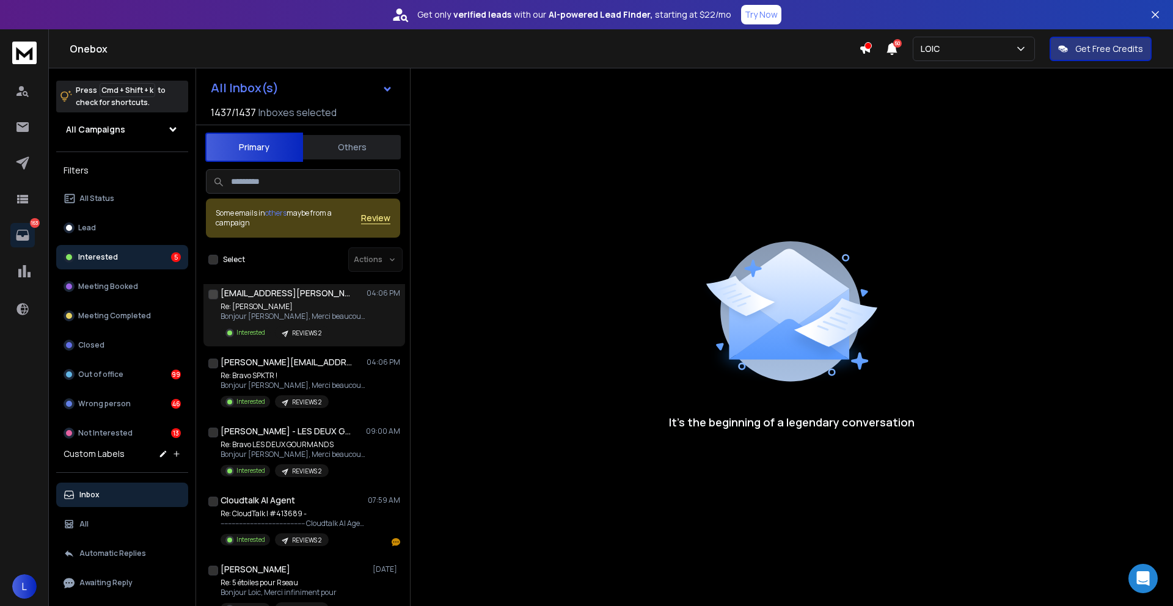
scroll to position [701, 0]
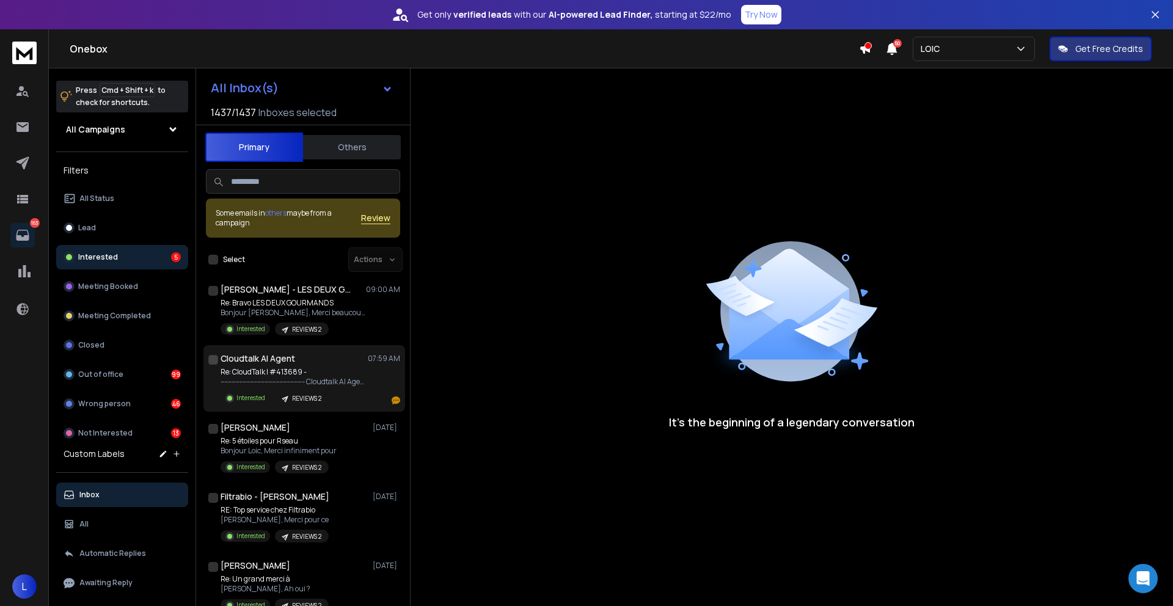
click at [310, 373] on p "Re: CloudTalk | #413689 -" at bounding box center [294, 372] width 147 height 10
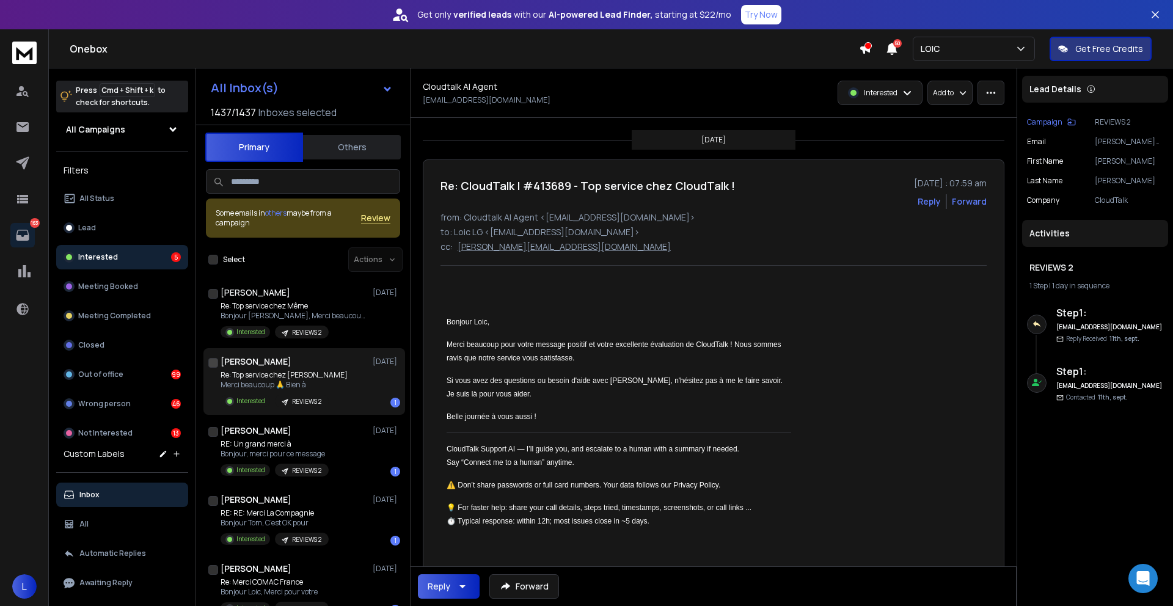
scroll to position [1109, 0]
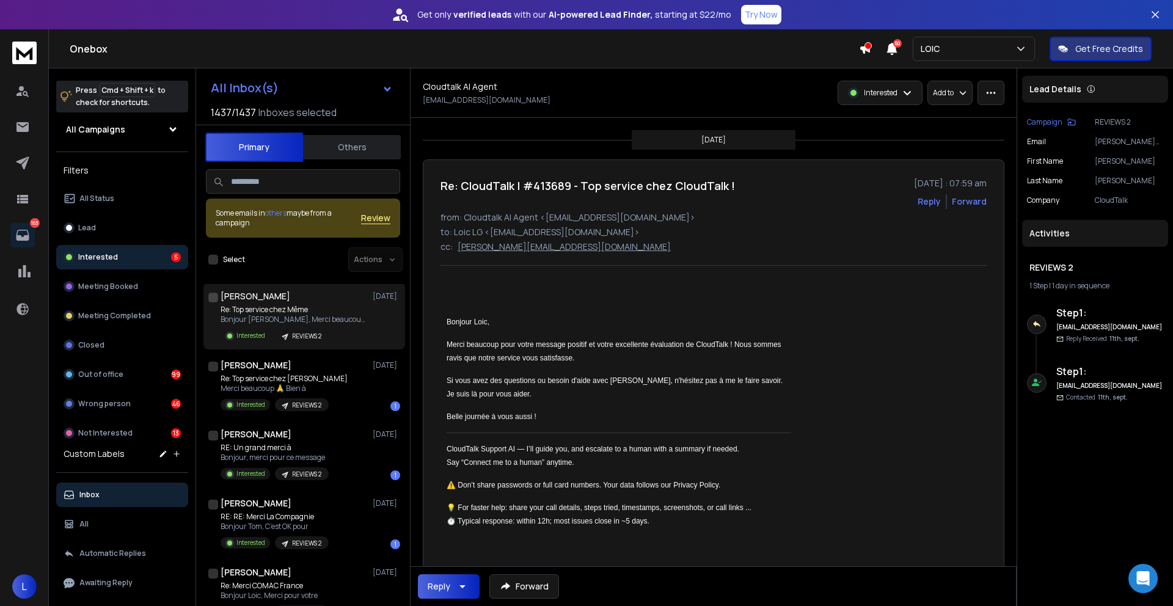
click at [292, 315] on p "Bonjour [PERSON_NAME], Merci beaucoup pour" at bounding box center [294, 320] width 147 height 10
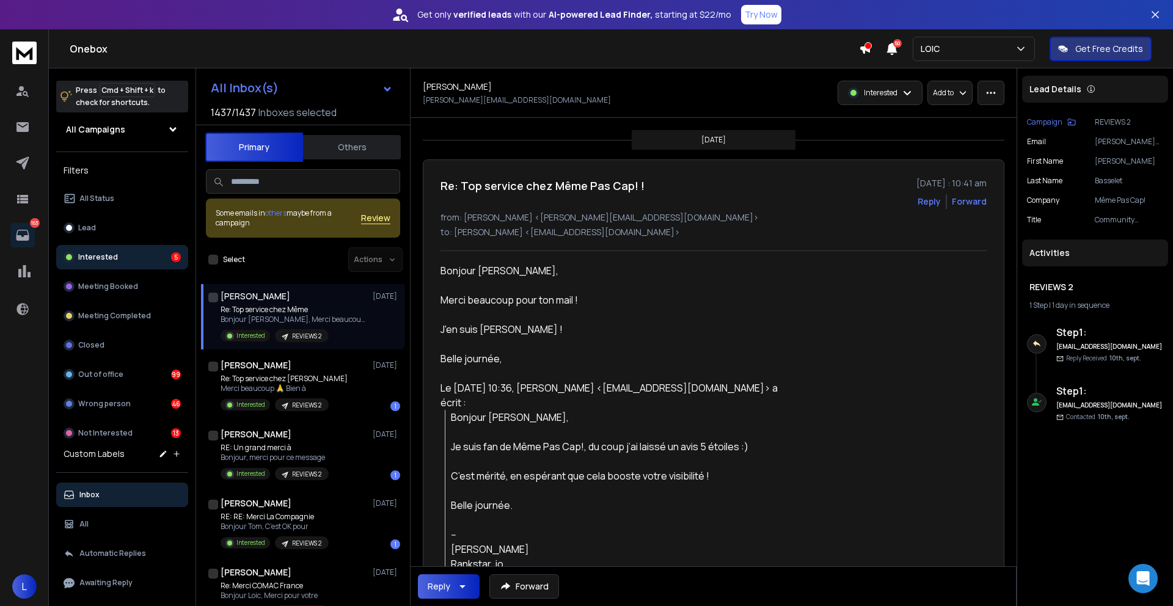
click at [457, 587] on icon "button" at bounding box center [462, 586] width 15 height 15
click at [460, 556] on p "Reply All" at bounding box center [456, 555] width 34 height 12
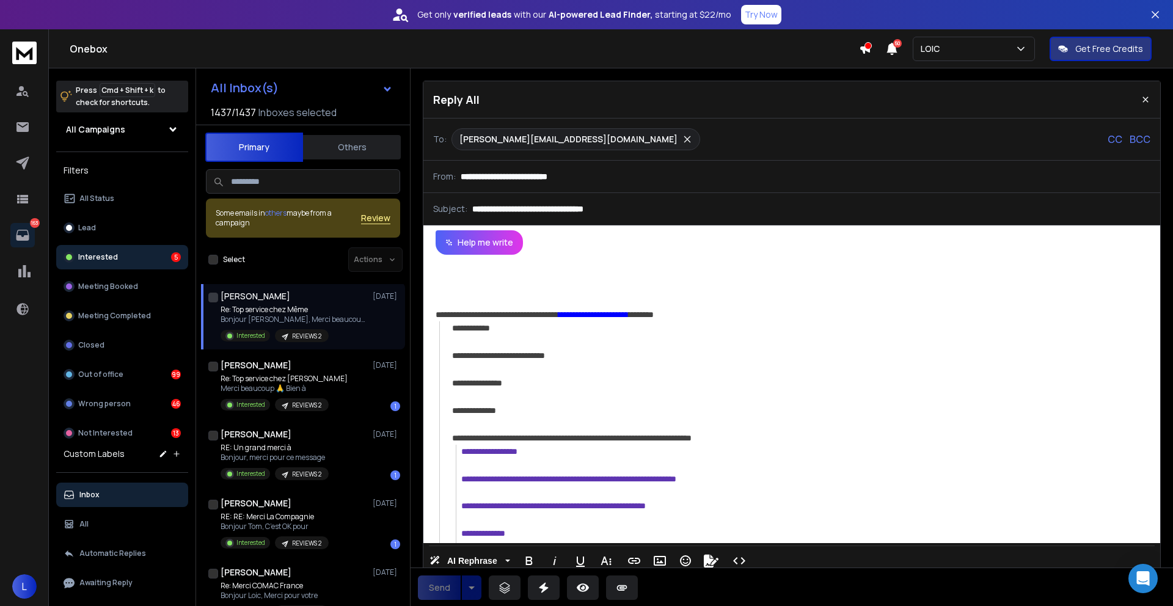
click at [705, 136] on input at bounding box center [748, 139] width 86 height 22
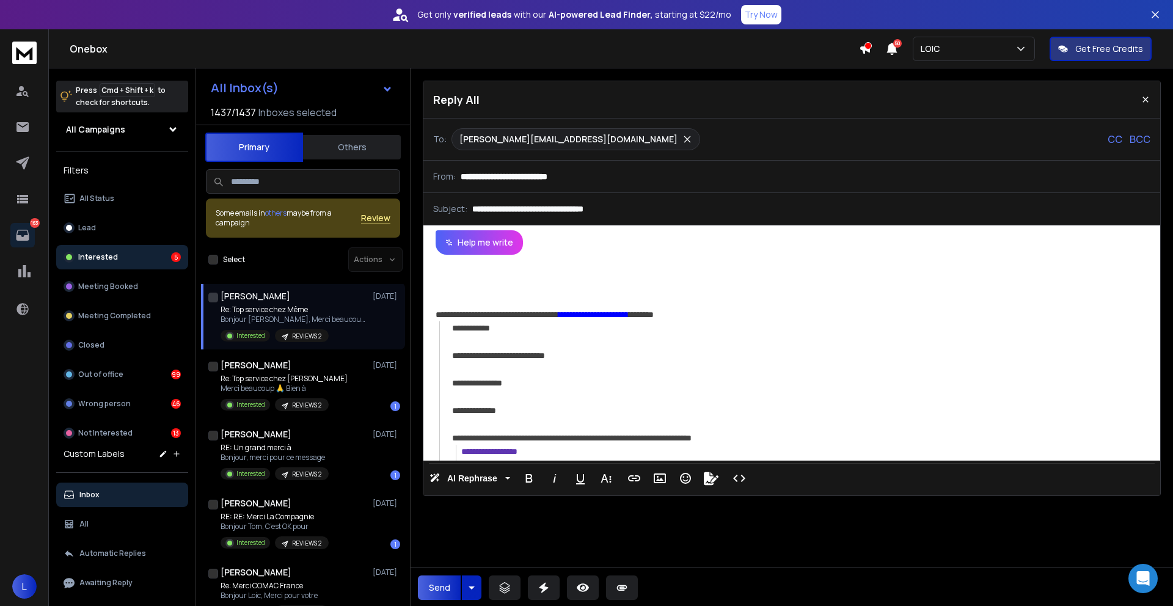
type input "**********"
click at [481, 267] on div at bounding box center [792, 273] width 713 height 13
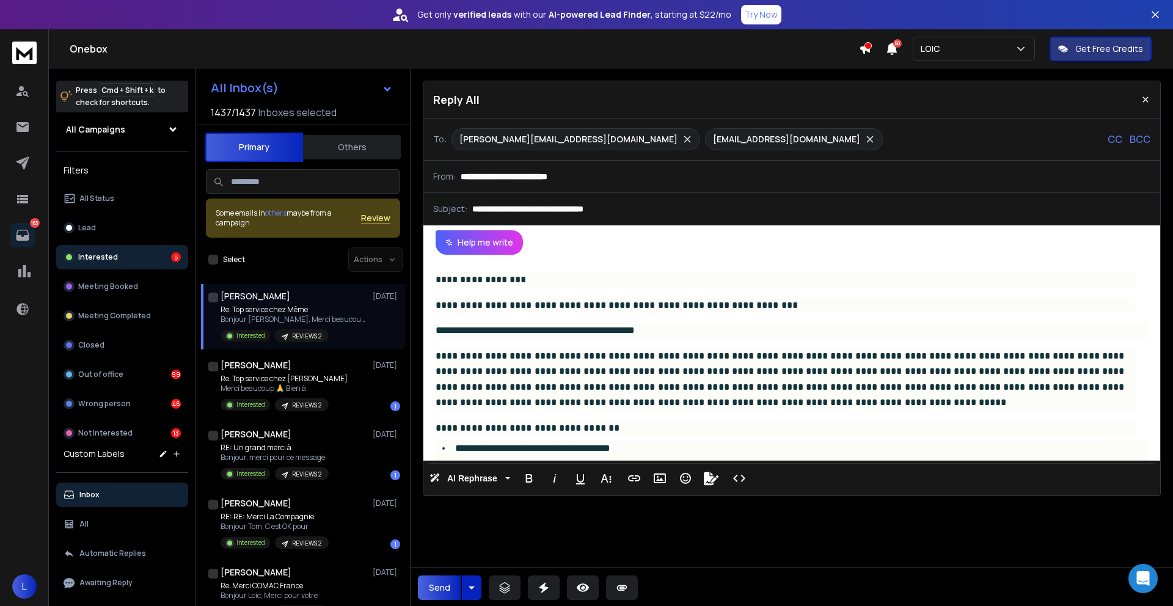
scroll to position [232, 0]
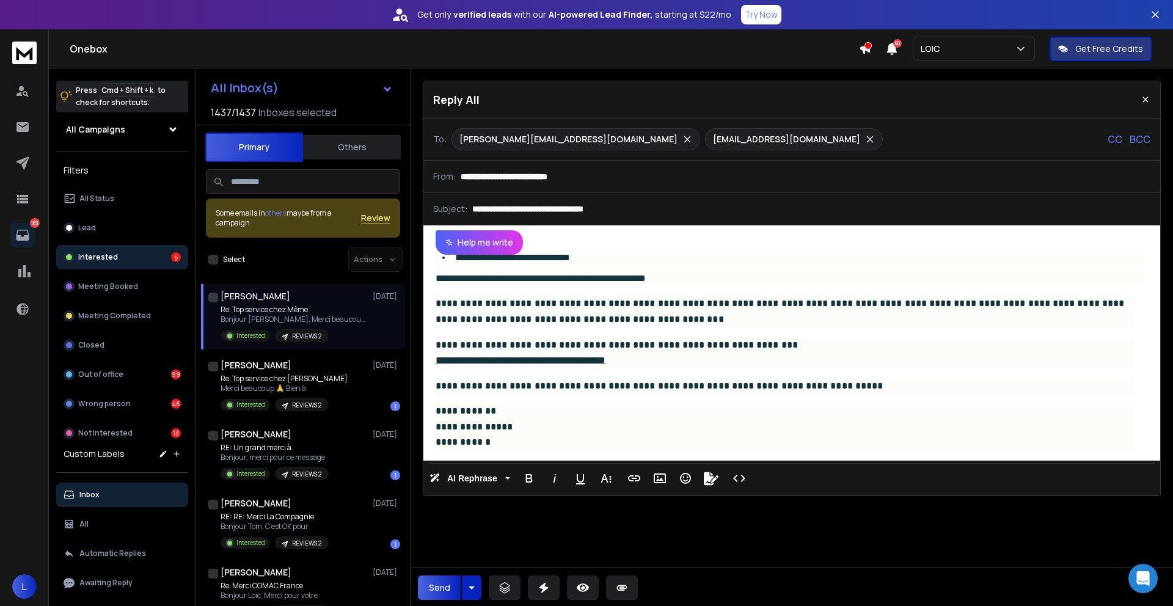
click at [444, 583] on button "Send" at bounding box center [439, 588] width 43 height 24
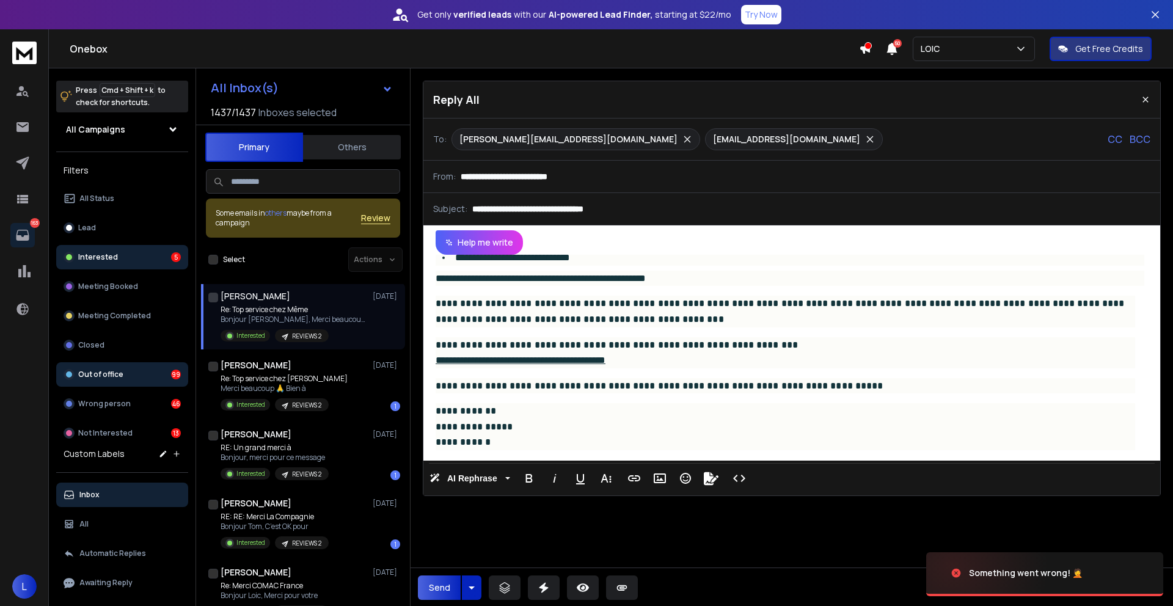
click at [103, 367] on button "Out of office 99" at bounding box center [122, 374] width 132 height 24
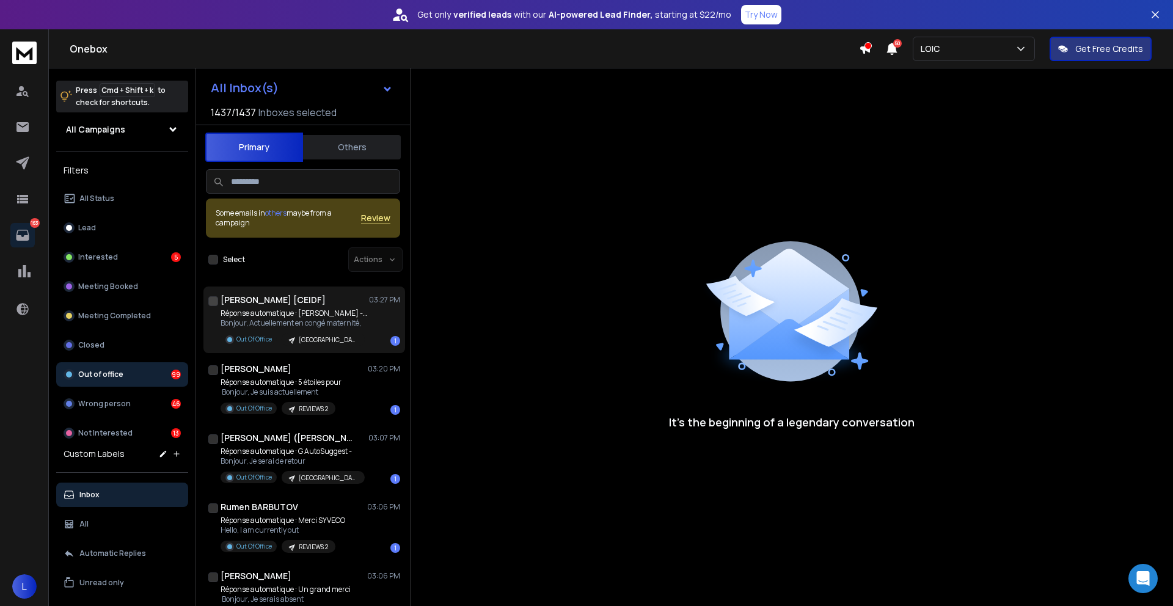
click at [296, 318] on p "Bonjour, Actuellement en congé maternité," at bounding box center [294, 323] width 147 height 10
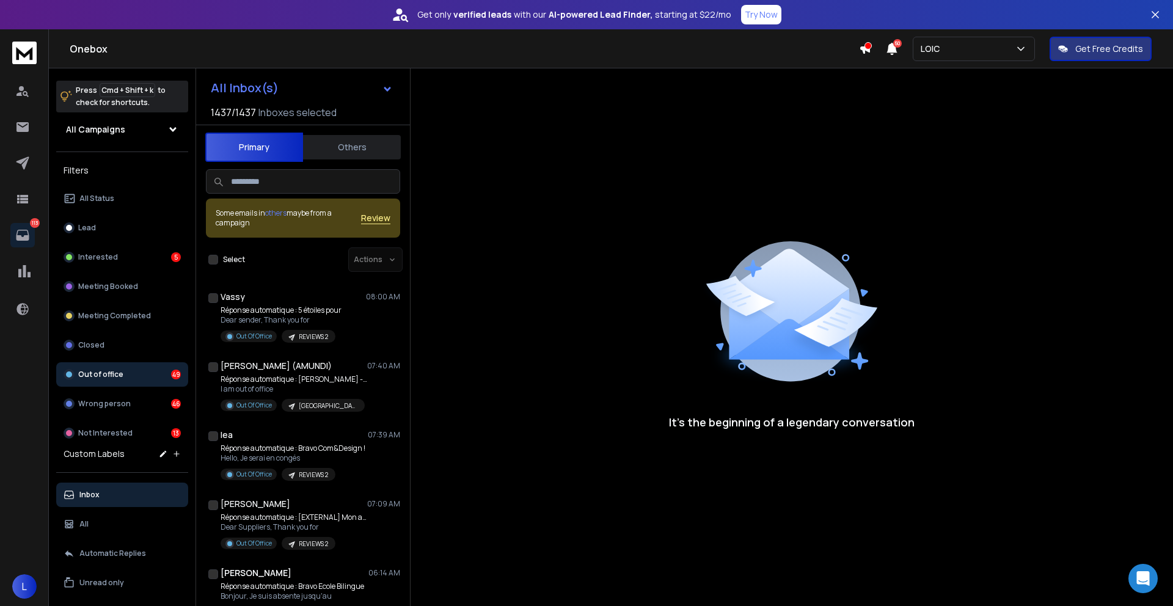
scroll to position [3317, 0]
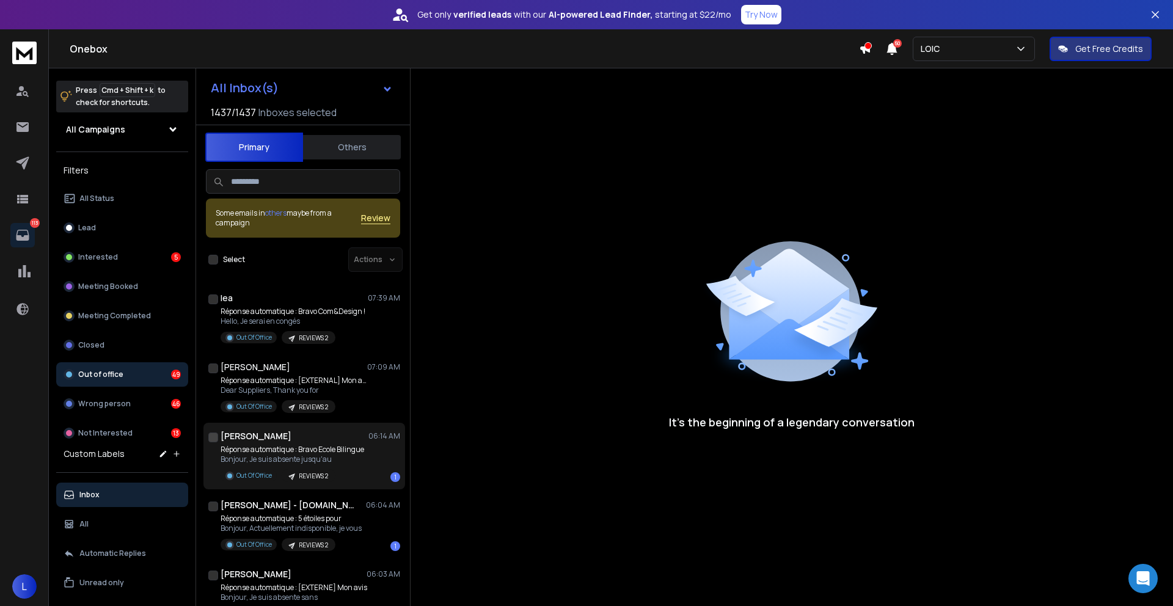
click at [310, 455] on p "Bonjour, Je suis absente jusqu'au" at bounding box center [293, 460] width 144 height 10
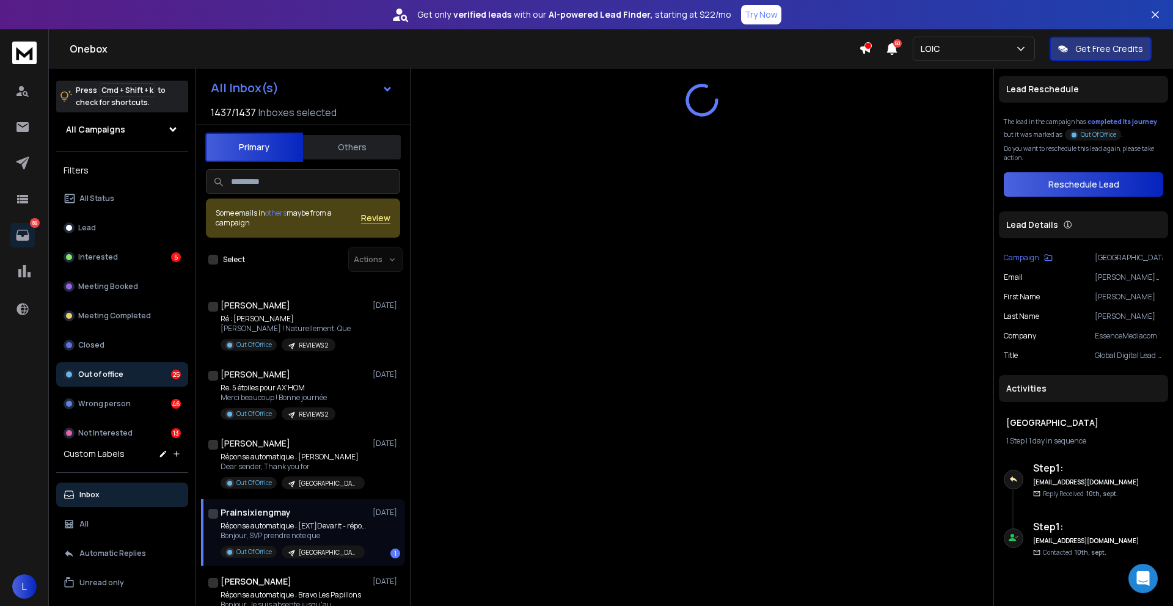
scroll to position [4949, 0]
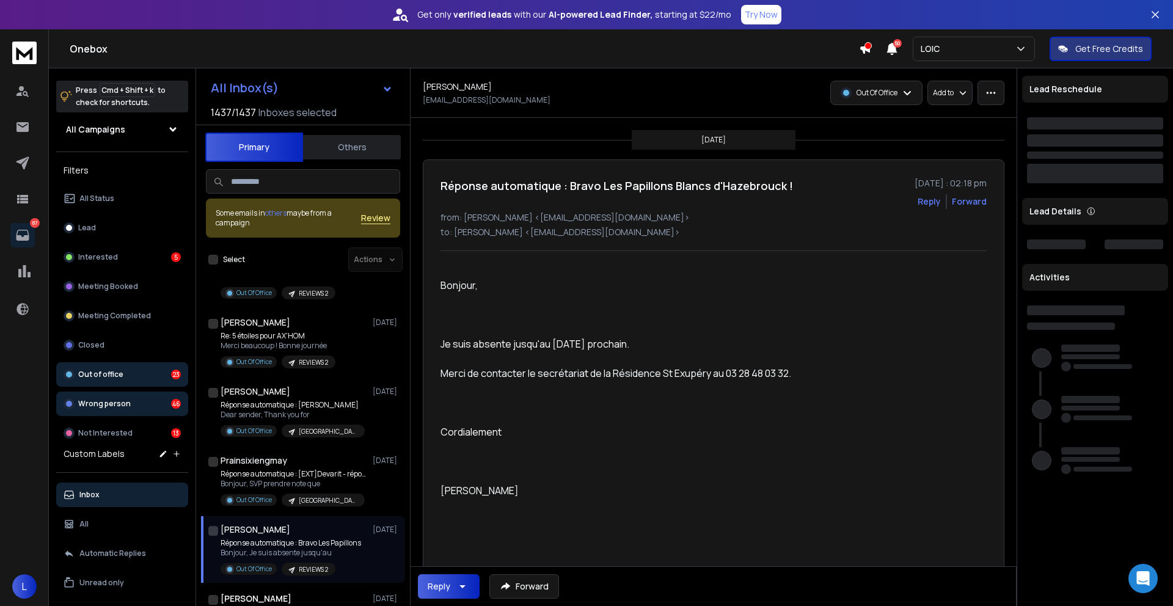
click at [125, 413] on button "Wrong person 46" at bounding box center [122, 404] width 132 height 24
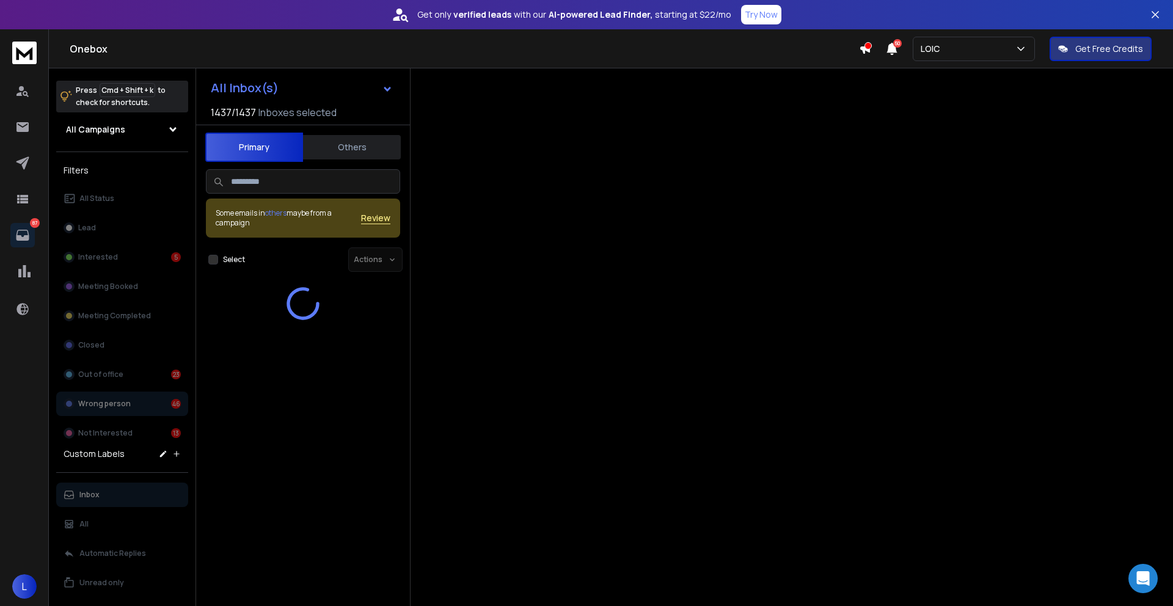
scroll to position [0, 0]
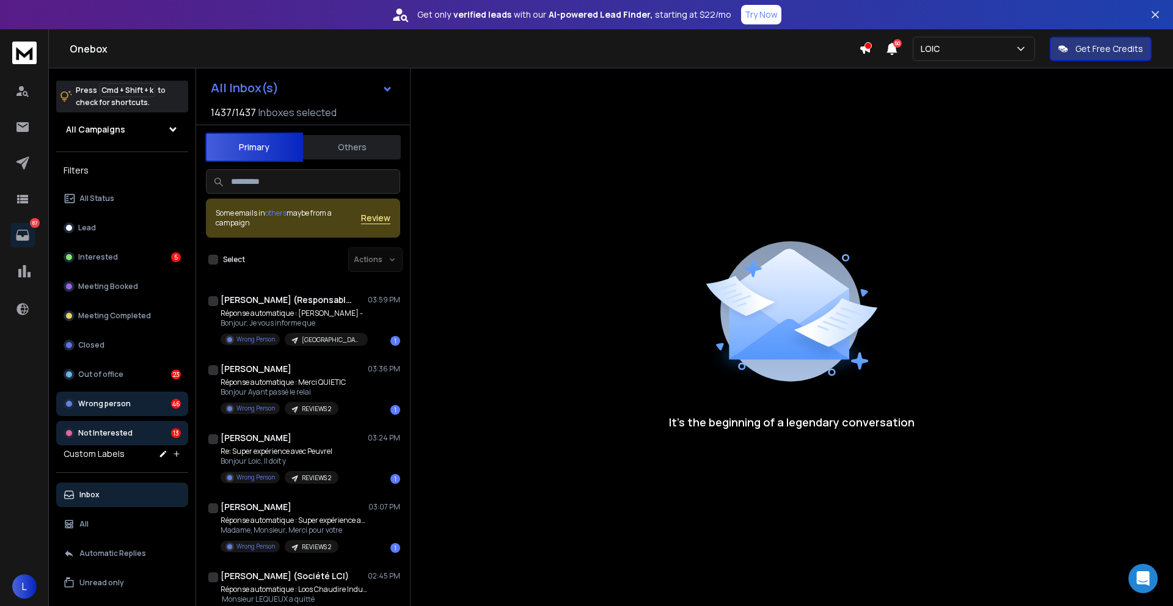
click at [154, 438] on button "Not Interested 13" at bounding box center [122, 433] width 132 height 24
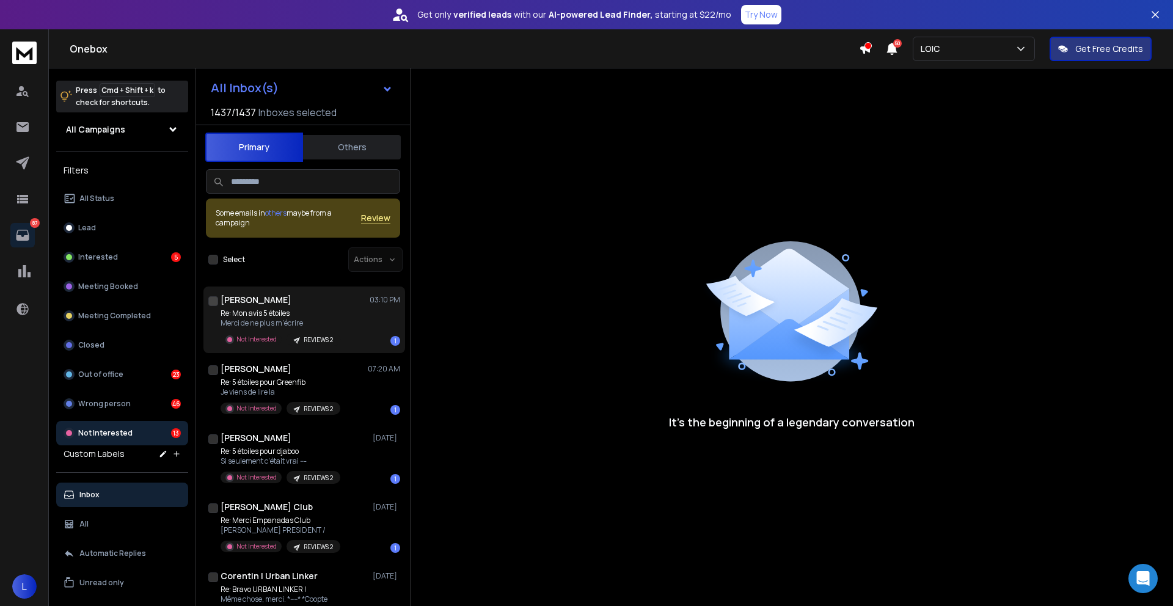
click at [280, 326] on p "Merci de ne plus m'écrire" at bounding box center [281, 323] width 120 height 10
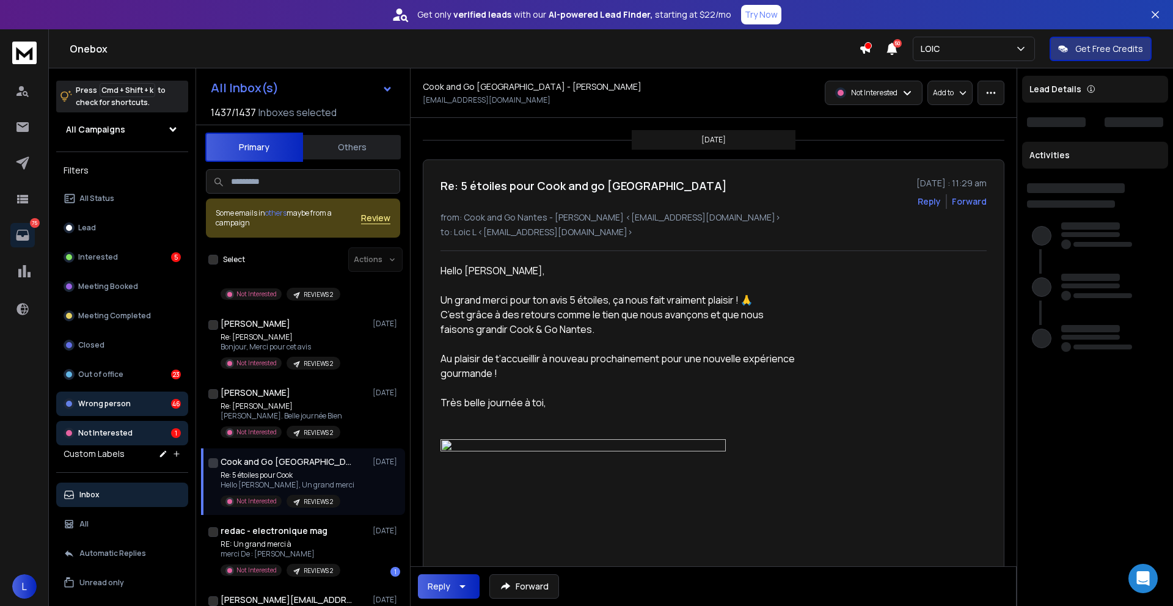
scroll to position [599, 0]
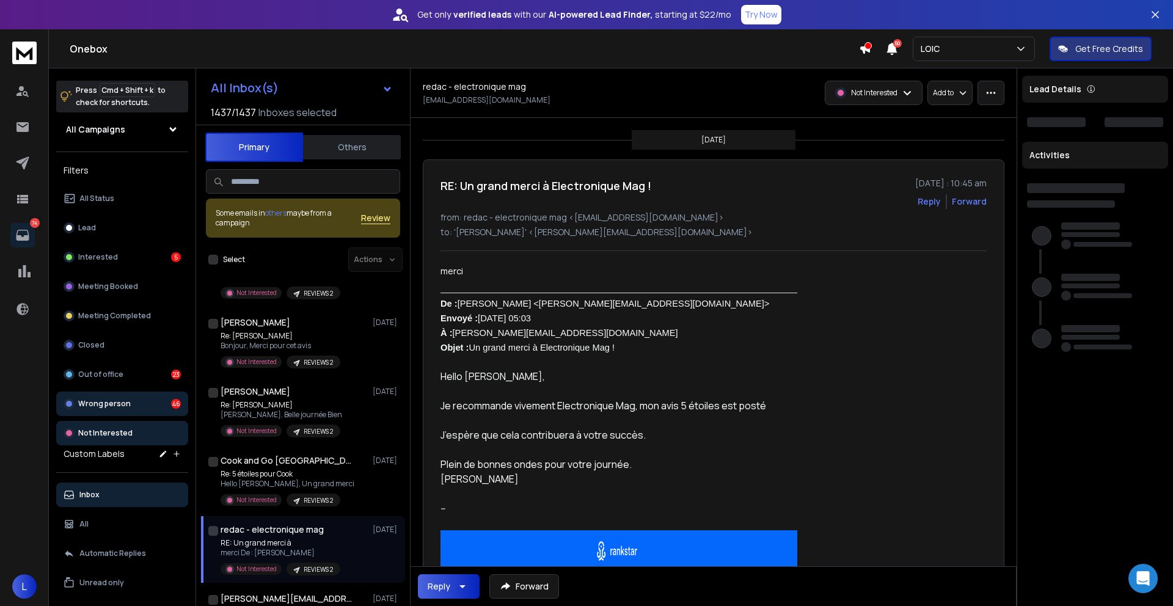
click at [130, 404] on button "Wrong person 46" at bounding box center [122, 404] width 132 height 24
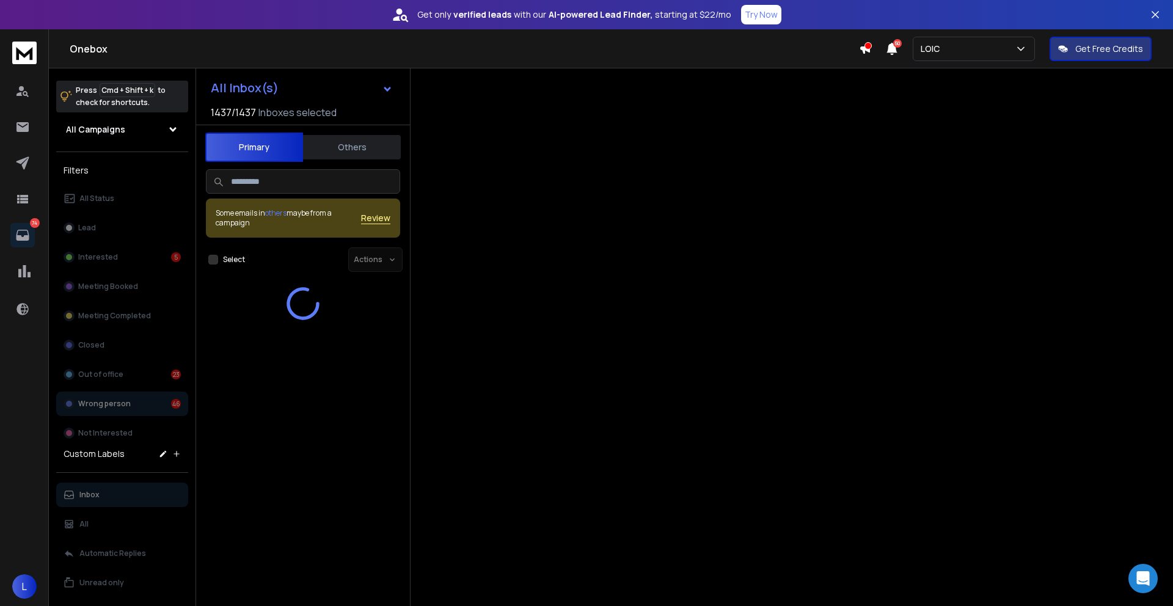
scroll to position [0, 0]
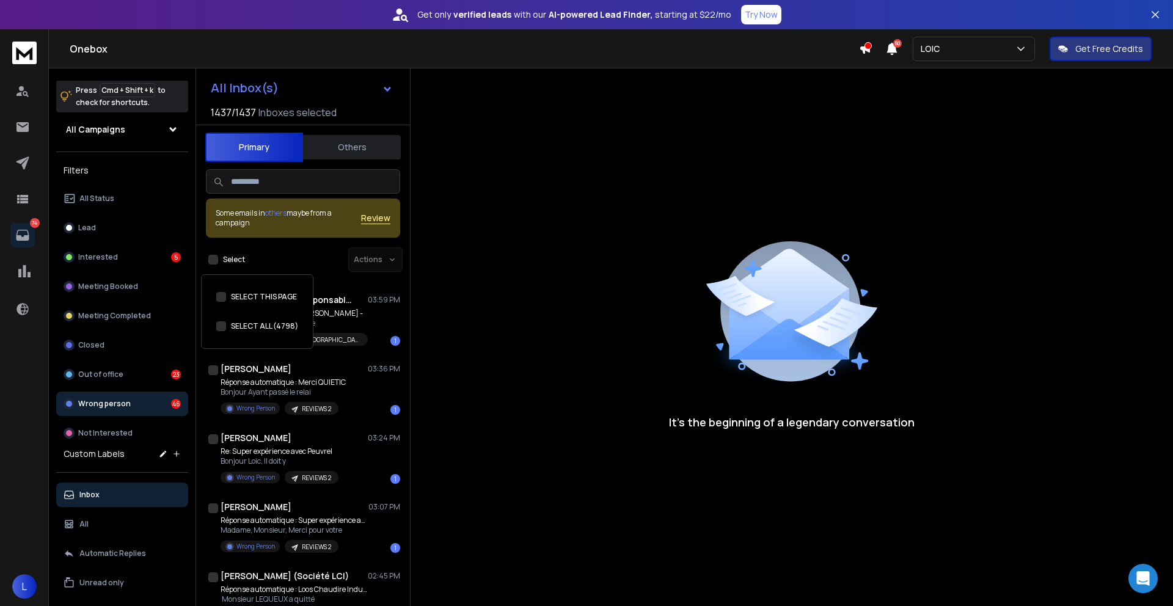
click at [220, 324] on button "SELECT THIS PAGE" at bounding box center [221, 326] width 10 height 10
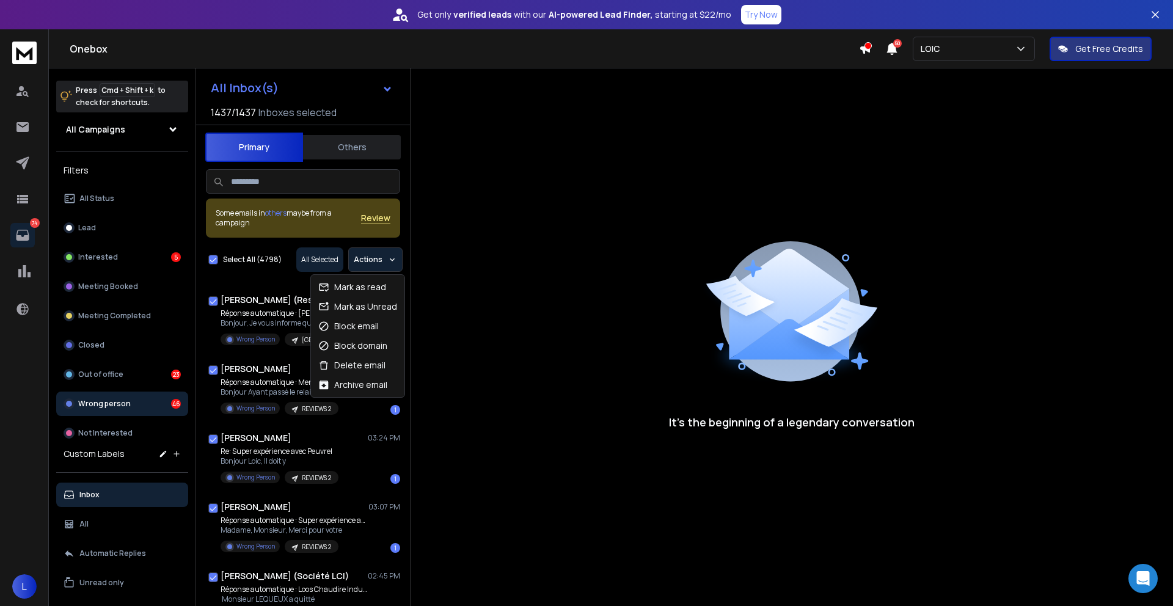
click at [384, 260] on button "Actions" at bounding box center [375, 260] width 54 height 24
click at [365, 307] on div "Mark as Unread" at bounding box center [357, 307] width 79 height 12
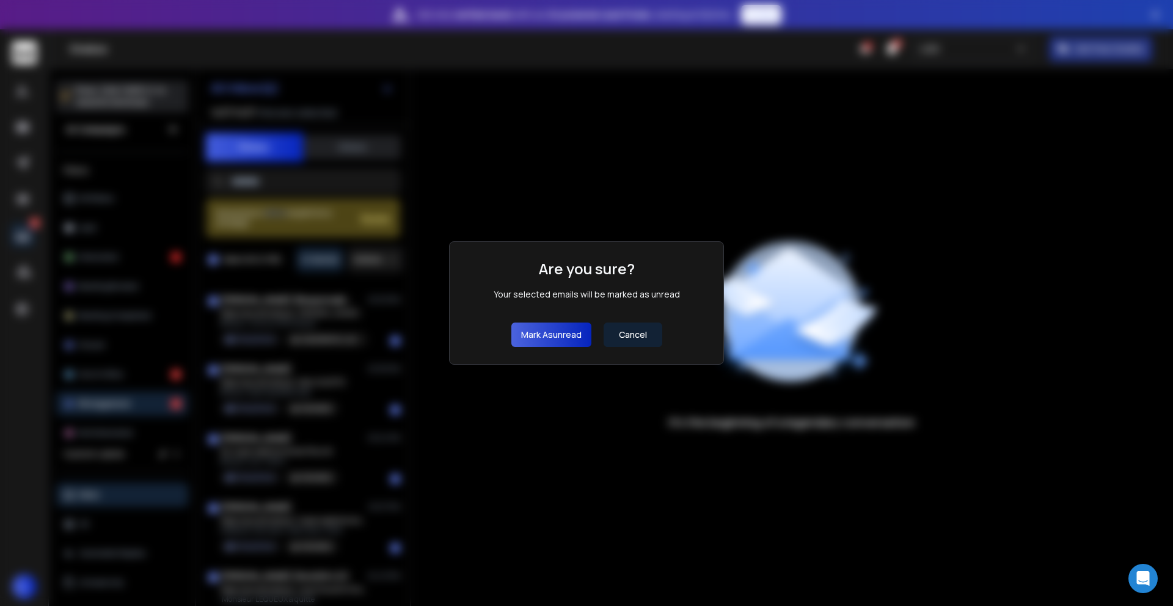
click at [607, 335] on button "Cancel" at bounding box center [633, 335] width 59 height 24
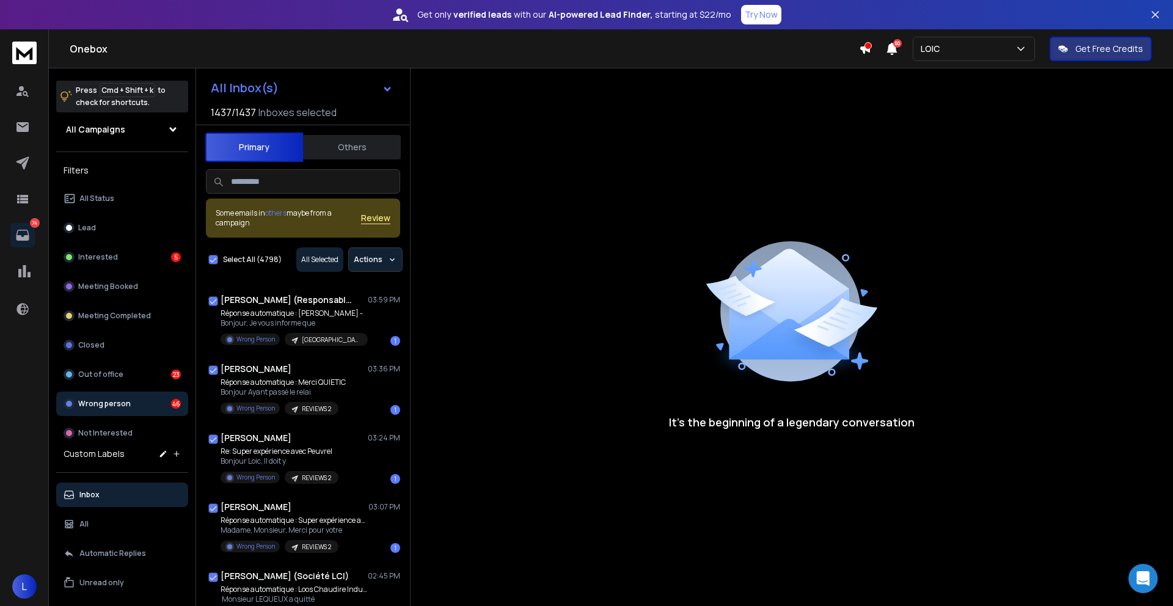
click at [363, 261] on p "Actions" at bounding box center [368, 260] width 29 height 10
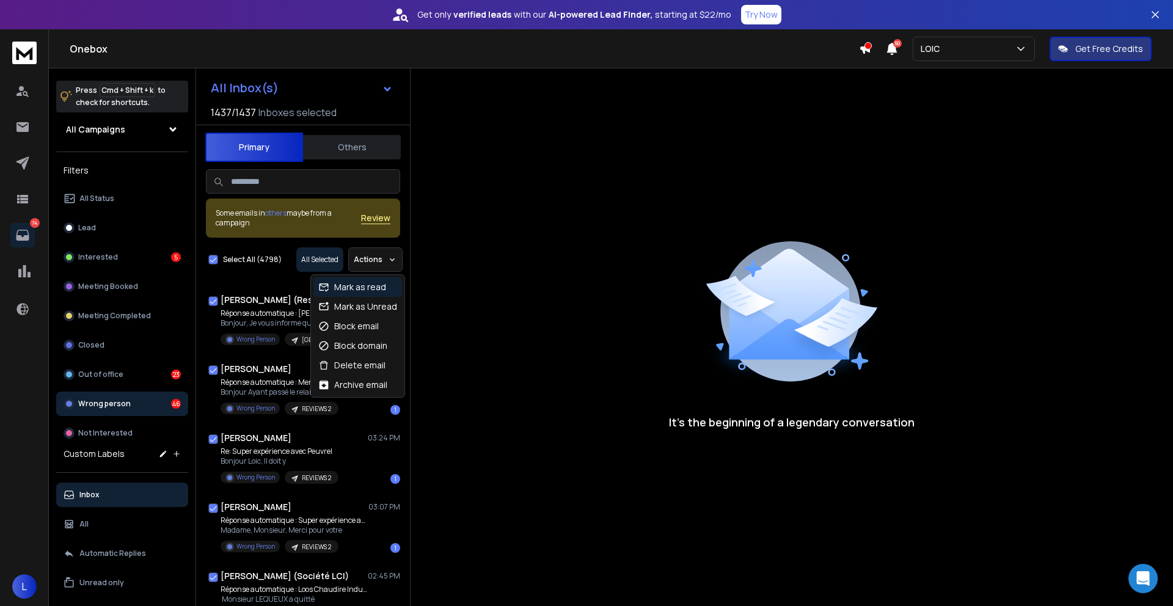
click at [365, 287] on div "Mark as read" at bounding box center [352, 287] width 68 height 12
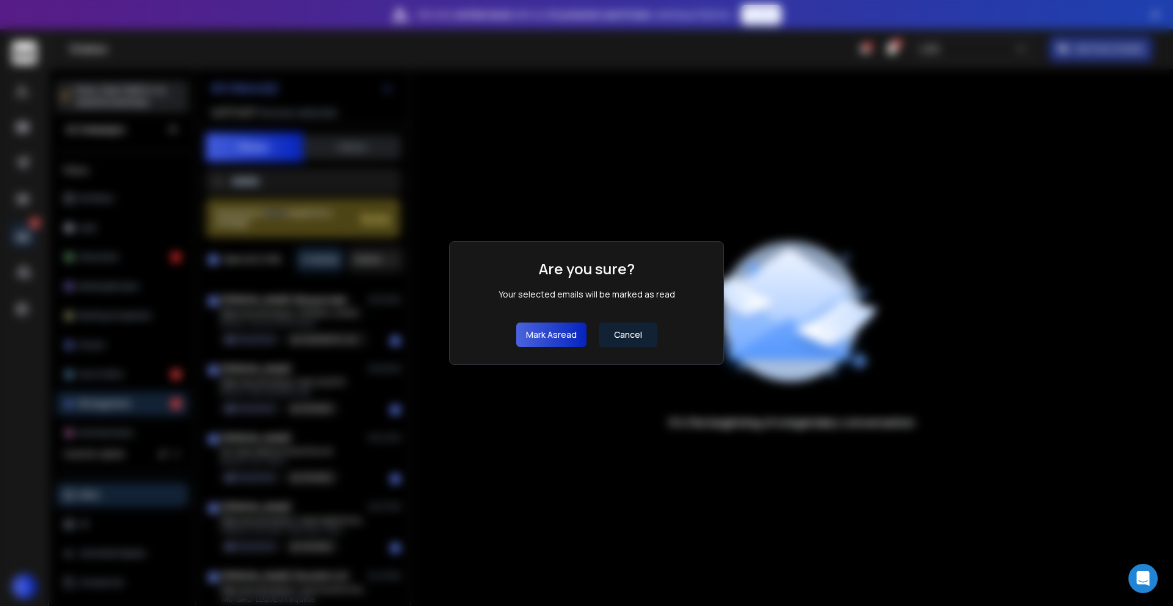
click at [551, 337] on p "Mark as read" at bounding box center [551, 335] width 51 height 12
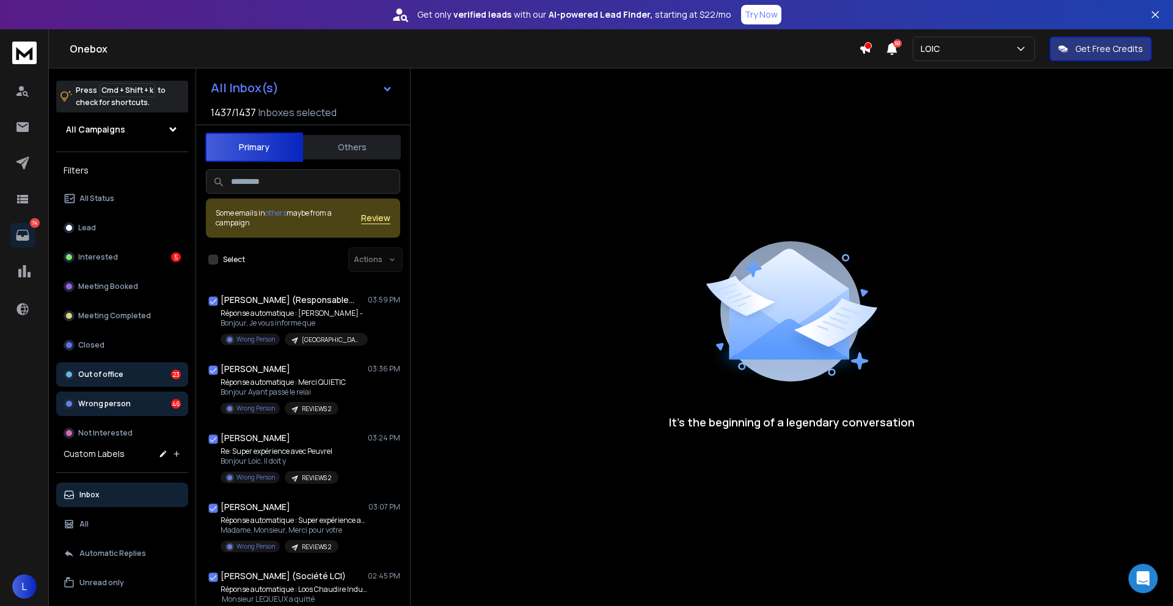
click at [158, 381] on button "Out of office 23" at bounding box center [122, 374] width 132 height 24
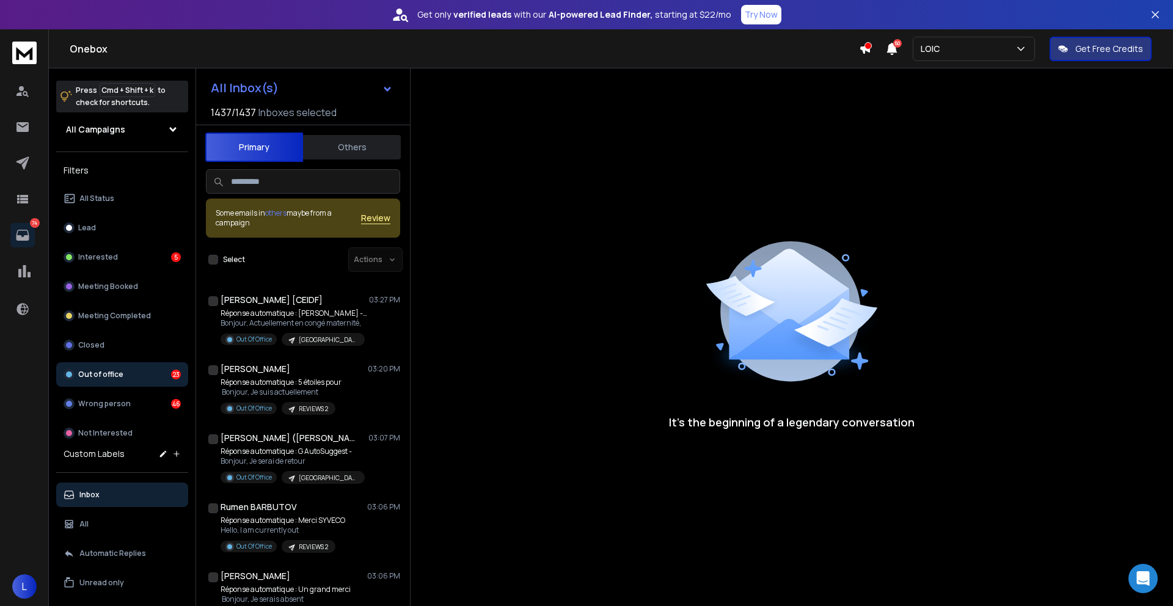
click at [379, 259] on div "Actions" at bounding box center [375, 260] width 54 height 24
click at [218, 321] on button "SELECT THIS PAGE" at bounding box center [220, 326] width 10 height 10
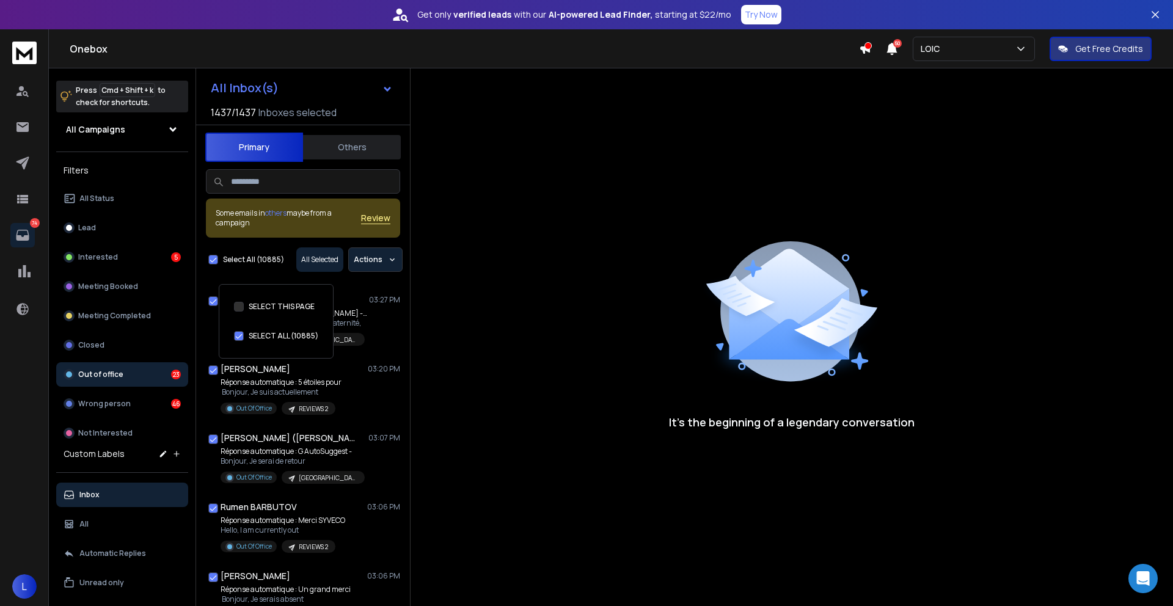
click at [392, 255] on button "Actions" at bounding box center [375, 260] width 54 height 24
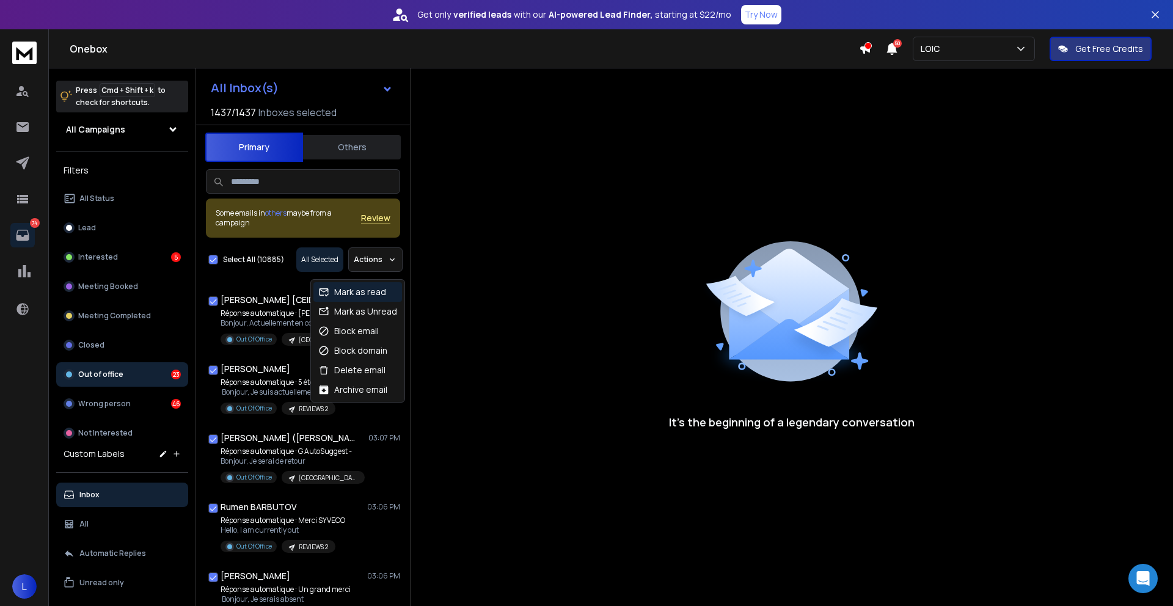
click at [365, 294] on div "Mark as read" at bounding box center [352, 292] width 68 height 12
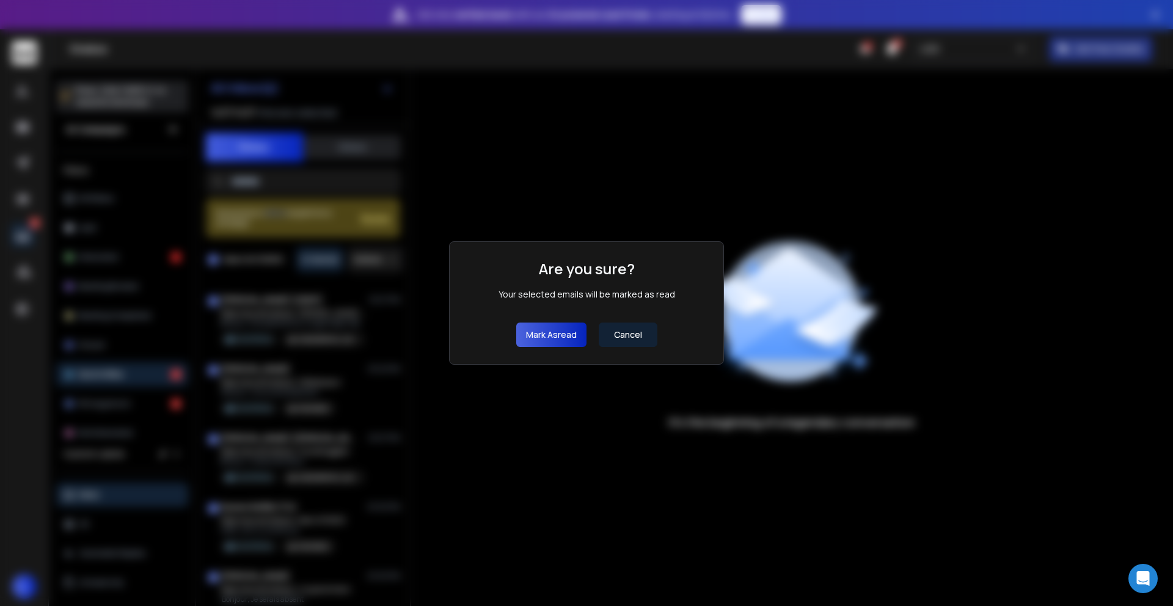
click at [526, 337] on p "Mark as read" at bounding box center [551, 335] width 51 height 12
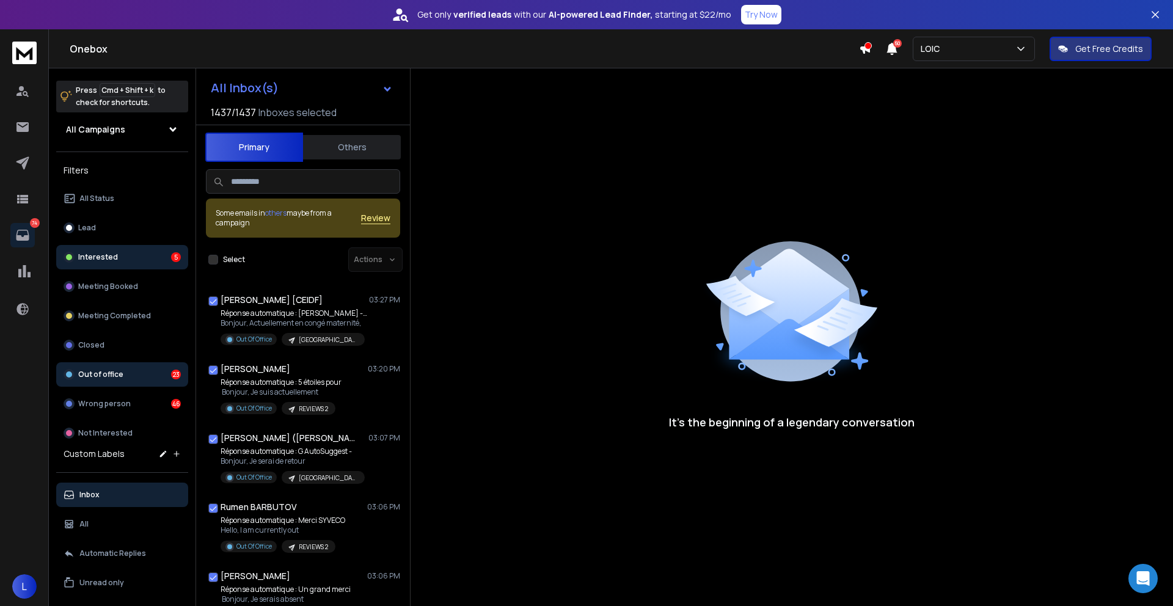
click at [149, 258] on button "Interested 5" at bounding box center [122, 257] width 132 height 24
